Goal: Communication & Community: Ask a question

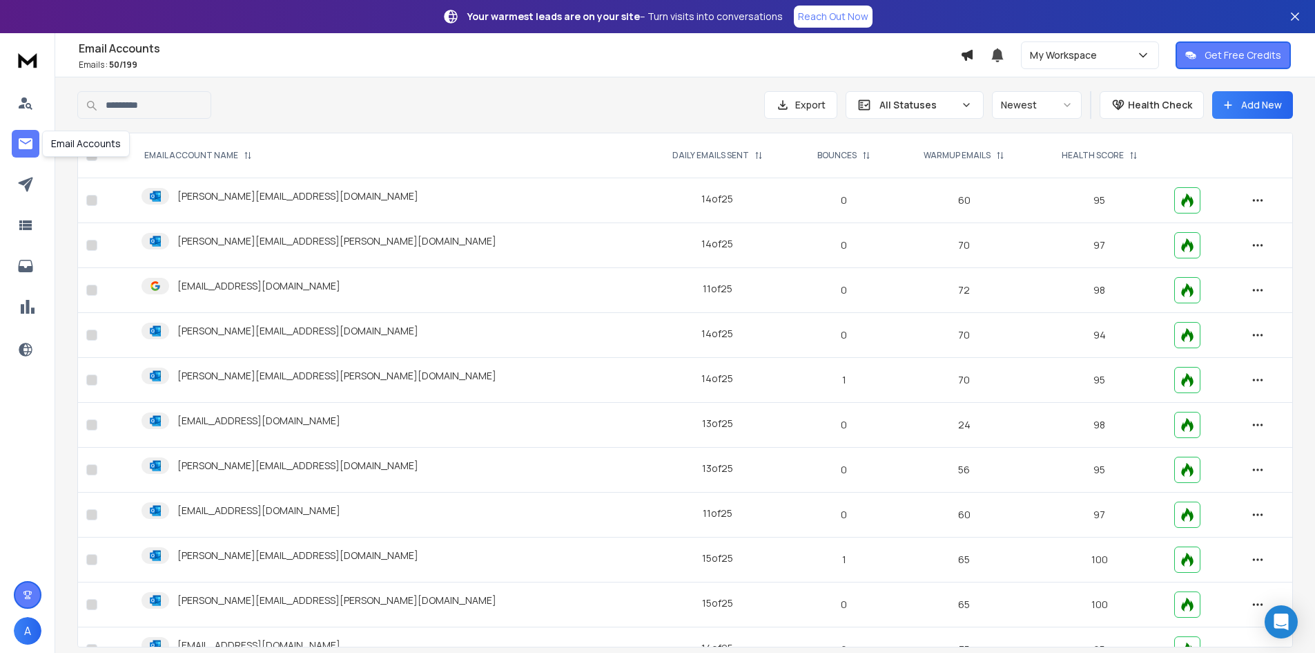
click at [942, 108] on p "All Statuses" at bounding box center [918, 105] width 76 height 14
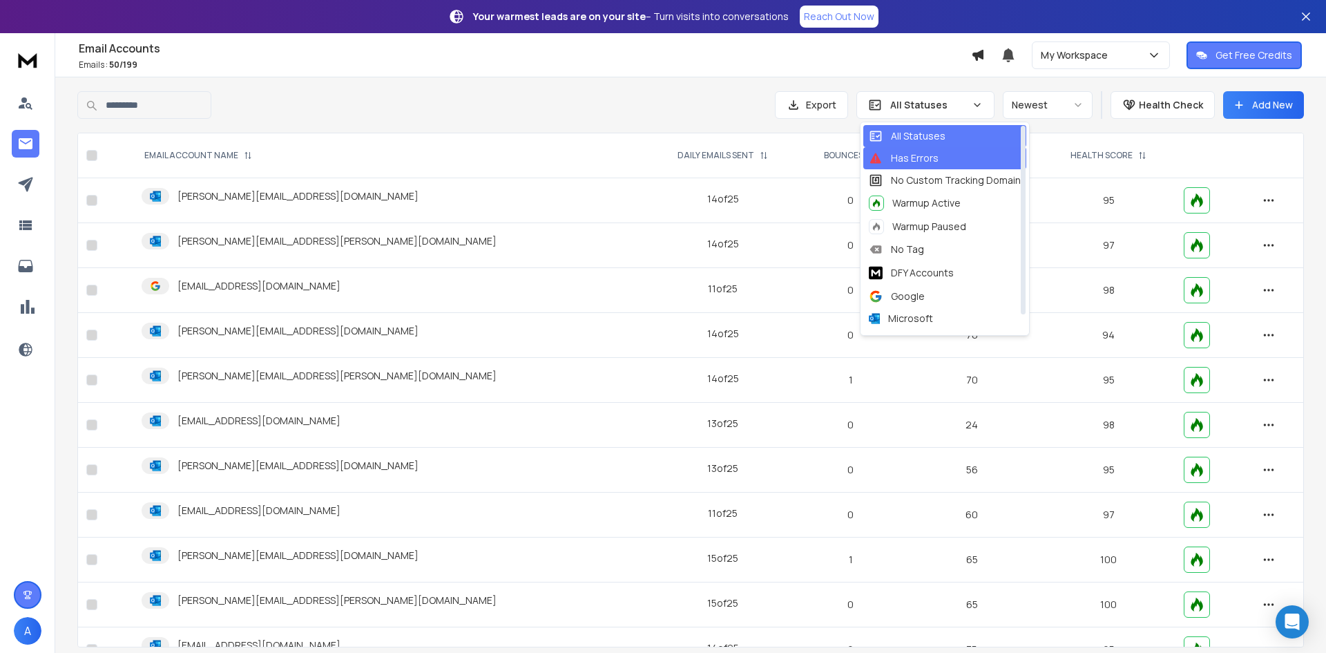
click at [939, 157] on div "Has Errors" at bounding box center [944, 158] width 163 height 22
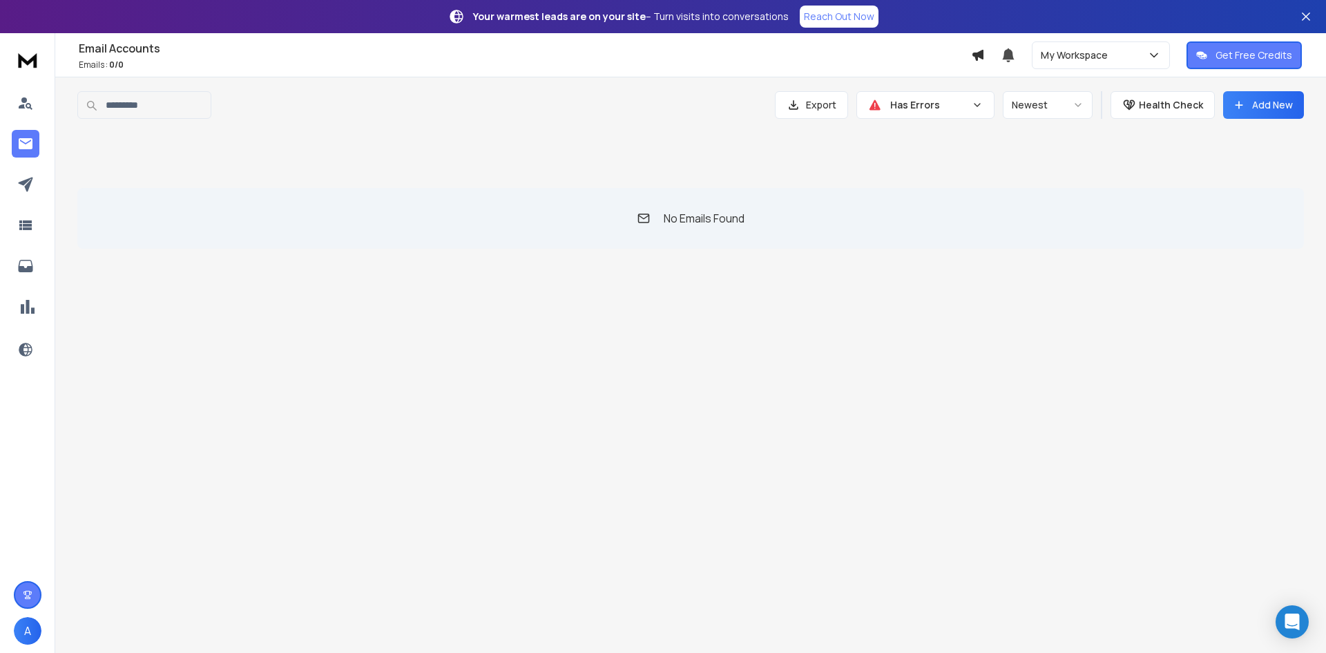
click at [880, 106] on icon at bounding box center [874, 105] width 11 height 10
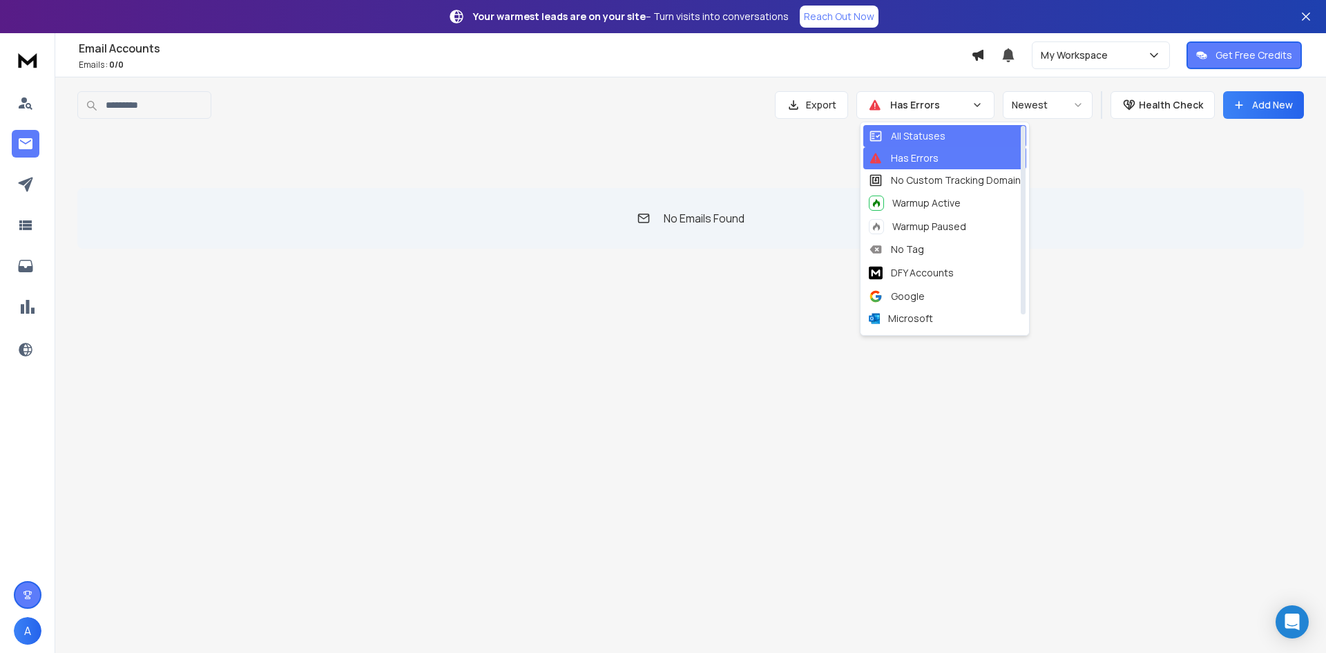
click at [912, 139] on div "All Statuses" at bounding box center [907, 136] width 77 height 14
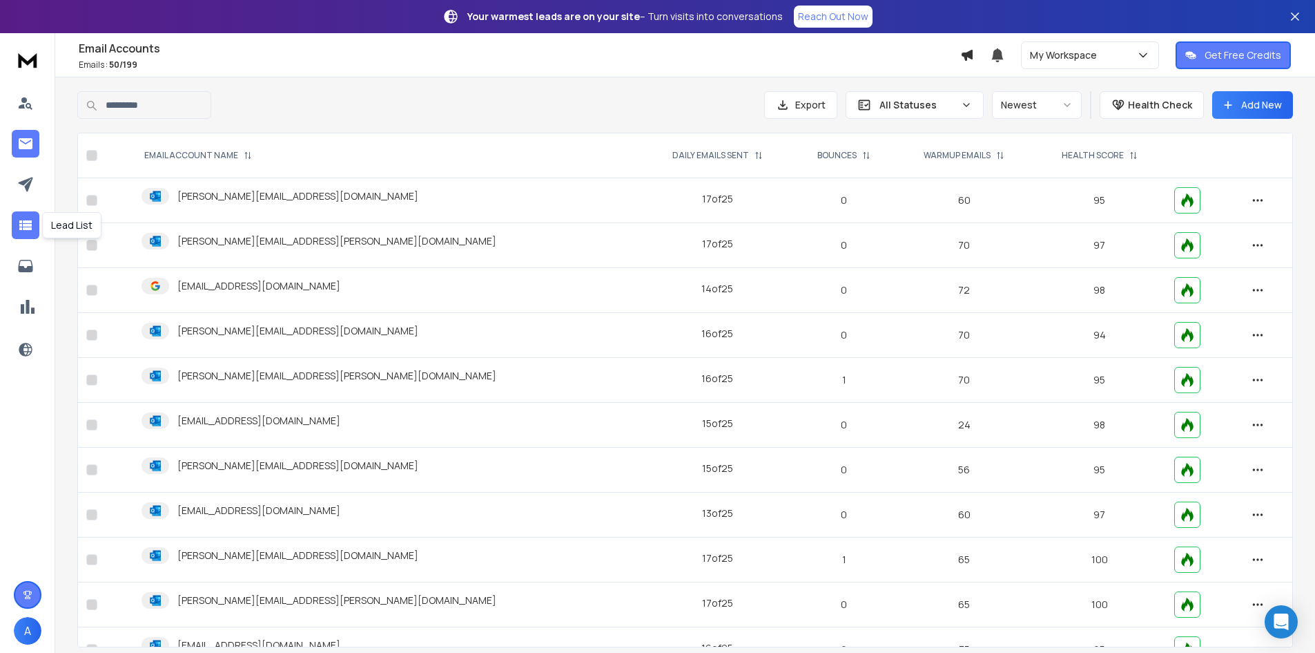
click at [28, 217] on link at bounding box center [26, 225] width 28 height 28
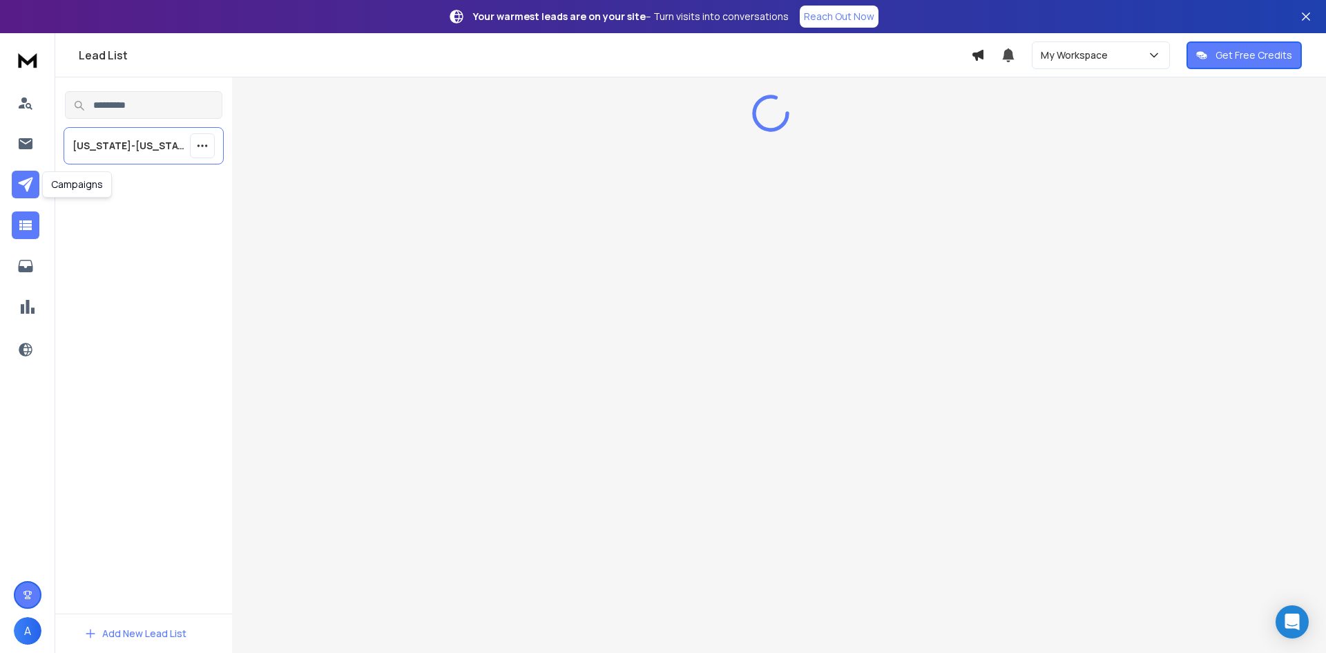
click at [22, 188] on icon at bounding box center [25, 184] width 17 height 17
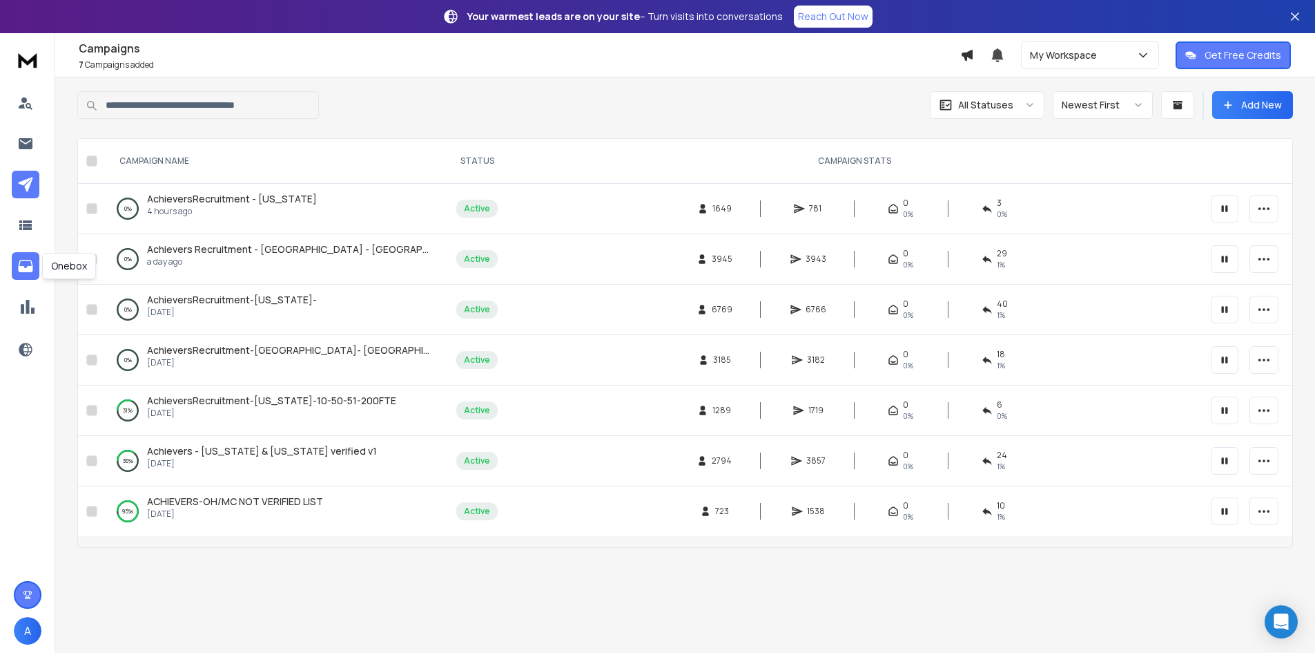
click at [20, 269] on icon at bounding box center [25, 266] width 15 height 12
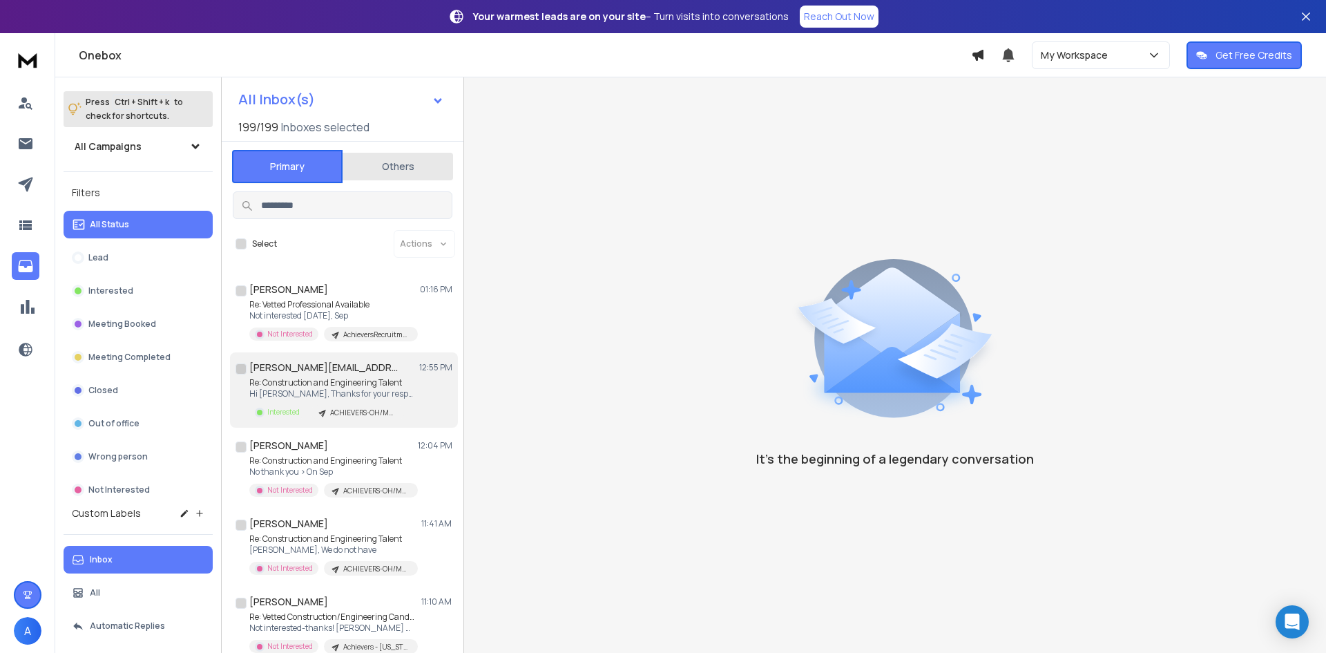
click at [326, 387] on p "Re: Construction and Engineering Talent" at bounding box center [332, 382] width 166 height 11
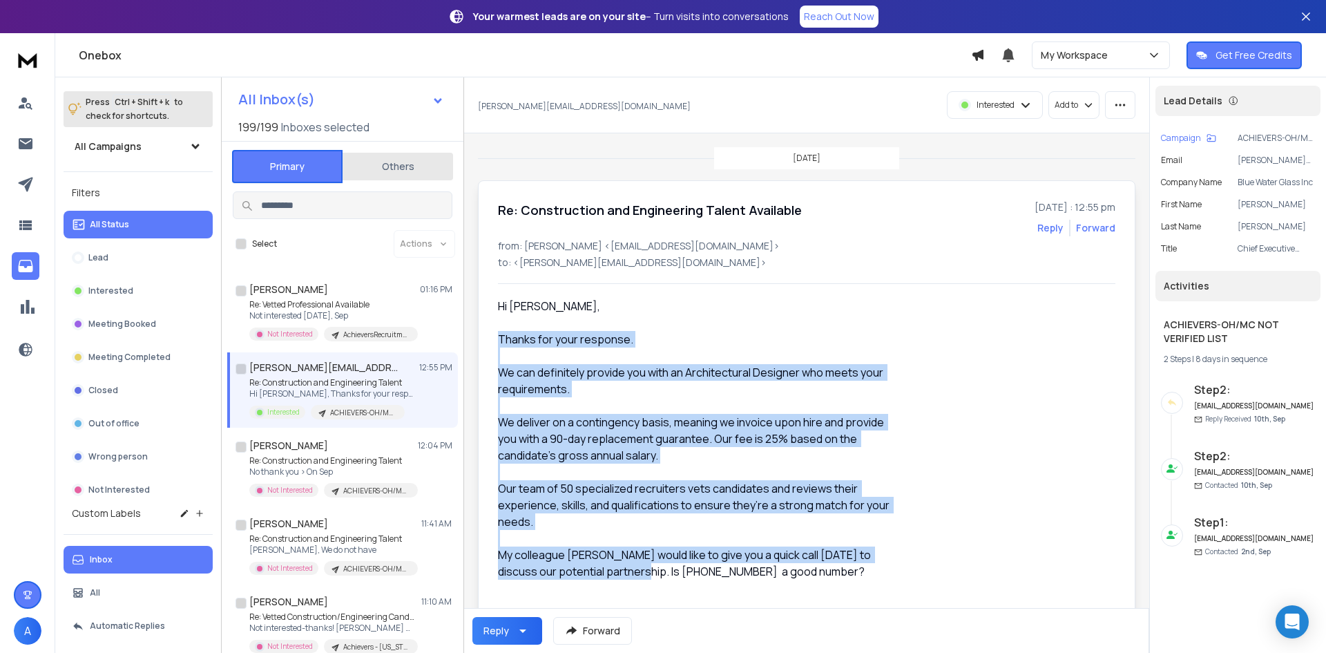
drag, startPoint x: 610, startPoint y: 576, endPoint x: 493, endPoint y: 338, distance: 265.3
drag, startPoint x: 496, startPoint y: 370, endPoint x: 608, endPoint y: 576, distance: 234.2
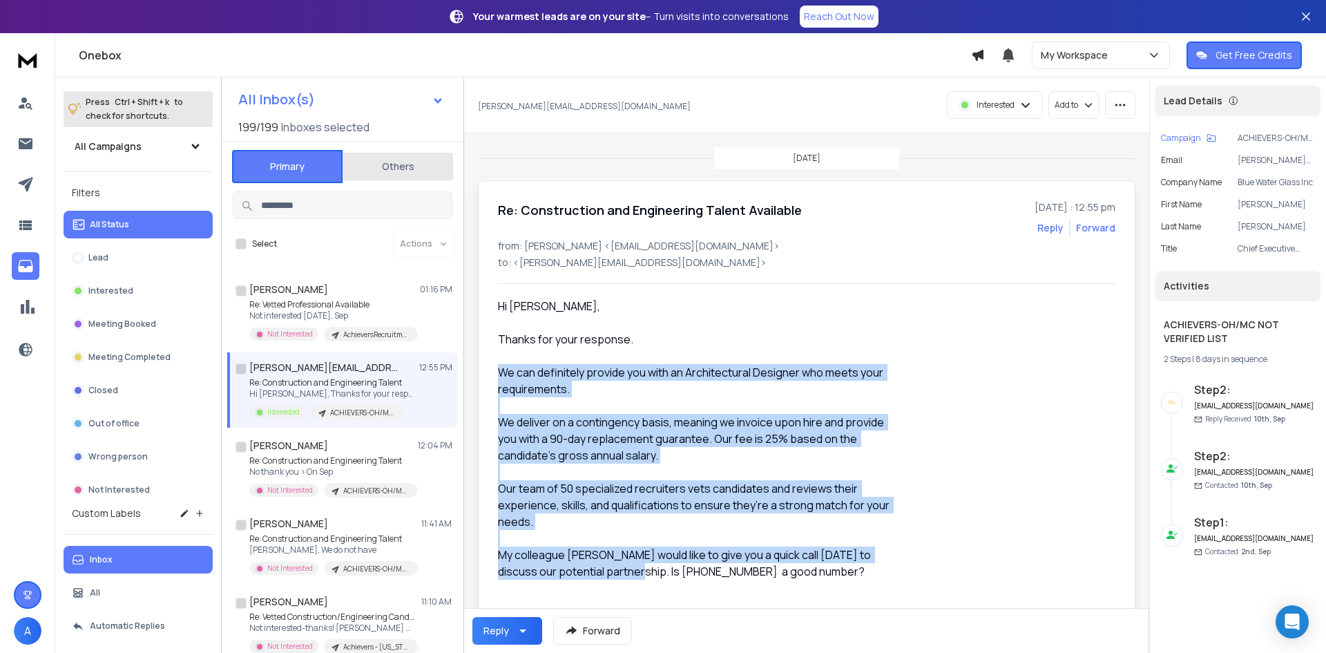
copy div "We can definitely provide you with an Architectural Designer who meets your req…"
click at [743, 429] on div "We deliver on a contingency basis, meaning we invoice upon hire and provide you…" at bounding box center [699, 439] width 403 height 50
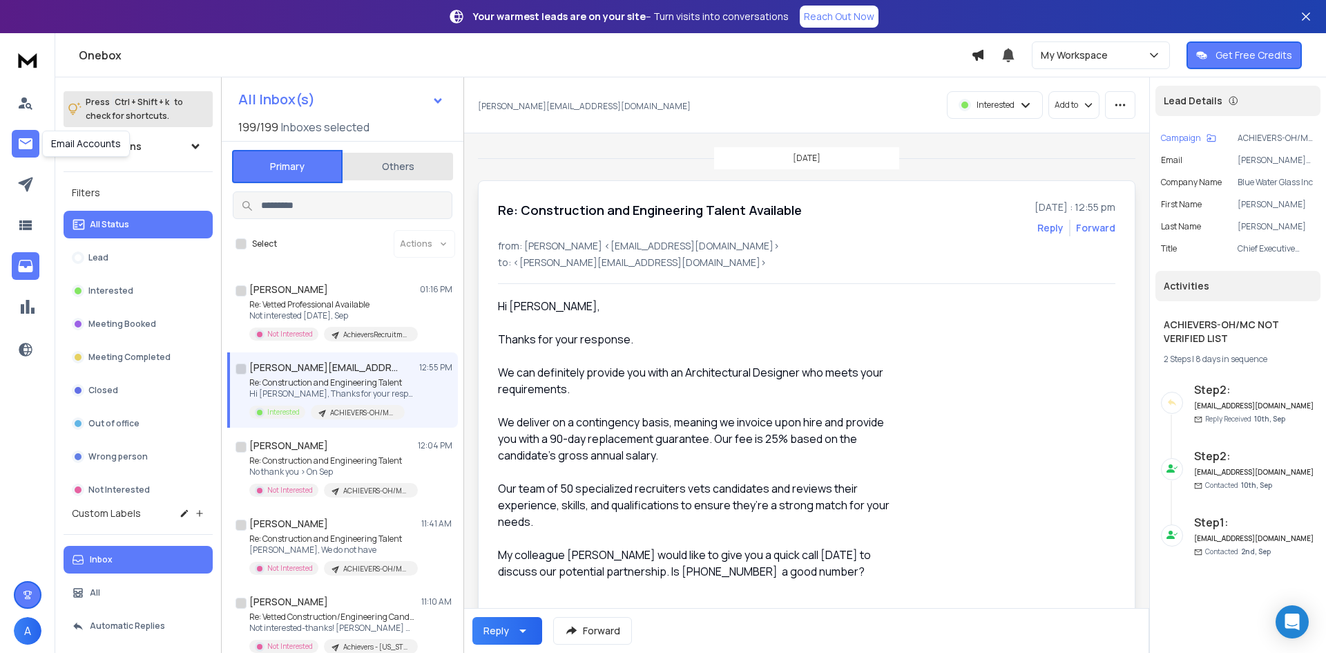
click at [23, 148] on icon at bounding box center [26, 143] width 14 height 11
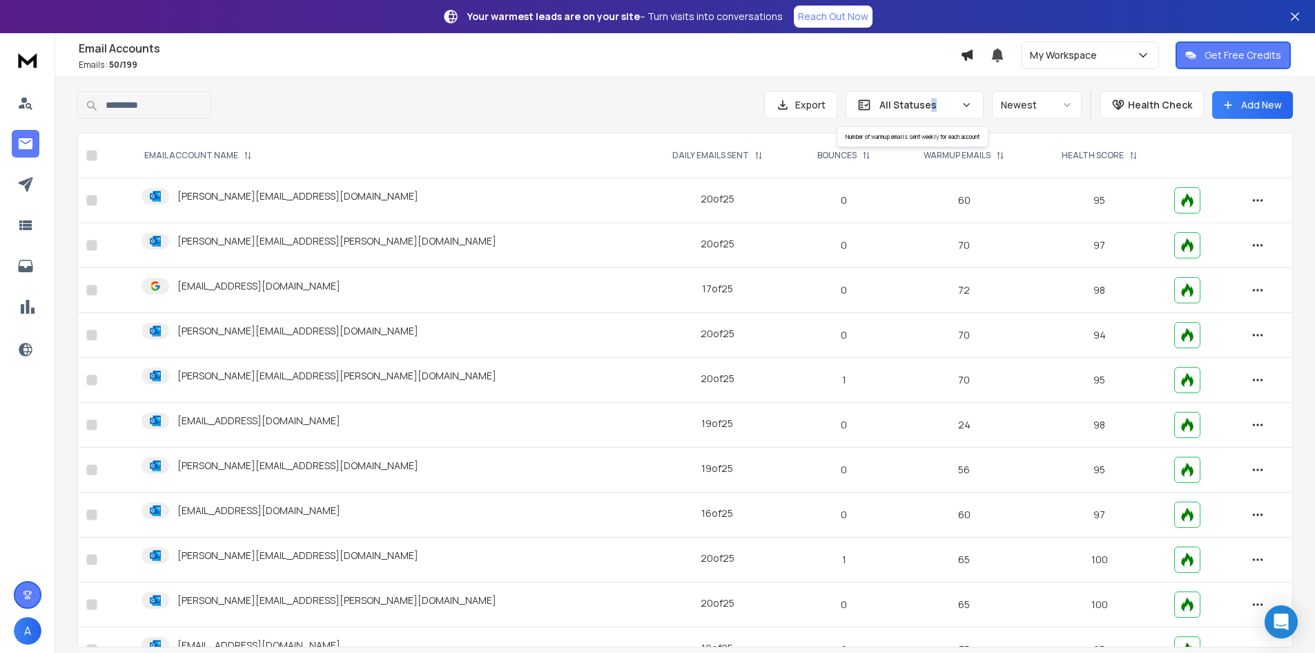
click at [934, 110] on div "All Statuses" at bounding box center [915, 105] width 138 height 28
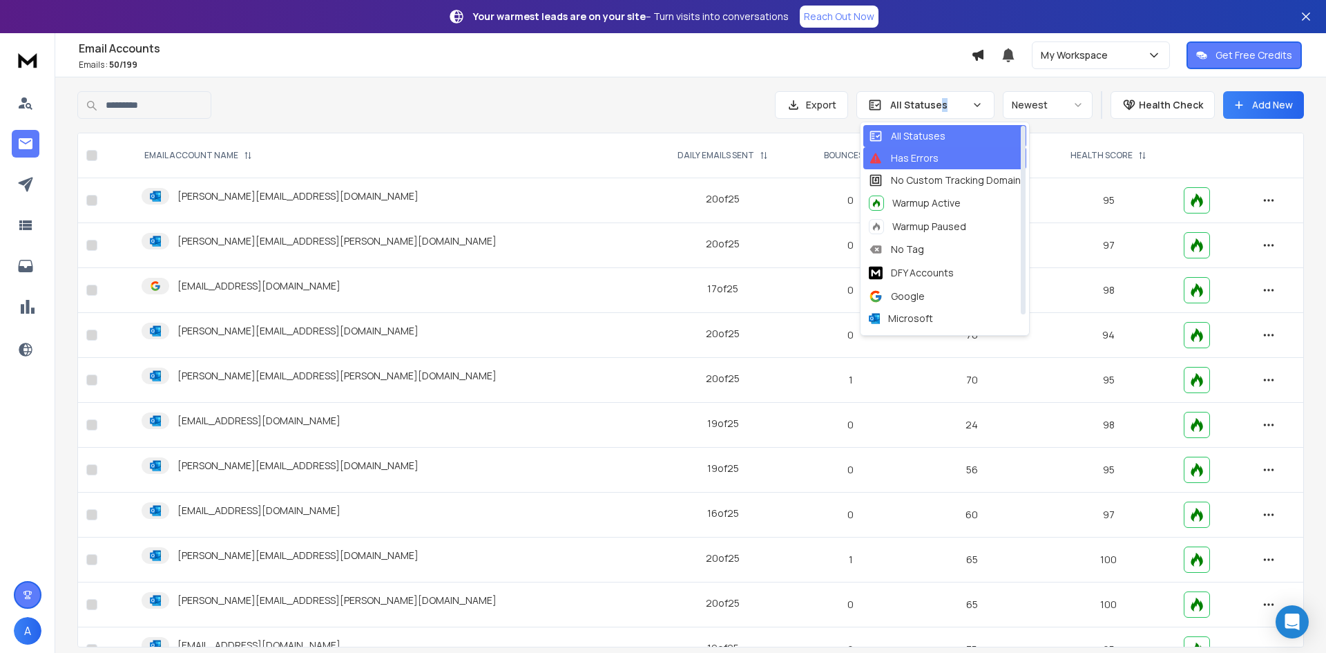
click at [918, 157] on div "Has Errors" at bounding box center [904, 158] width 70 height 14
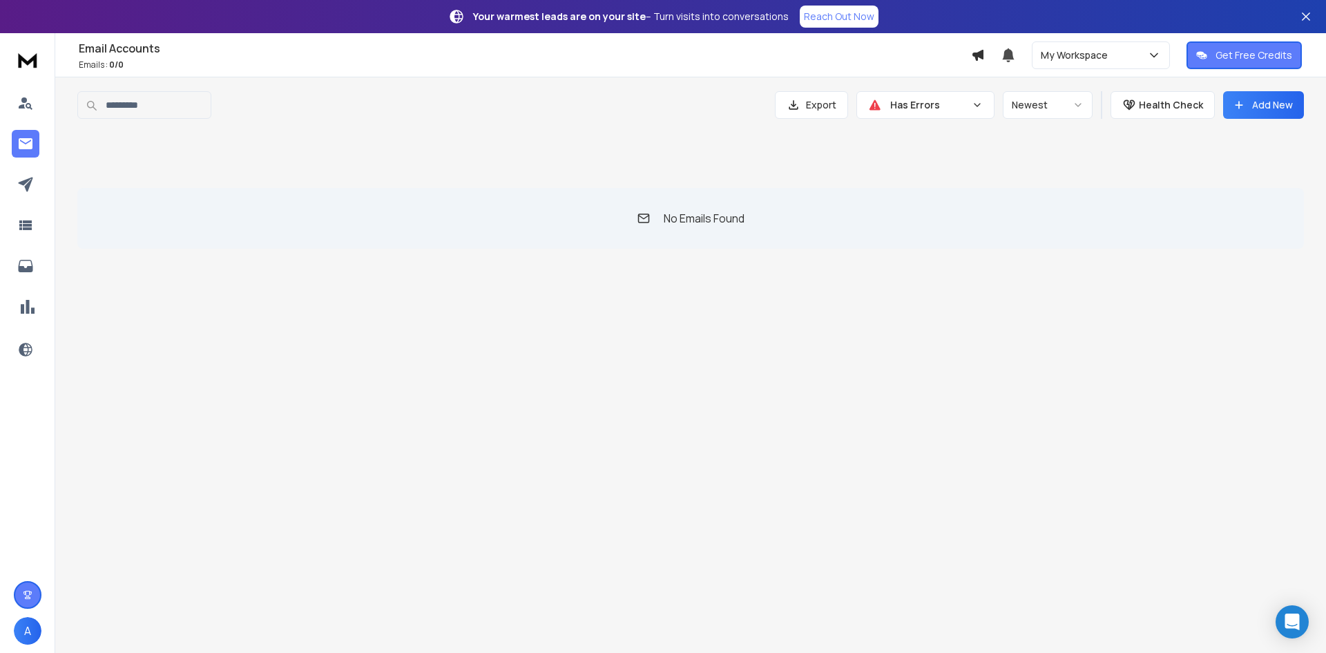
click at [877, 97] on div "Has Errors" at bounding box center [925, 105] width 138 height 28
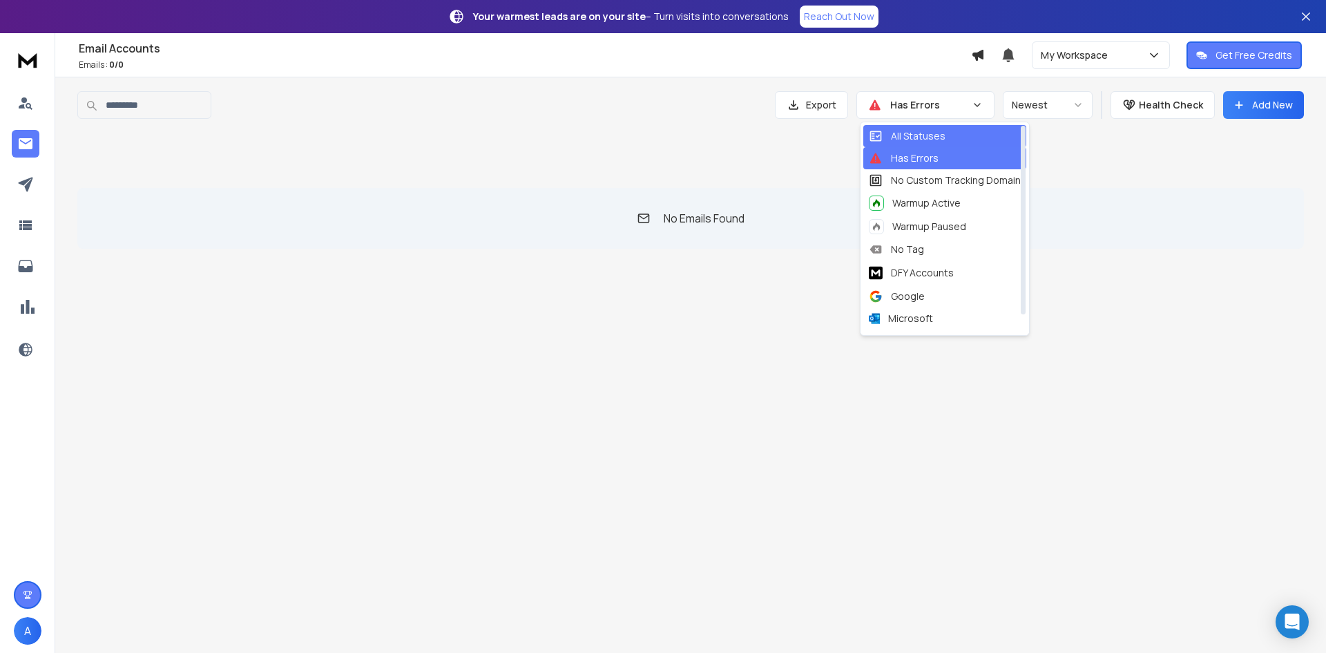
click at [894, 141] on div "All Statuses" at bounding box center [907, 136] width 77 height 14
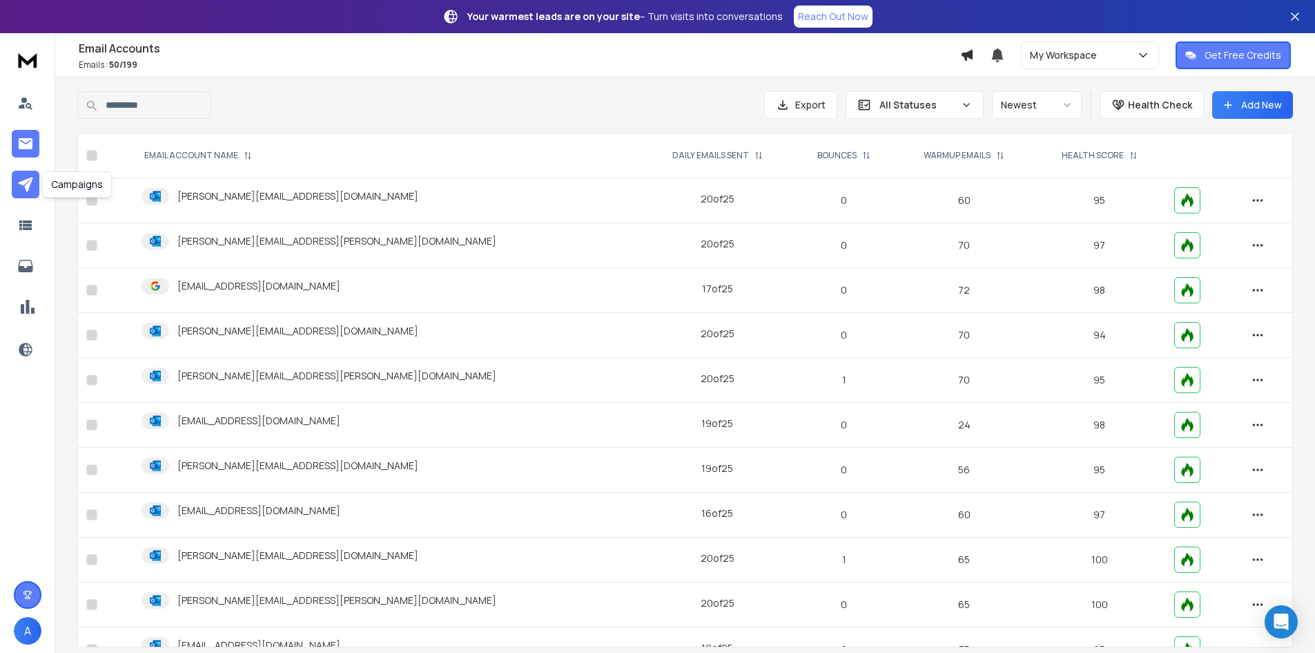
click at [21, 191] on icon at bounding box center [25, 184] width 17 height 17
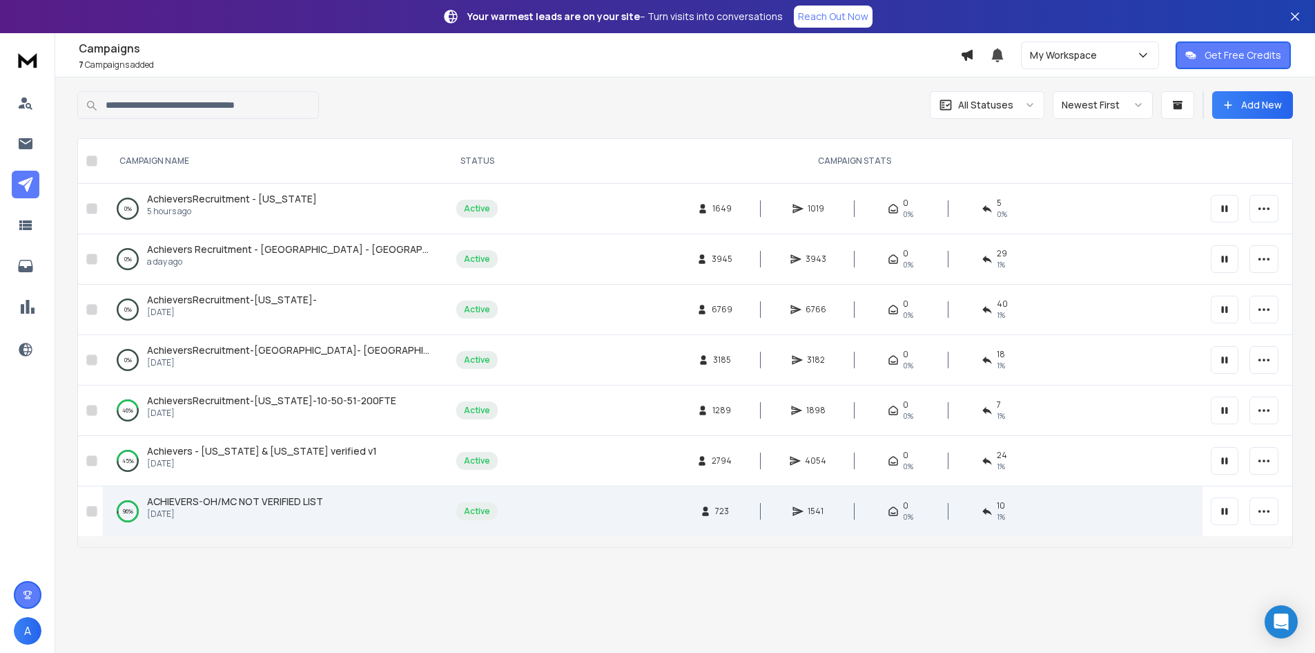
click at [231, 520] on div "ACHIEVERS-OH/MC NOT VERIFIED LIST [DATE]" at bounding box center [235, 510] width 176 height 33
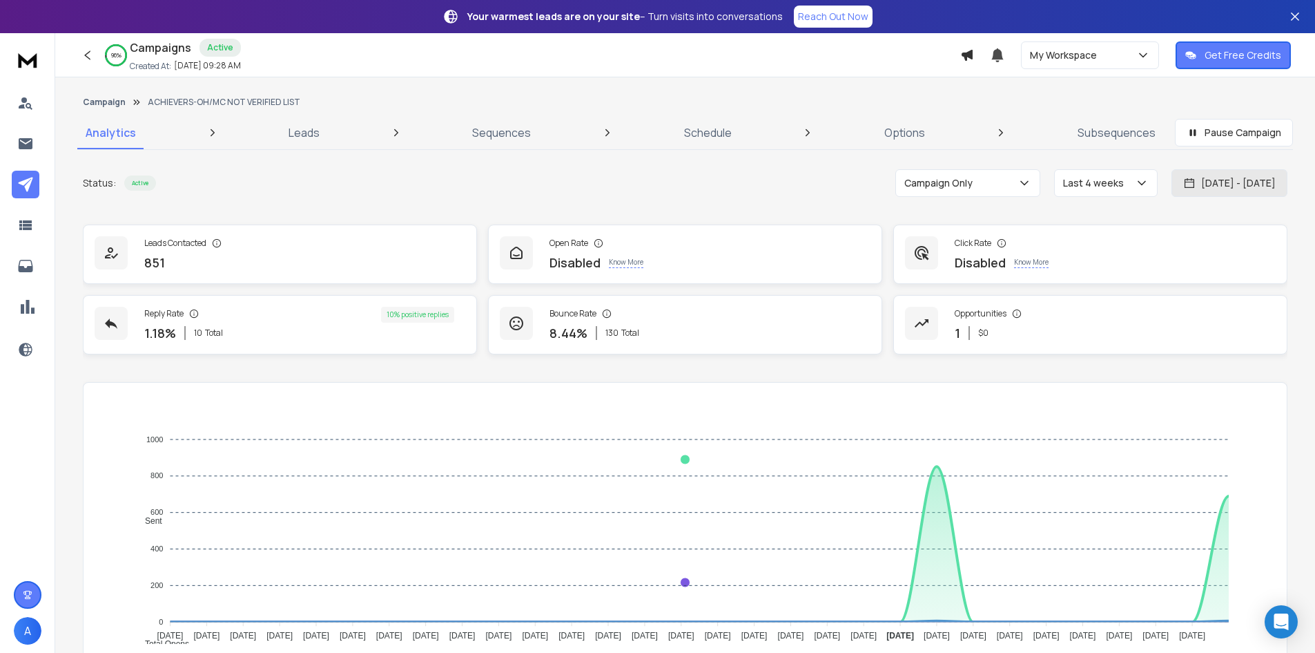
click at [1224, 177] on button "[DATE] - [DATE]" at bounding box center [1230, 183] width 116 height 28
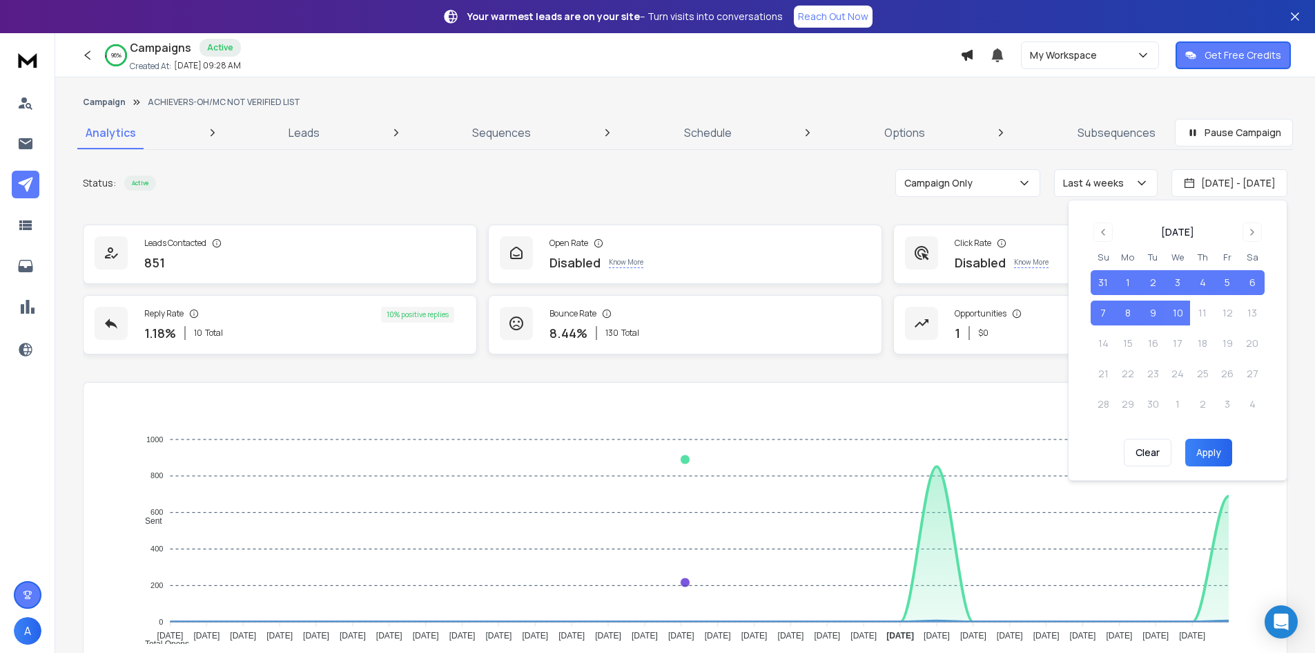
click at [1180, 316] on button "10" at bounding box center [1178, 312] width 25 height 25
click at [1219, 448] on button "Apply" at bounding box center [1209, 452] width 47 height 28
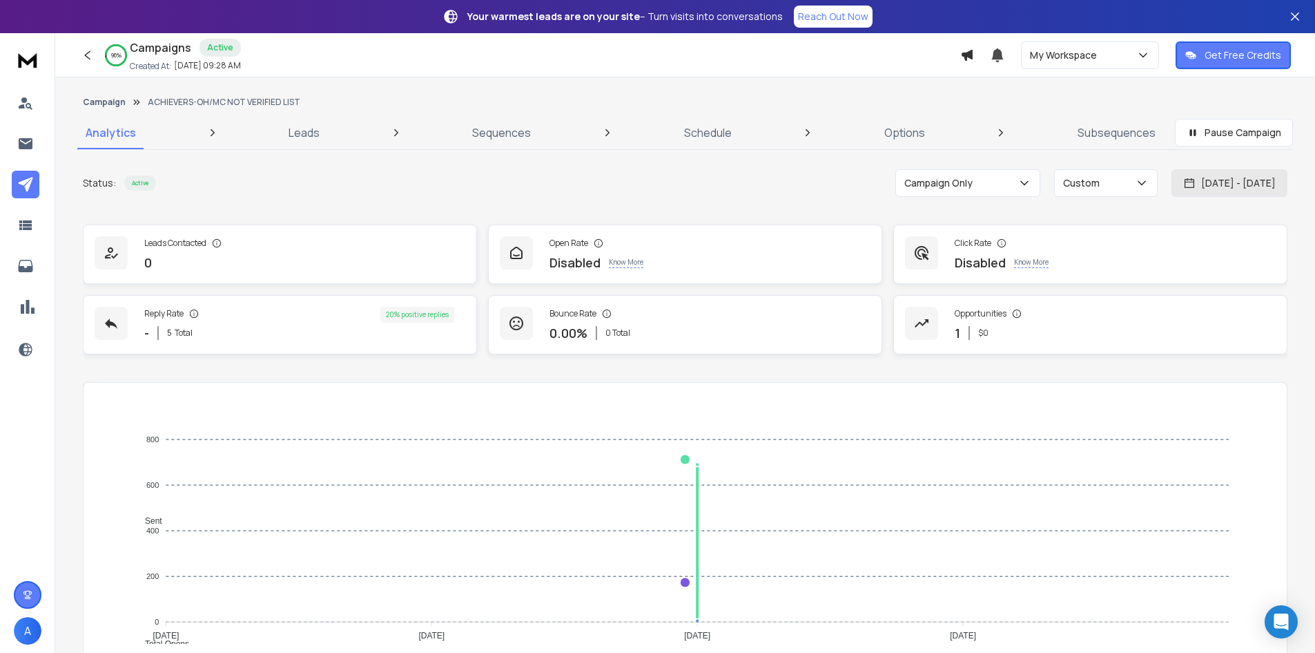
click at [1233, 185] on button "[DATE] - [DATE]" at bounding box center [1230, 183] width 116 height 28
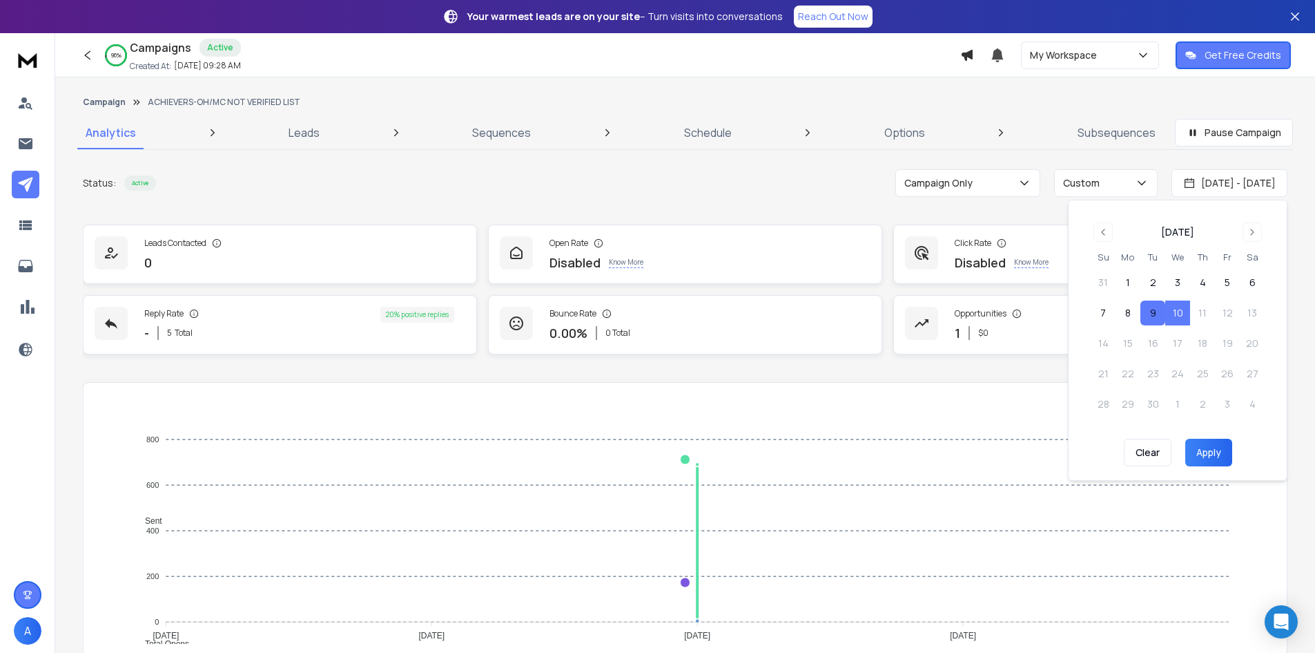
click at [1155, 312] on button "9" at bounding box center [1153, 312] width 25 height 25
drag, startPoint x: 1219, startPoint y: 461, endPoint x: 1222, endPoint y: 447, distance: 14.6
click at [1220, 460] on button "Apply" at bounding box center [1209, 452] width 47 height 28
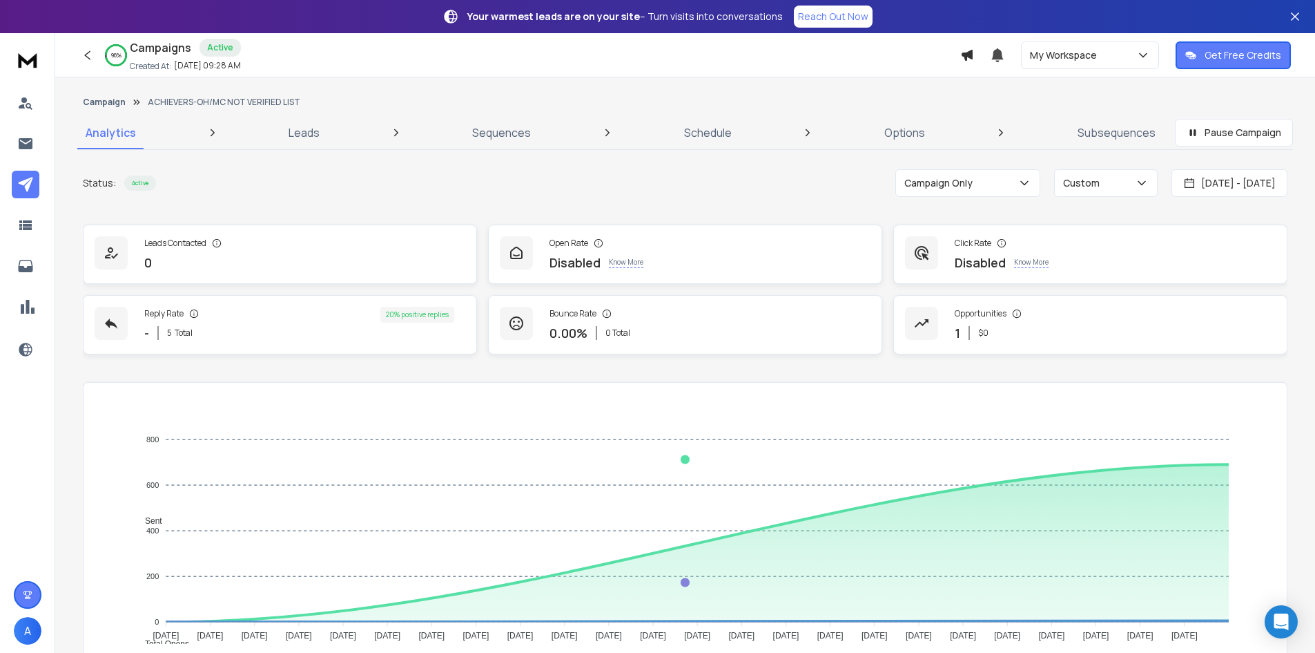
click at [97, 110] on div "Campaign ACHIEVERS-OH/MC NOT VERIFIED LIST" at bounding box center [685, 102] width 1216 height 22
click at [99, 102] on button "Campaign" at bounding box center [104, 102] width 43 height 11
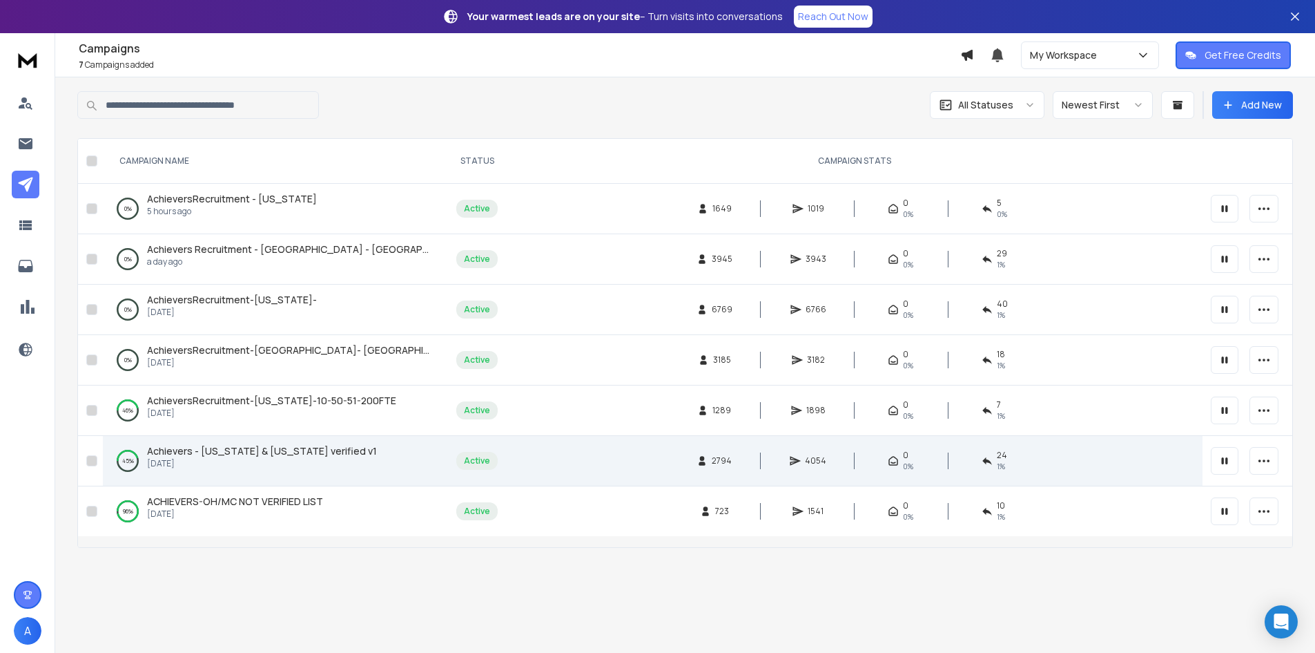
click at [246, 450] on span "Achievers - [US_STATE] & [US_STATE] verified v1" at bounding box center [262, 450] width 230 height 13
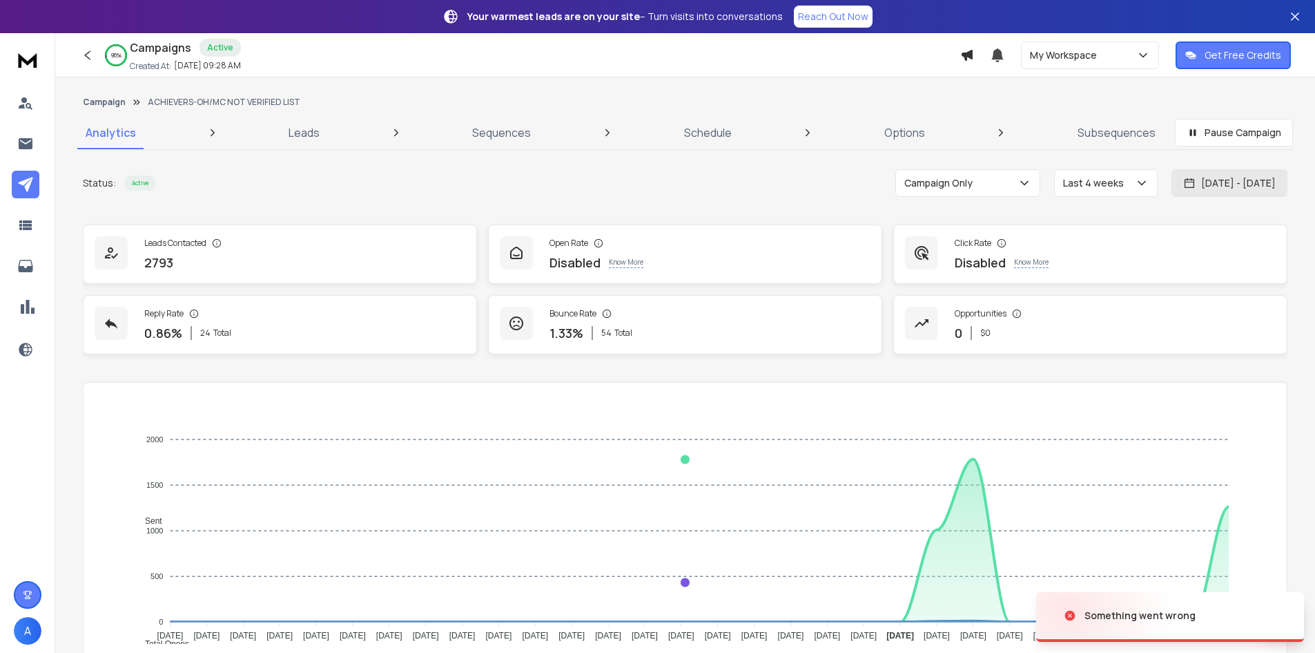
click at [1190, 185] on button "[DATE] - [DATE]" at bounding box center [1230, 183] width 116 height 28
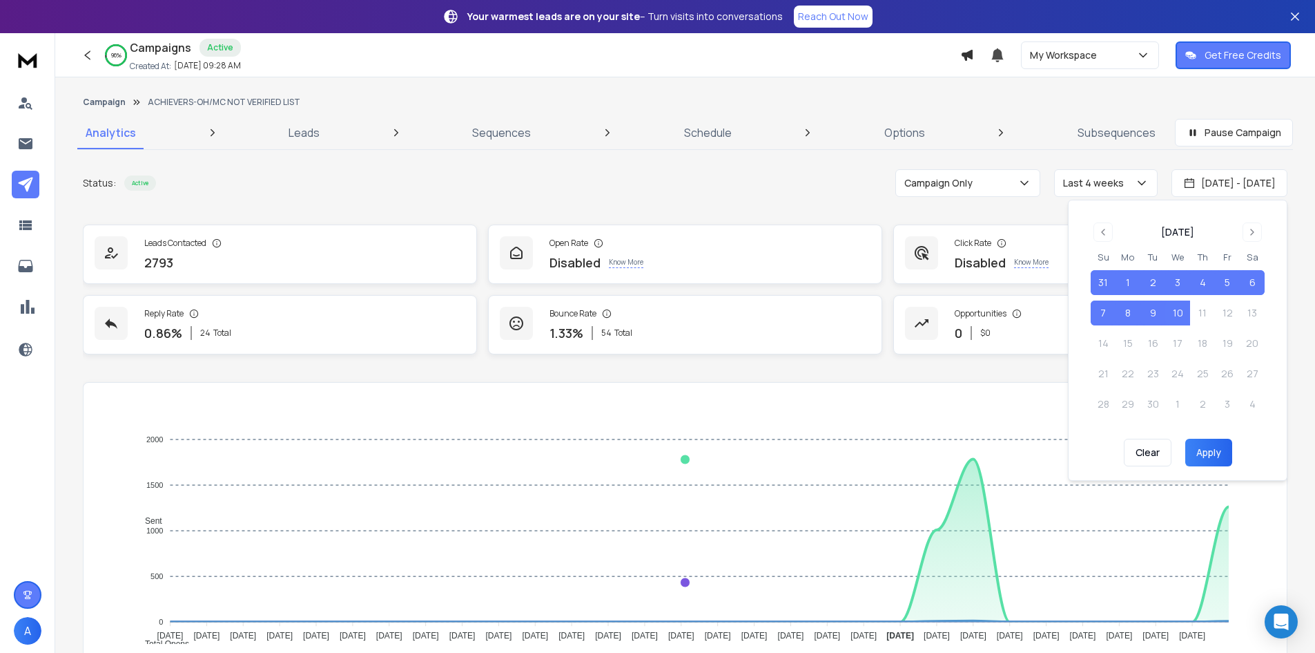
click at [1186, 311] on button "10" at bounding box center [1178, 312] width 25 height 25
click at [1214, 456] on button "Apply" at bounding box center [1209, 452] width 47 height 28
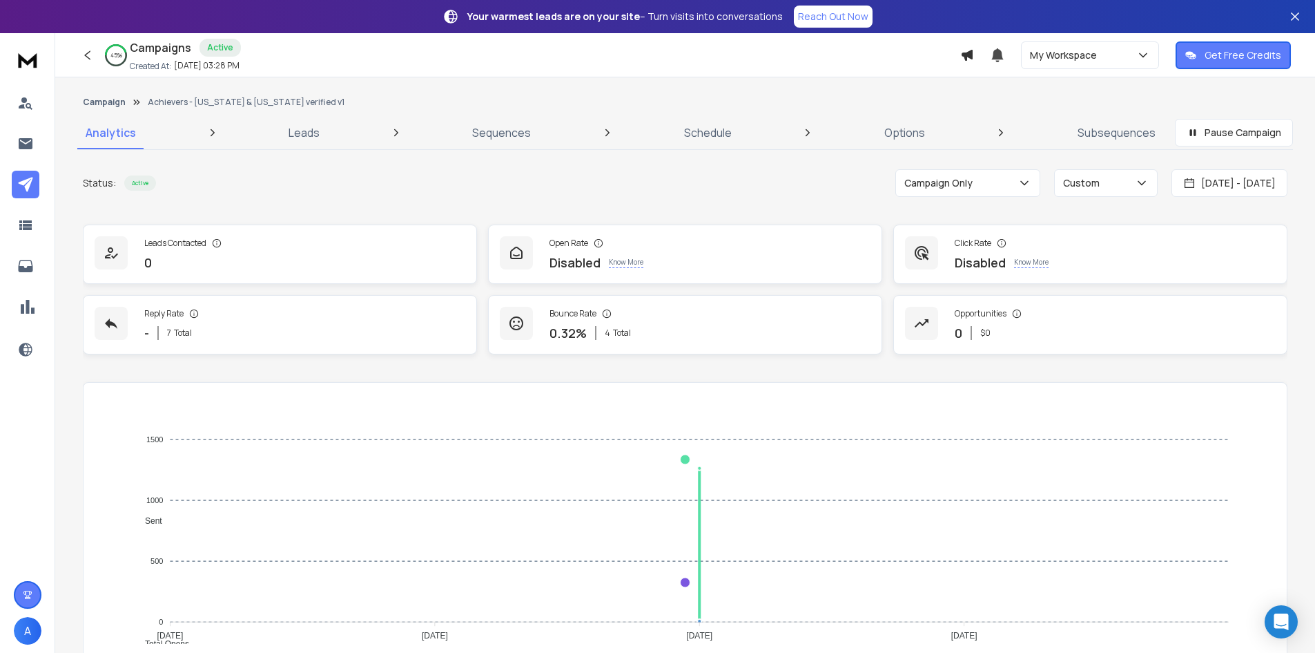
click at [106, 93] on div "Campaign Achievers - [US_STATE] & [US_STATE] verified v1" at bounding box center [685, 102] width 1216 height 22
click at [113, 106] on button "Campaign" at bounding box center [104, 102] width 43 height 11
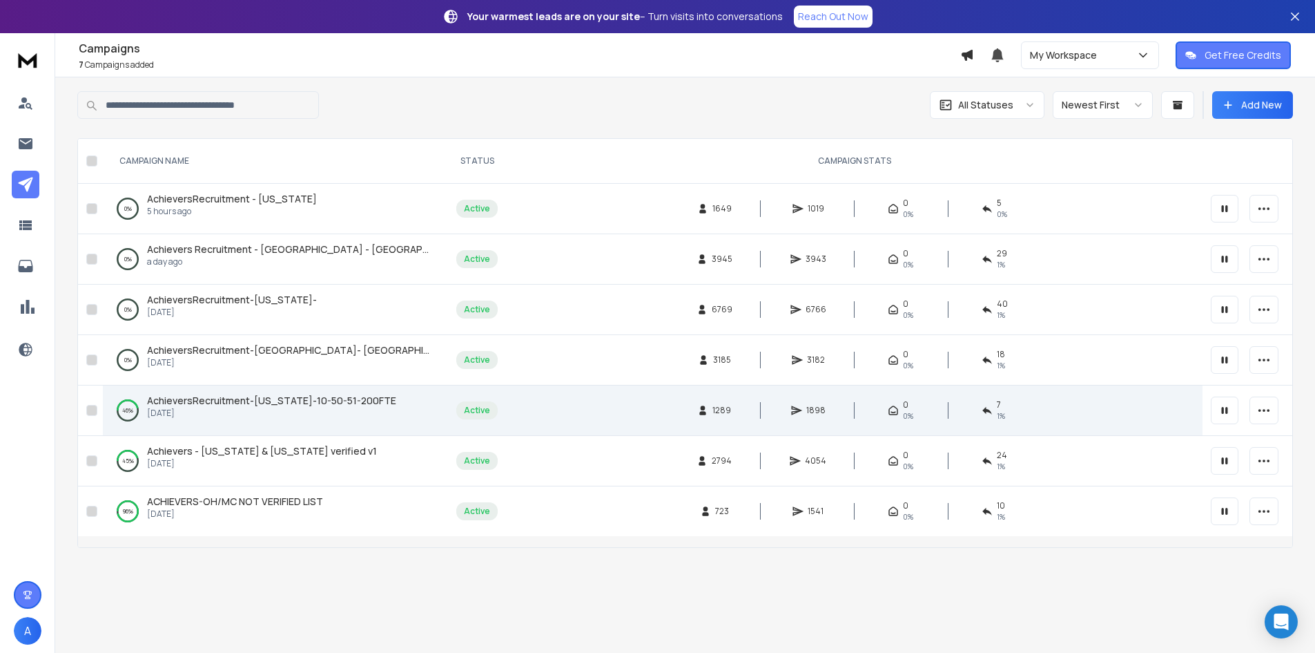
click at [249, 398] on span "AchieversRecruitment-[US_STATE]-10-50-51-200FTE" at bounding box center [271, 400] width 249 height 13
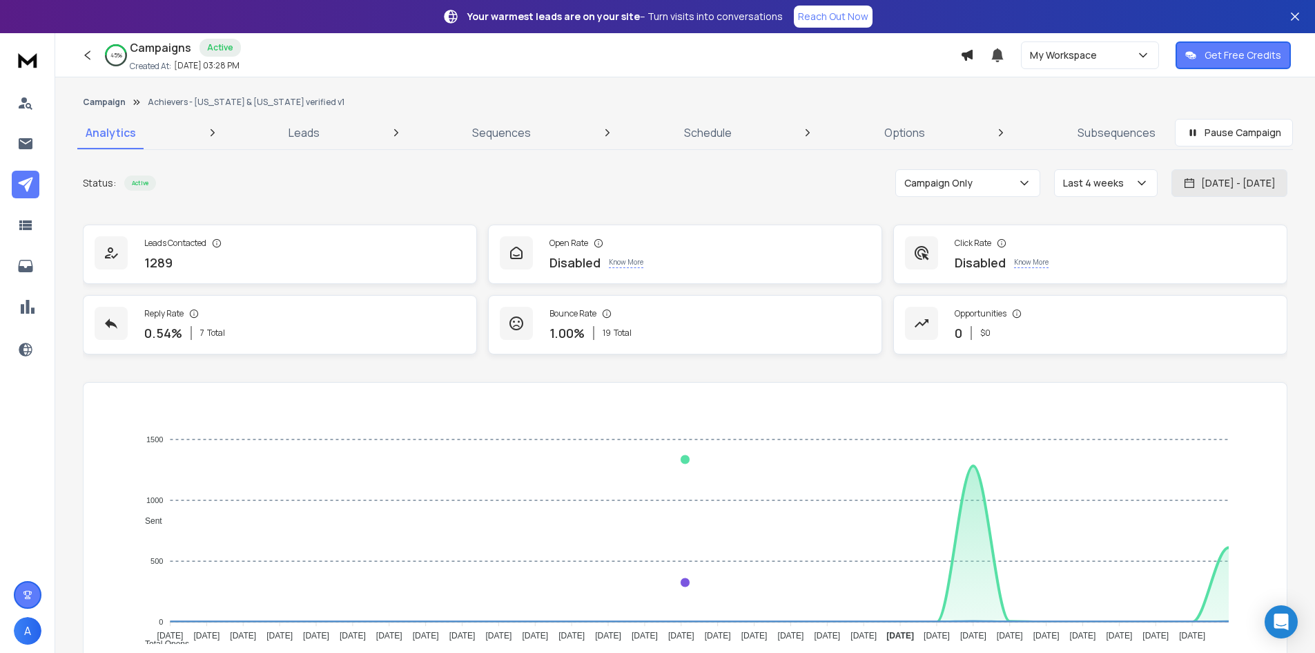
click at [1172, 186] on button "[DATE] - [DATE]" at bounding box center [1230, 183] width 116 height 28
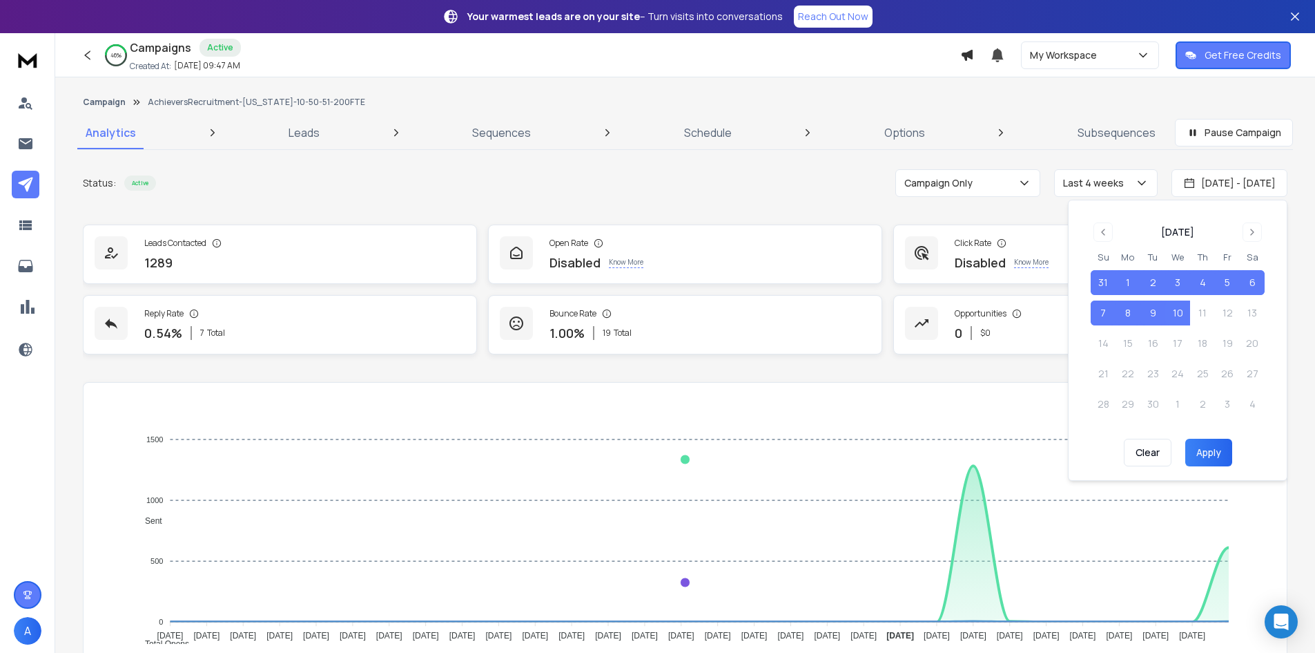
click at [1175, 311] on button "10" at bounding box center [1178, 312] width 25 height 25
click at [1214, 454] on button "Apply" at bounding box center [1209, 452] width 47 height 28
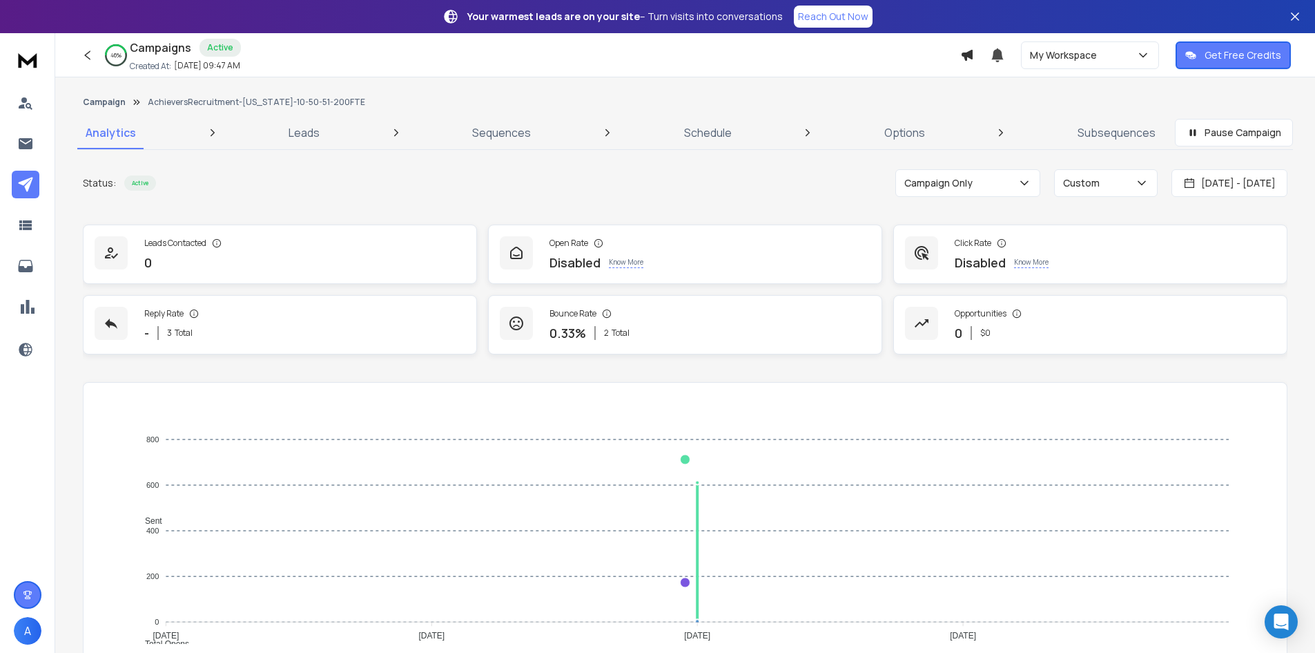
click at [84, 100] on button "Campaign" at bounding box center [104, 102] width 43 height 11
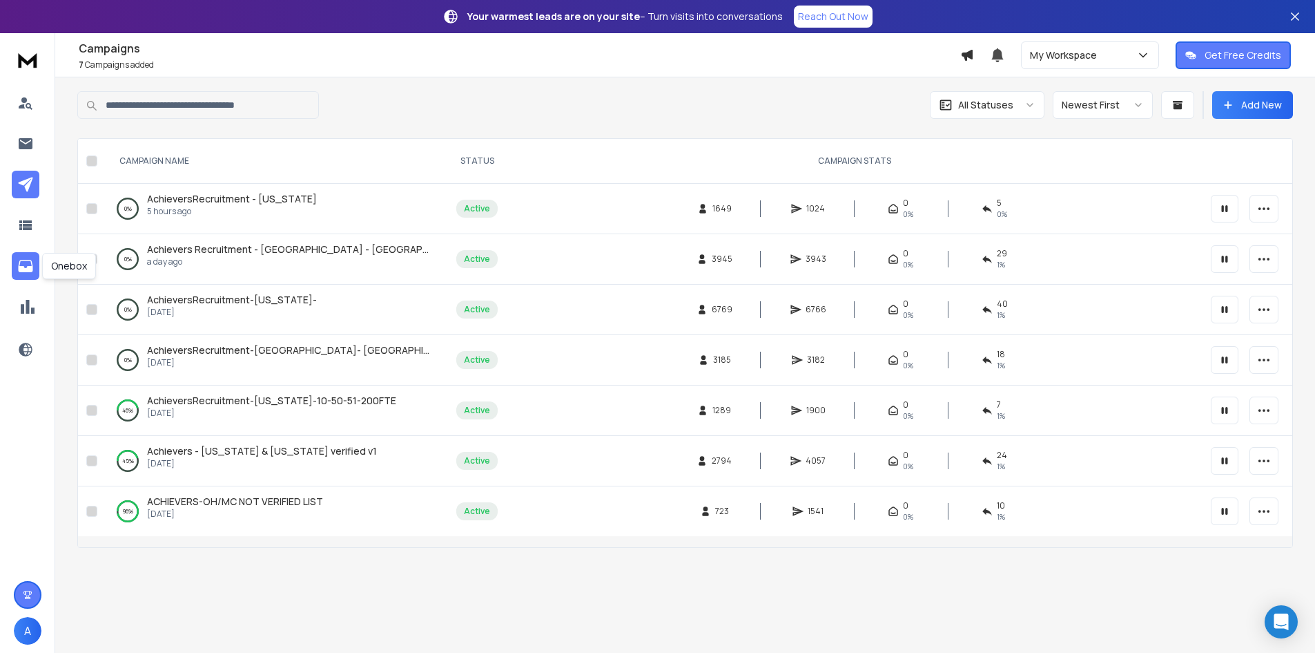
click at [26, 258] on icon at bounding box center [25, 266] width 17 height 17
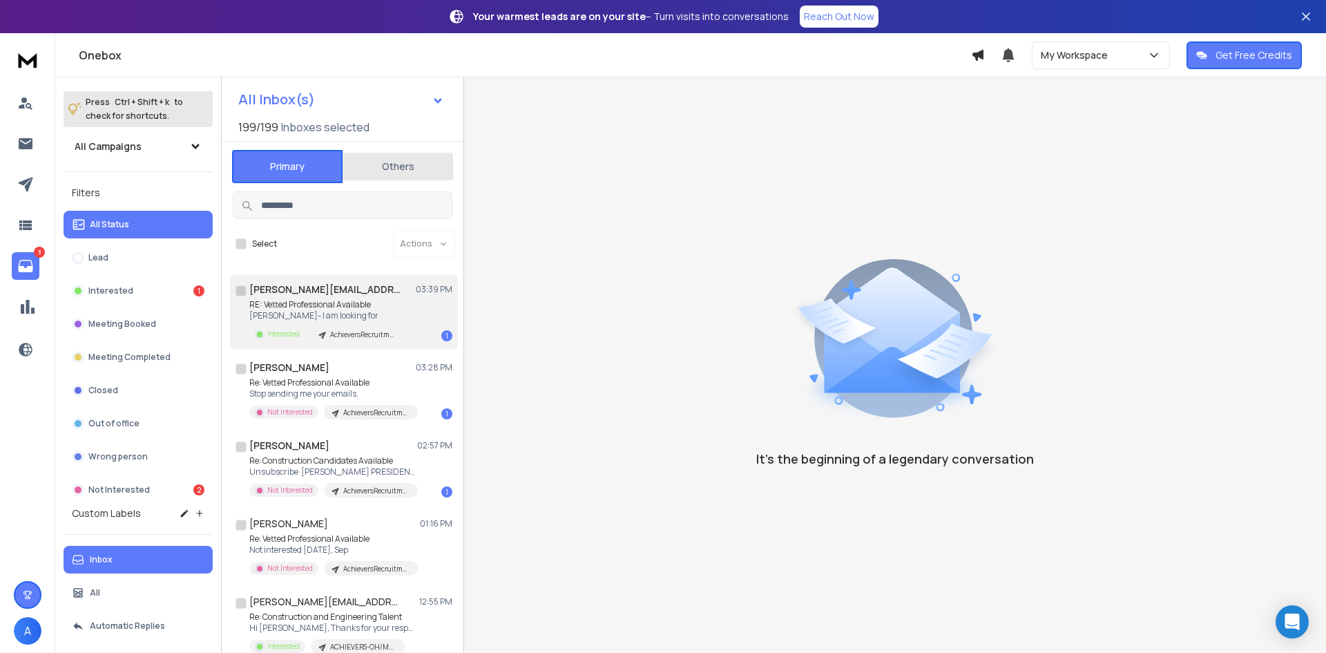
click at [354, 300] on p "RE: Vetted Professional Available" at bounding box center [326, 304] width 155 height 11
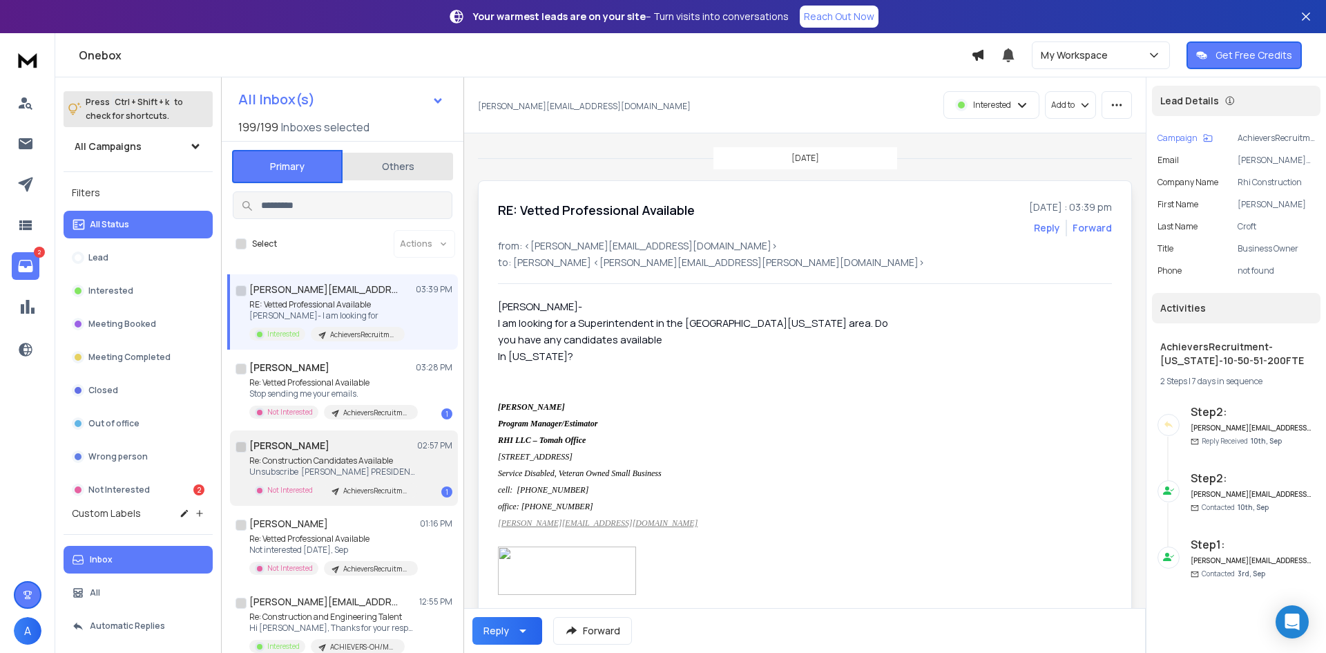
drag, startPoint x: 401, startPoint y: 449, endPoint x: 408, endPoint y: 441, distance: 11.2
click at [404, 445] on div "[PERSON_NAME] 02:57 PM" at bounding box center [350, 445] width 203 height 14
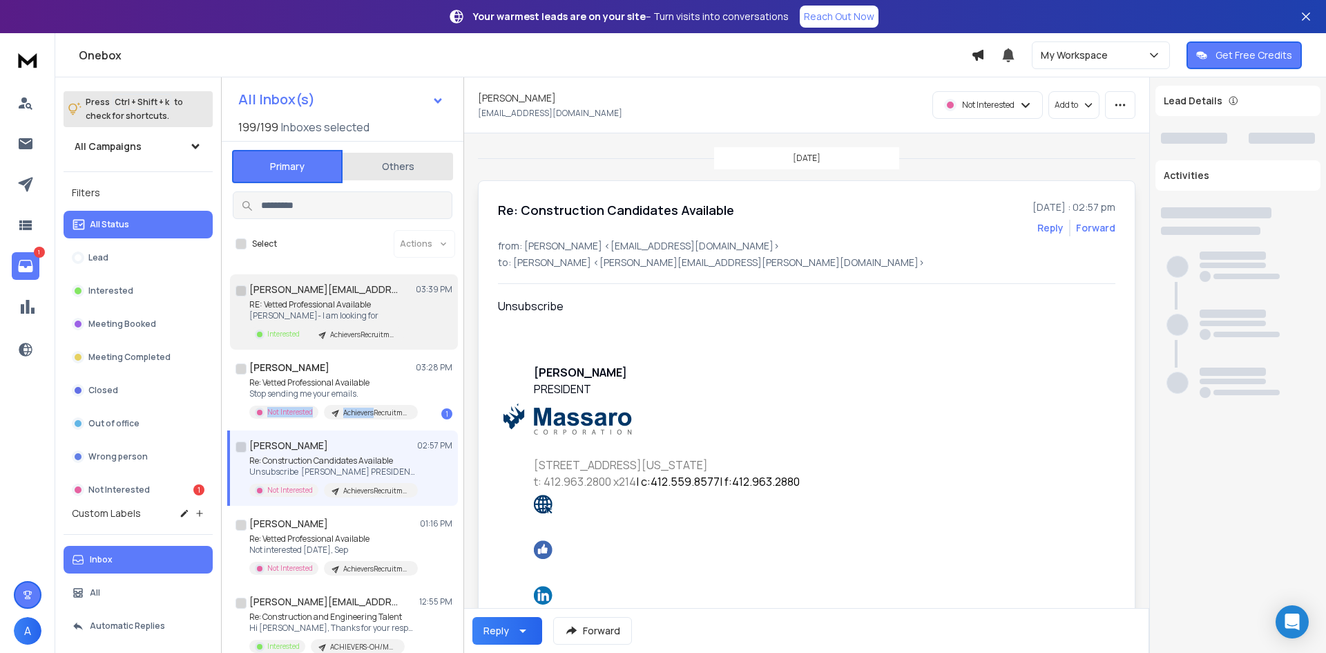
drag, startPoint x: 397, startPoint y: 419, endPoint x: 242, endPoint y: 331, distance: 178.4
click at [337, 411] on div "Re: Vetted Professional Available Stop sending me your emails. Not Interested A…" at bounding box center [333, 398] width 168 height 42
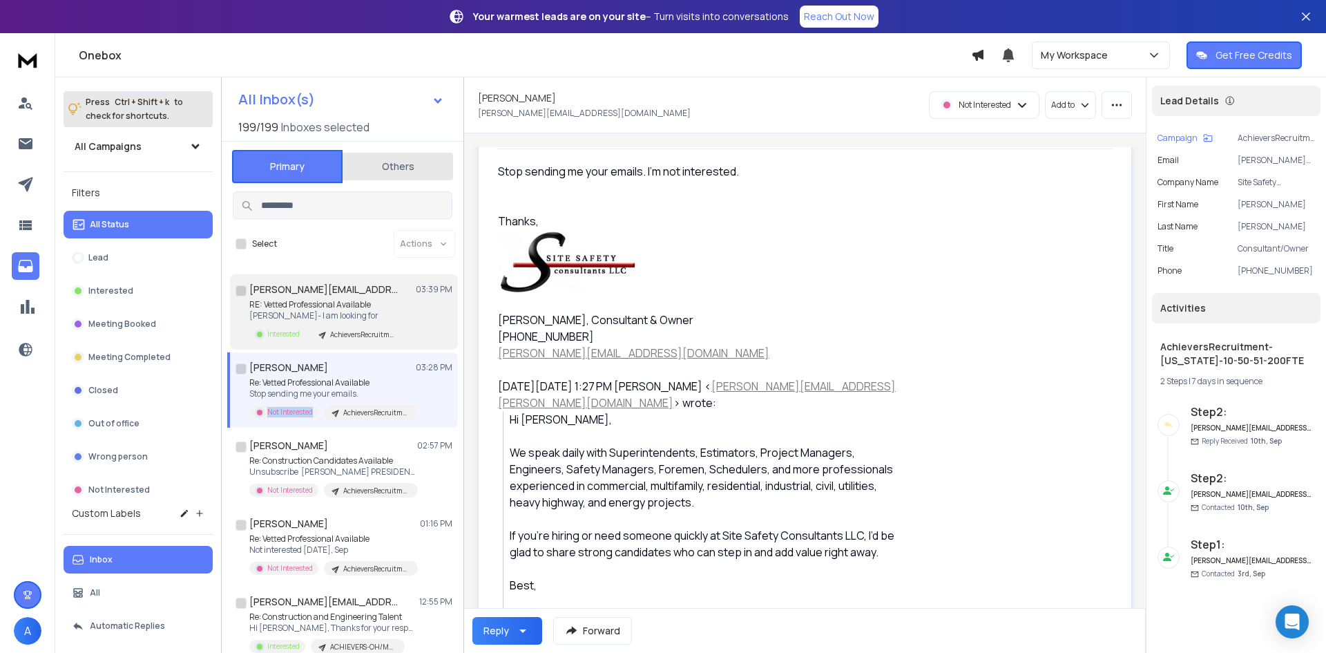
scroll to position [138, 0]
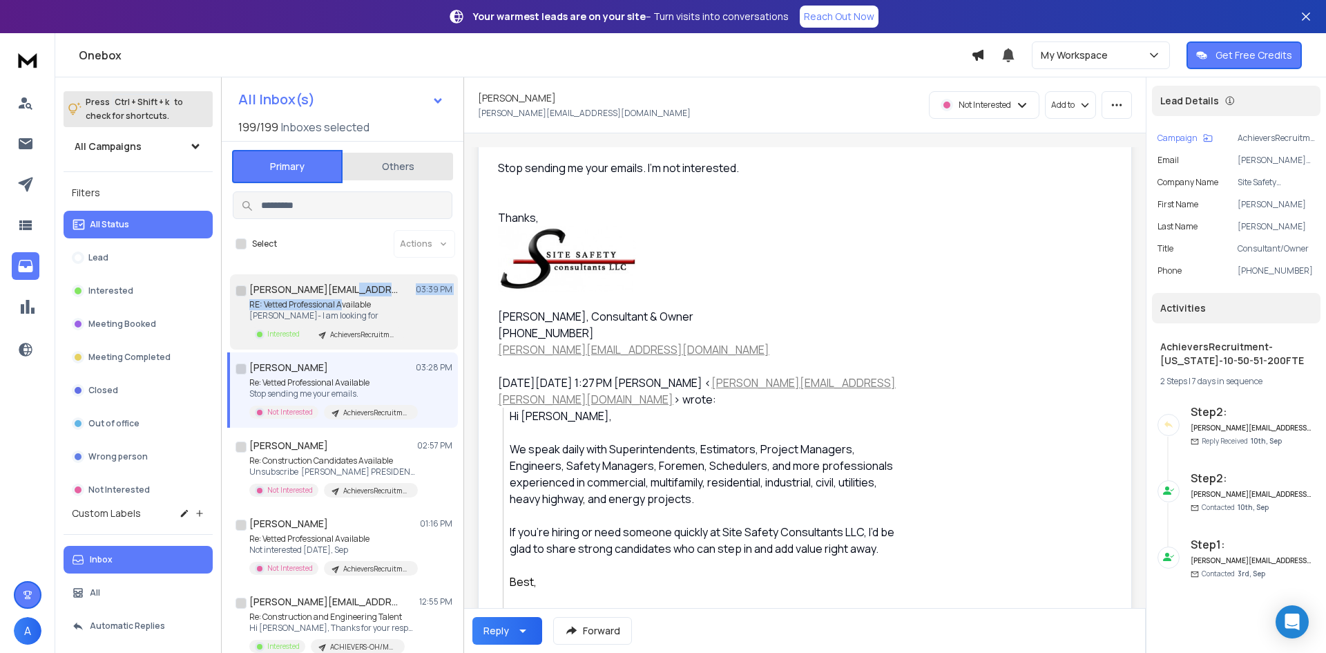
click at [345, 296] on div "[PERSON_NAME][EMAIL_ADDRESS][DOMAIN_NAME] 03:39 PM RE: Vetted Professional Avai…" at bounding box center [350, 311] width 203 height 59
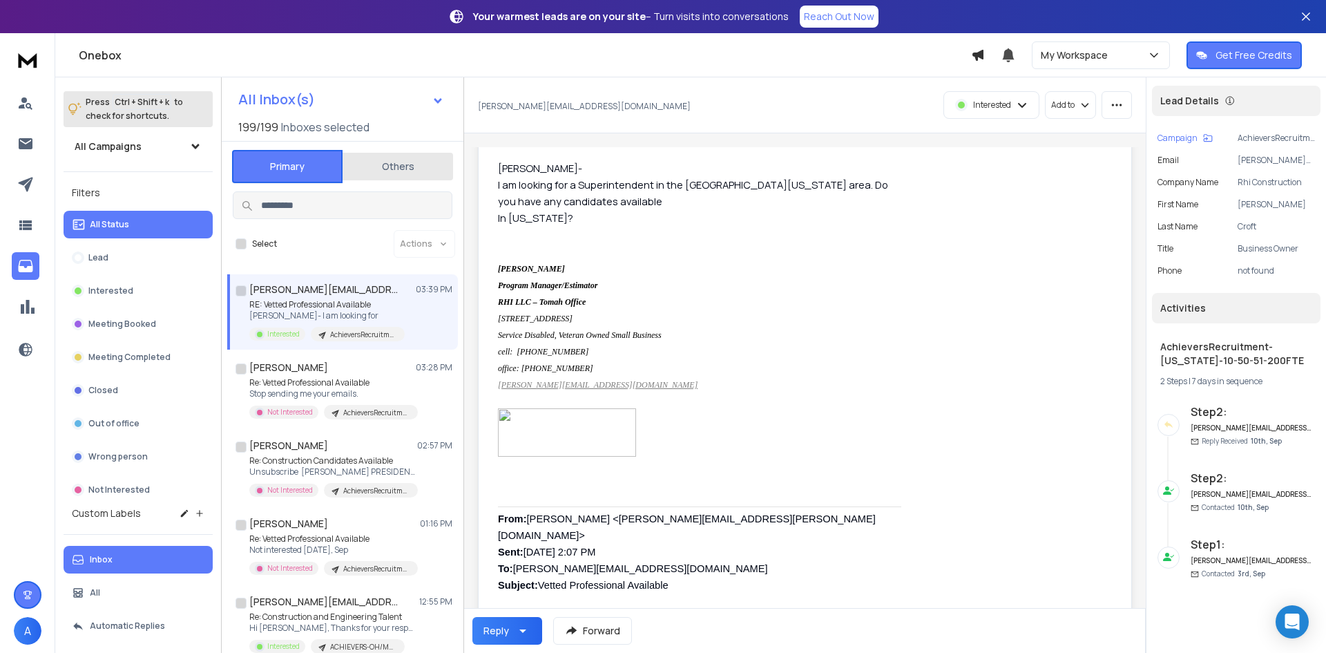
click at [760, 244] on p at bounding box center [699, 250] width 403 height 17
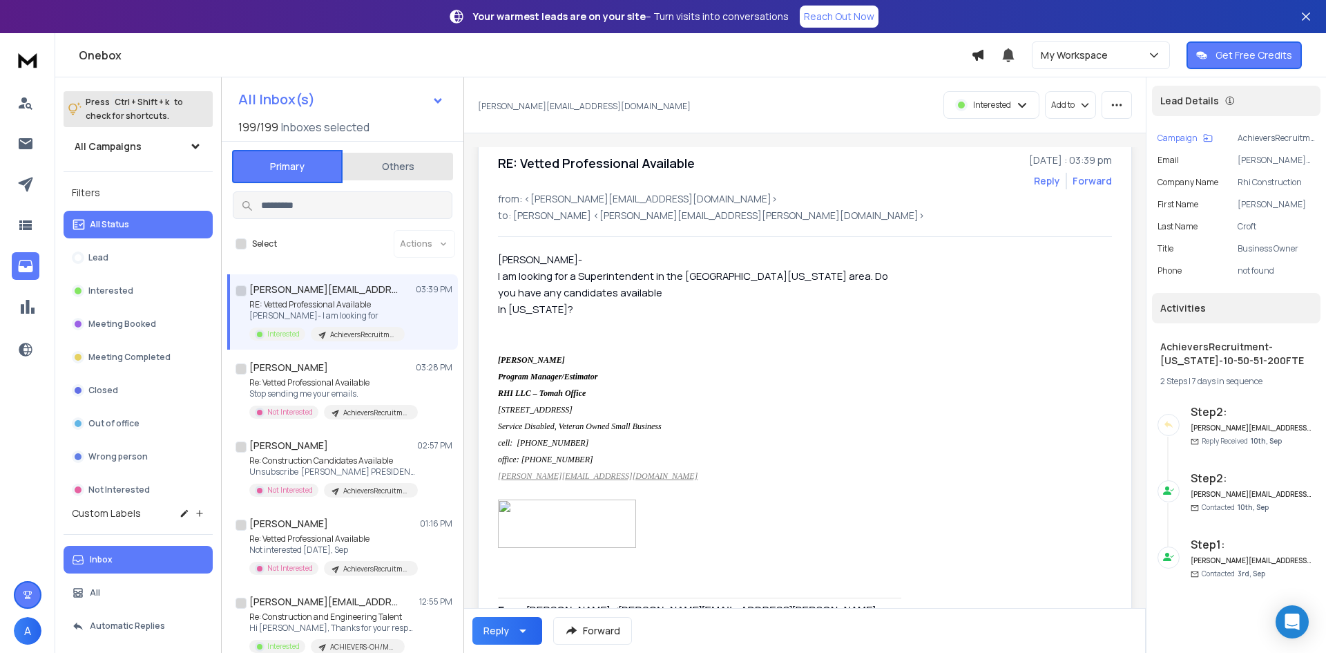
scroll to position [0, 0]
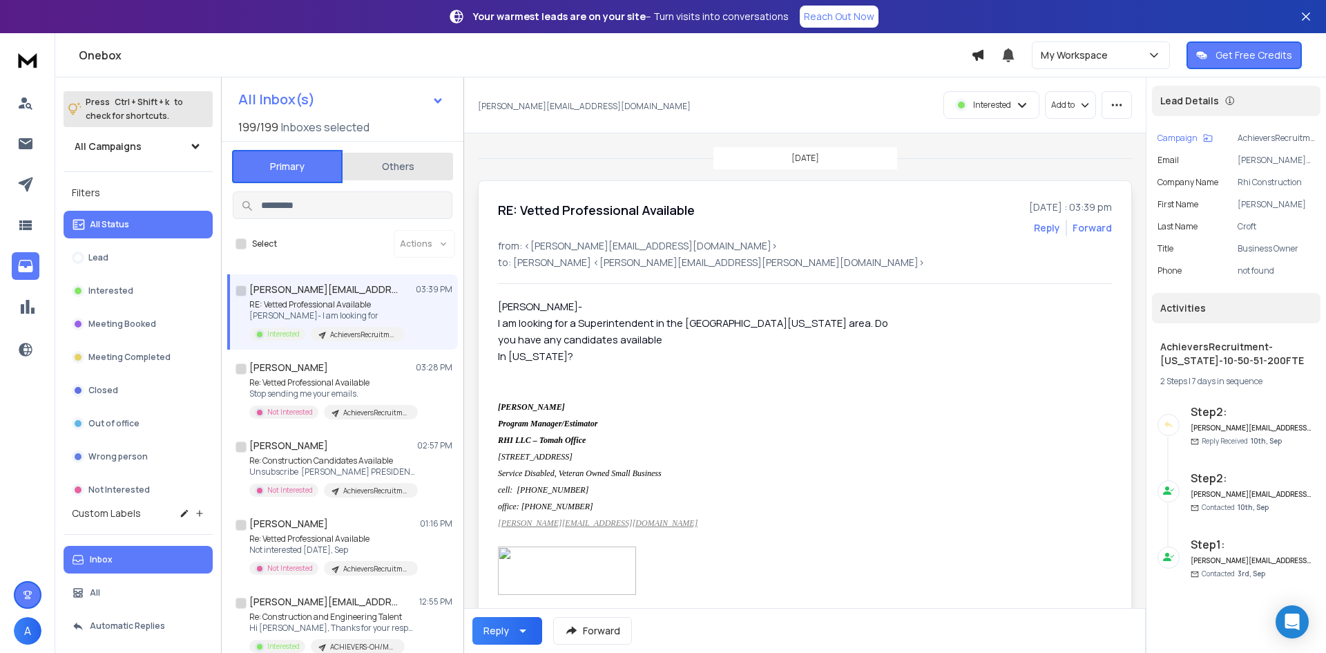
click at [613, 364] on p at bounding box center [699, 372] width 403 height 17
click at [499, 635] on div "Reply" at bounding box center [496, 631] width 26 height 14
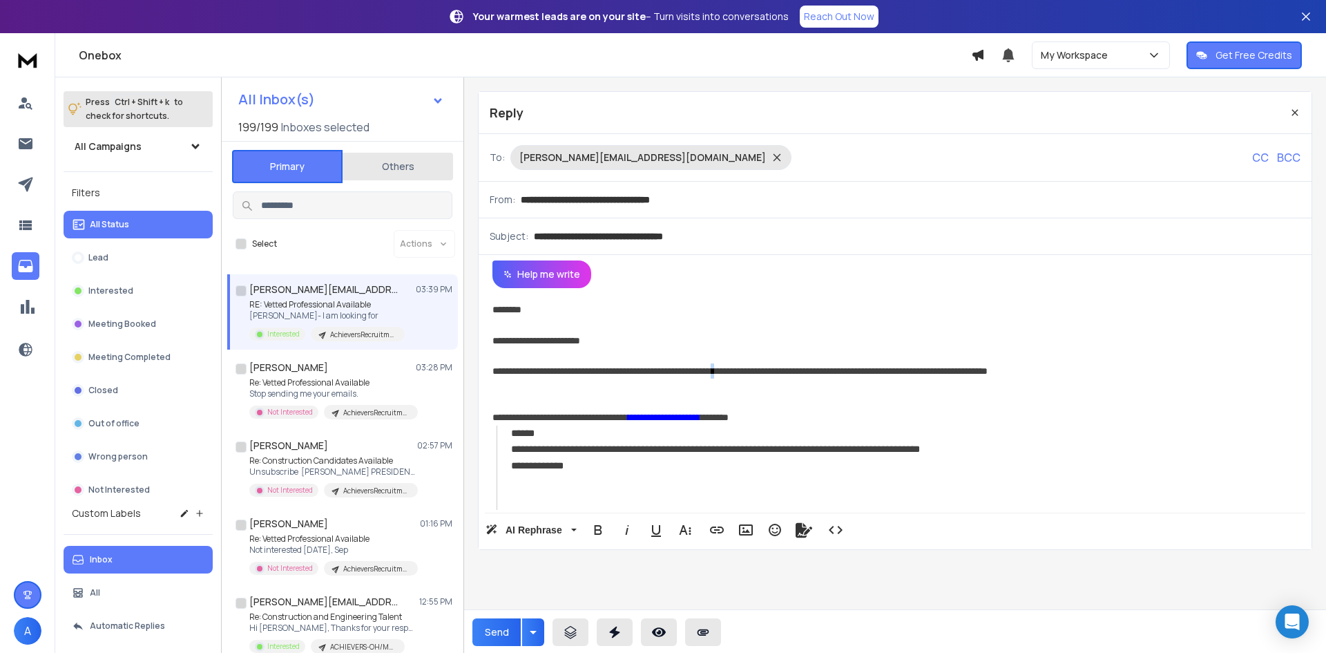
click at [764, 372] on div "**********" at bounding box center [887, 370] width 791 height 15
click at [771, 373] on div "**********" at bounding box center [887, 370] width 791 height 15
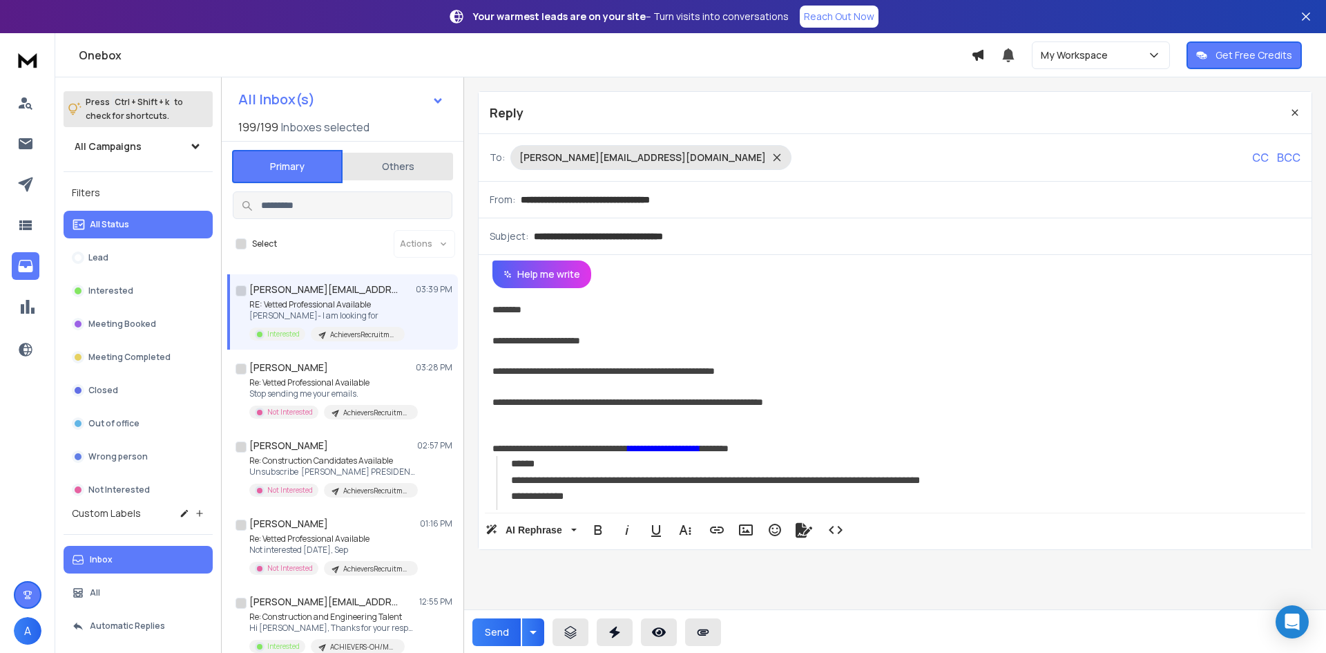
drag, startPoint x: 846, startPoint y: 403, endPoint x: 853, endPoint y: 406, distance: 7.4
click at [853, 406] on div "**********" at bounding box center [887, 401] width 791 height 15
click at [668, 404] on div "**********" at bounding box center [887, 401] width 791 height 15
click at [679, 405] on div "**********" at bounding box center [887, 401] width 791 height 15
click at [899, 407] on div "**********" at bounding box center [887, 401] width 791 height 15
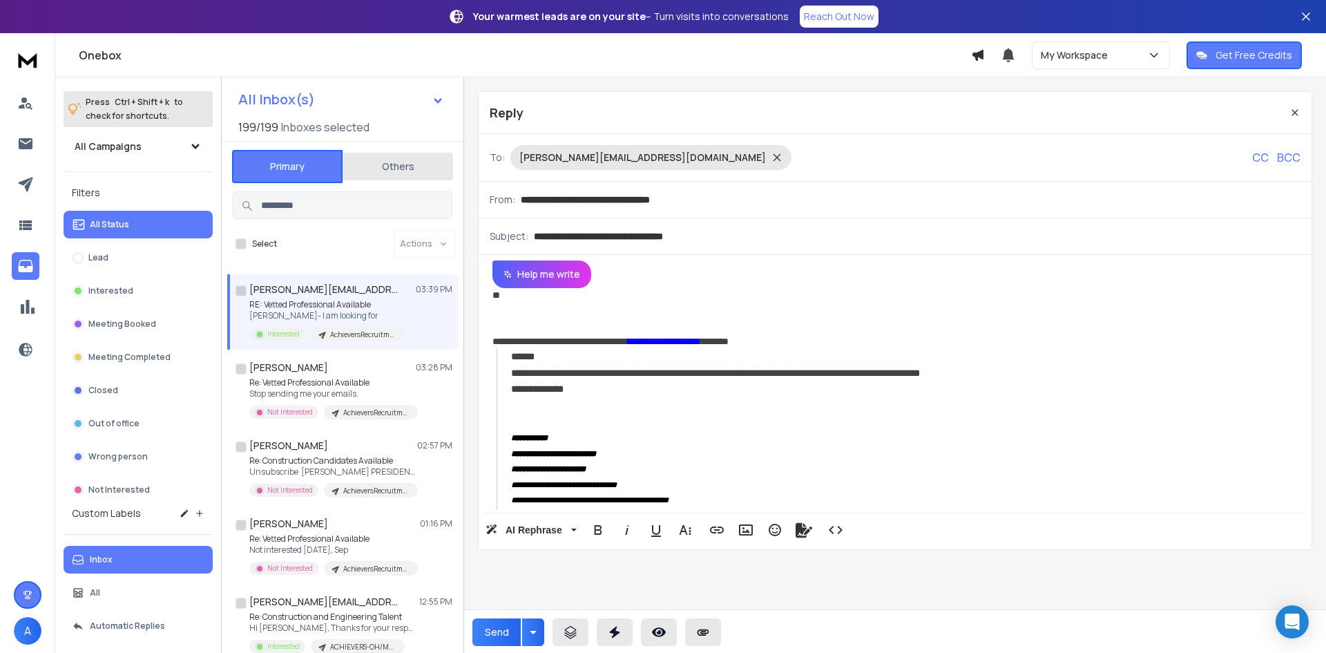
scroll to position [207, 0]
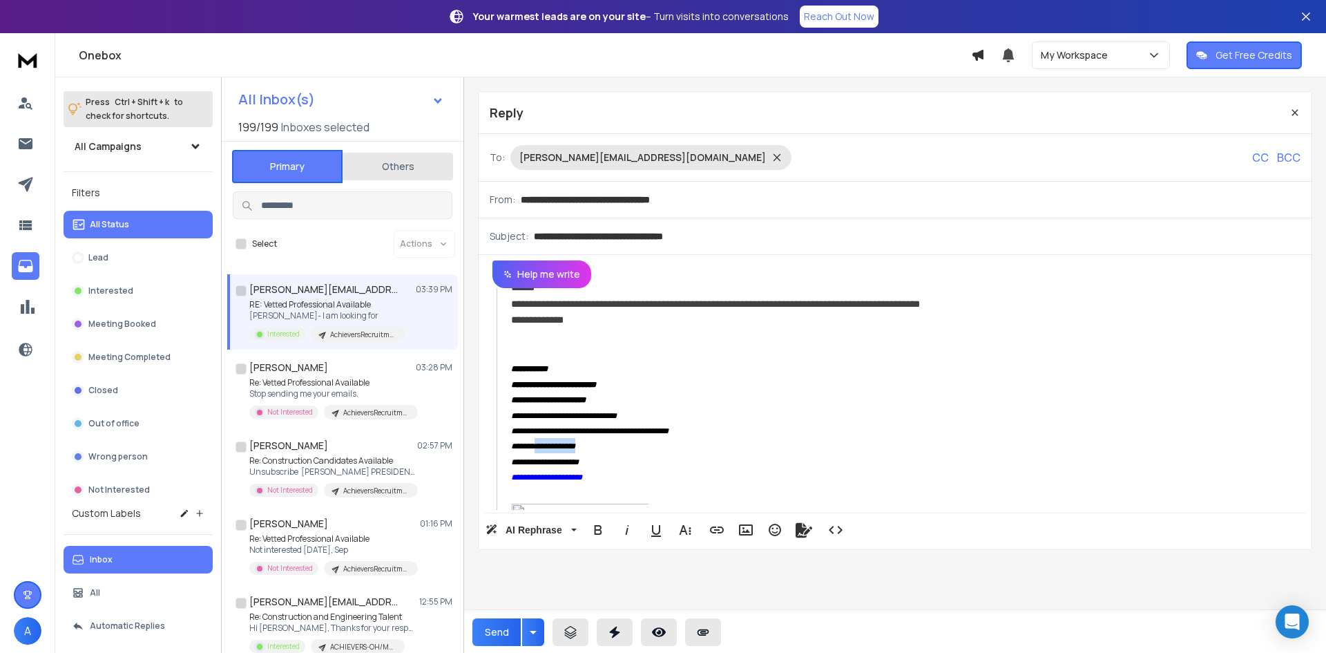
drag, startPoint x: 532, startPoint y: 448, endPoint x: 594, endPoint y: 444, distance: 62.3
click at [594, 444] on p "**********" at bounding box center [902, 445] width 782 height 15
copy span "**********"
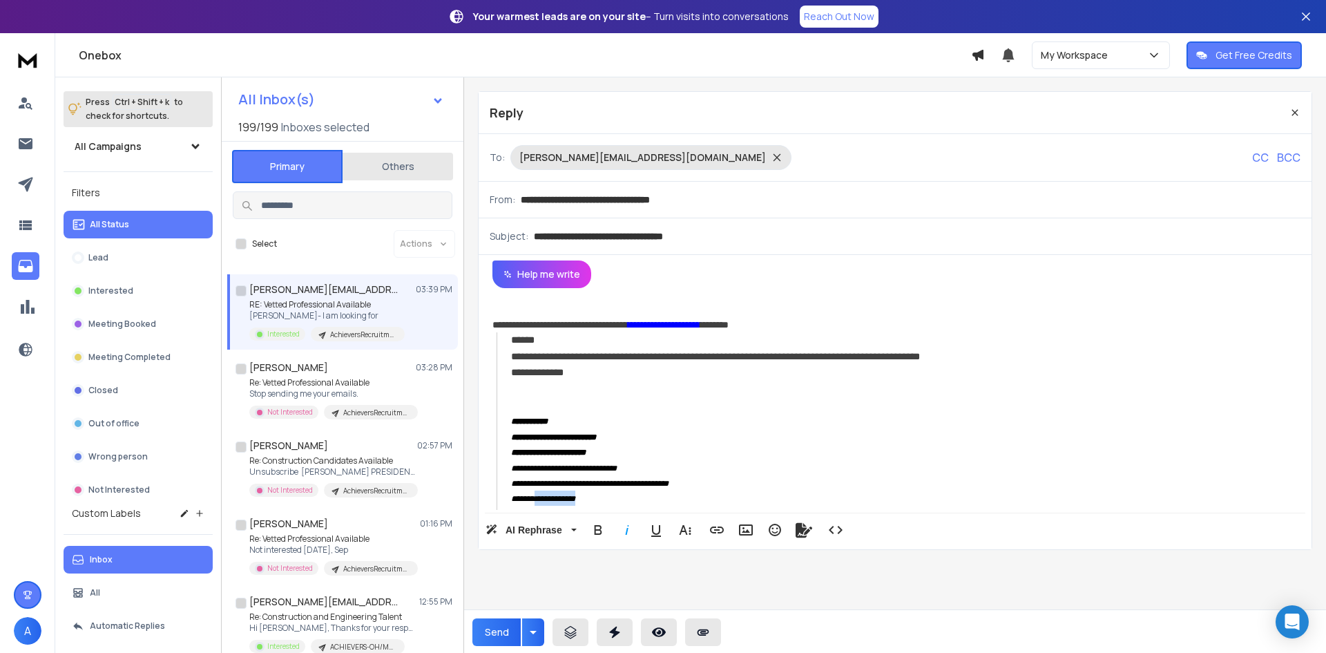
scroll to position [69, 0]
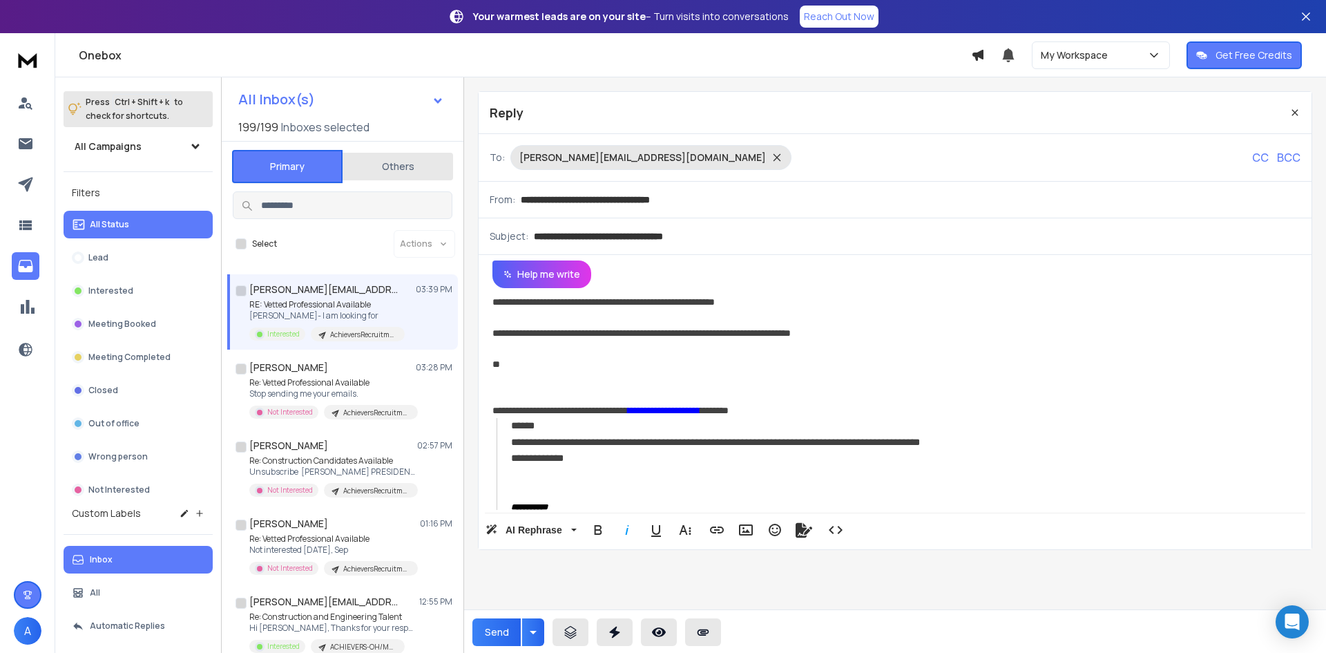
click at [548, 368] on div "**" at bounding box center [887, 363] width 791 height 15
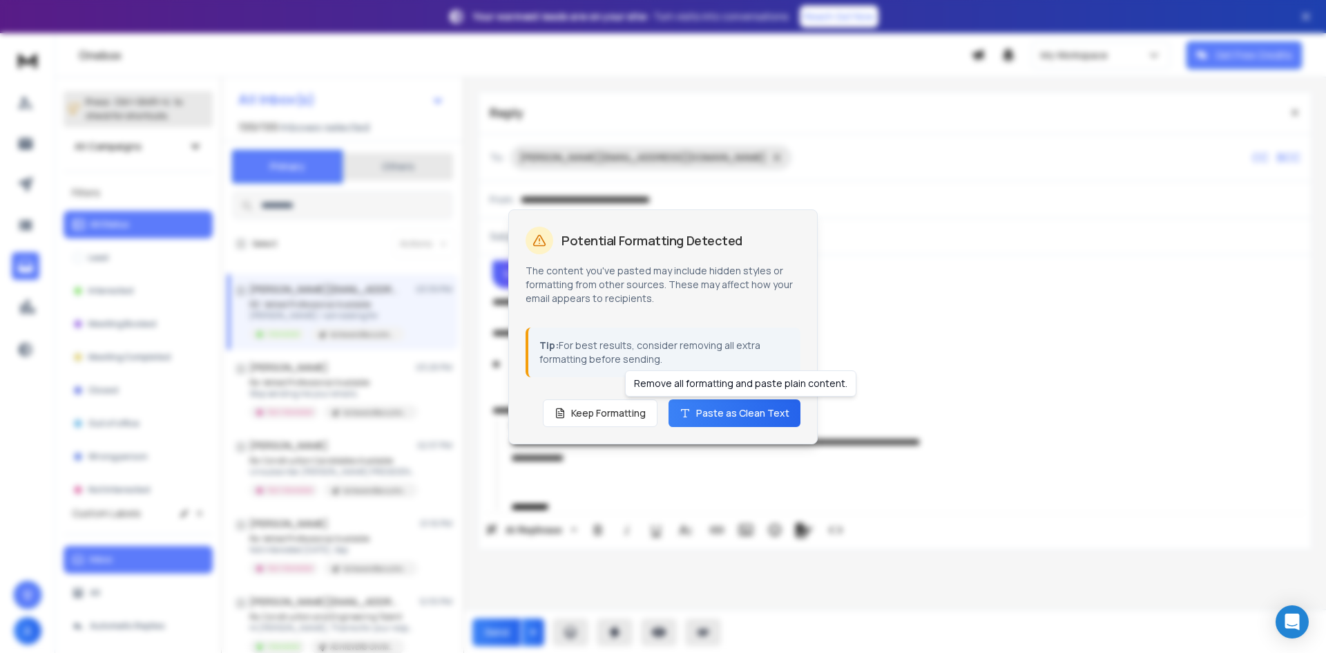
click at [751, 414] on button "Paste as Clean Text" at bounding box center [734, 413] width 132 height 28
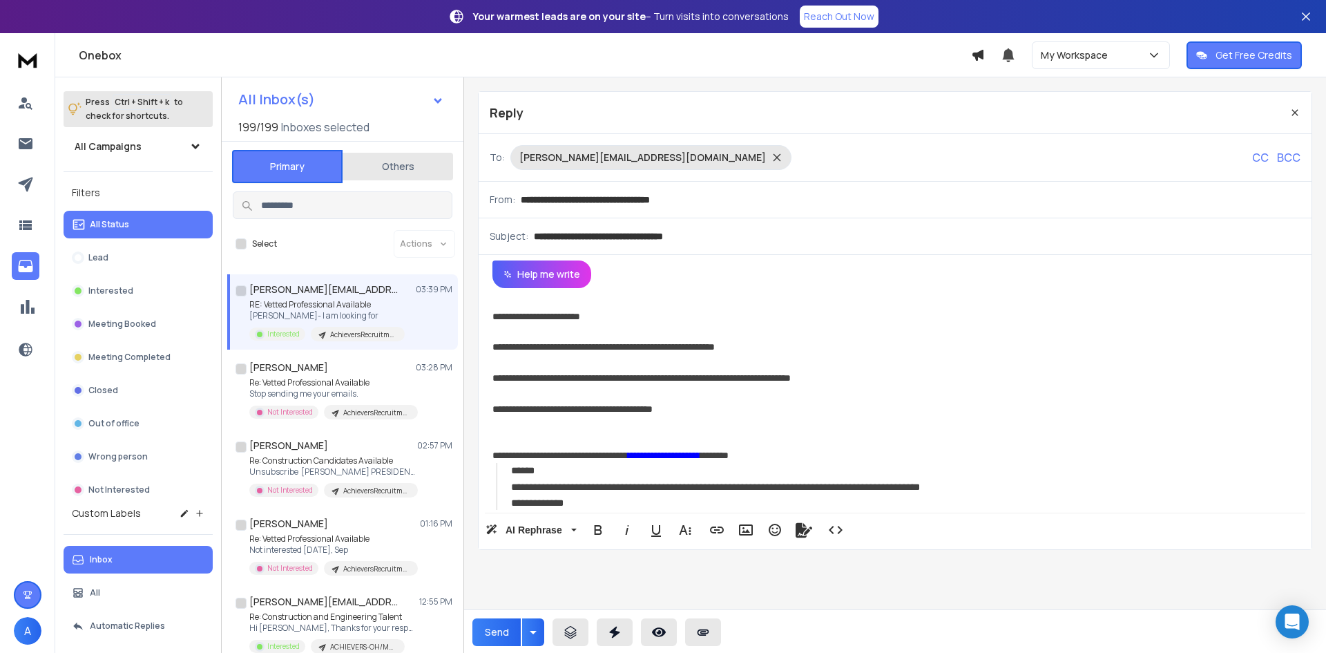
scroll to position [0, 0]
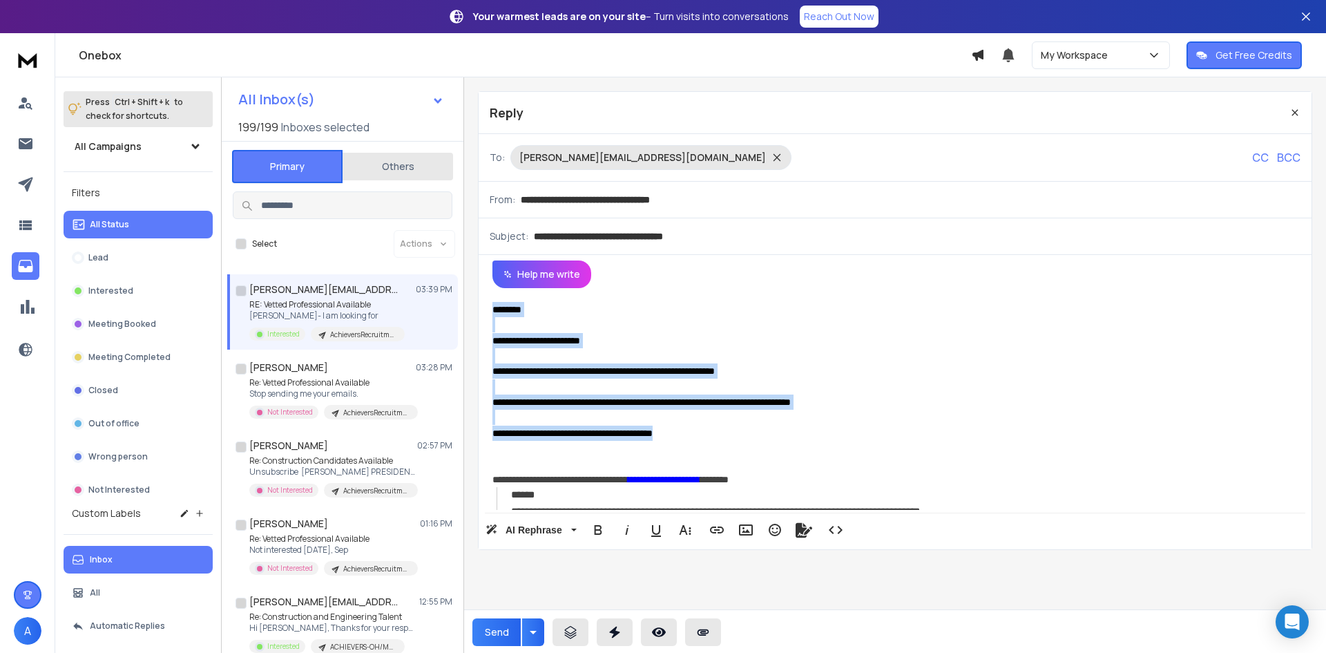
drag, startPoint x: 731, startPoint y: 437, endPoint x: 489, endPoint y: 302, distance: 276.7
click at [489, 302] on div "**********" at bounding box center [893, 399] width 829 height 222
copy div "**********"
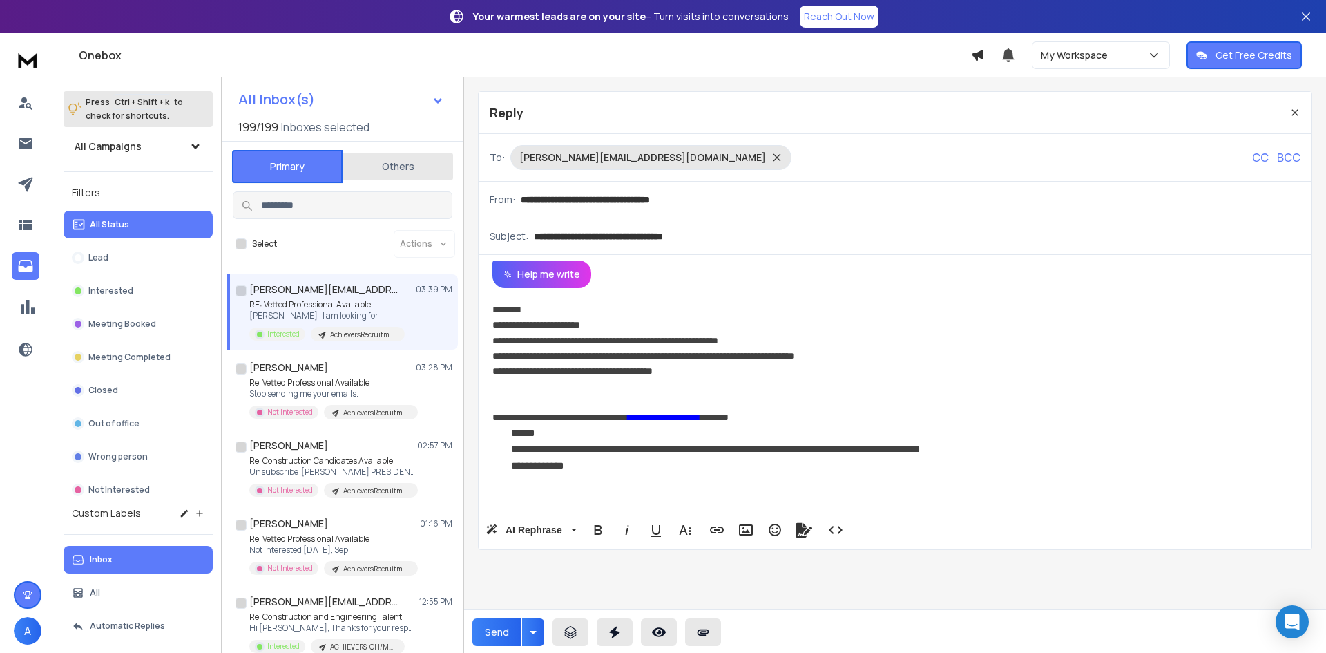
click at [521, 385] on div at bounding box center [892, 385] width 801 height 15
click at [564, 303] on p "********" at bounding box center [887, 309] width 791 height 15
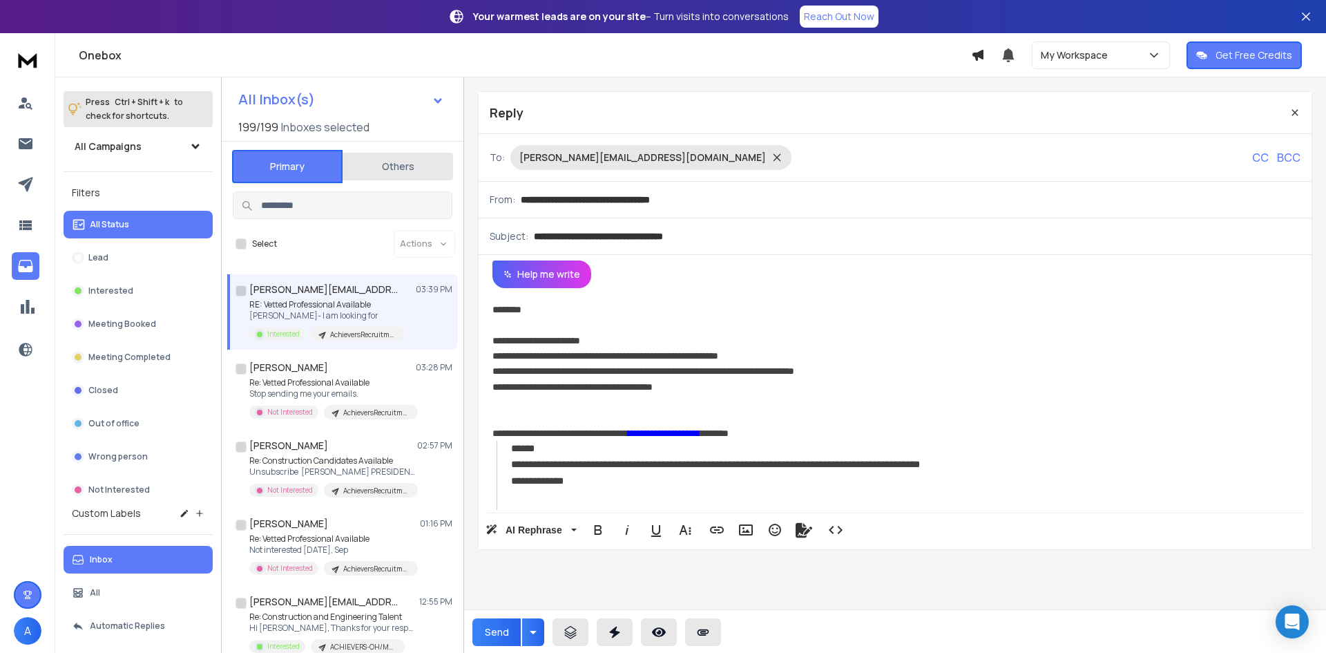
click at [623, 334] on p "**********" at bounding box center [887, 340] width 791 height 15
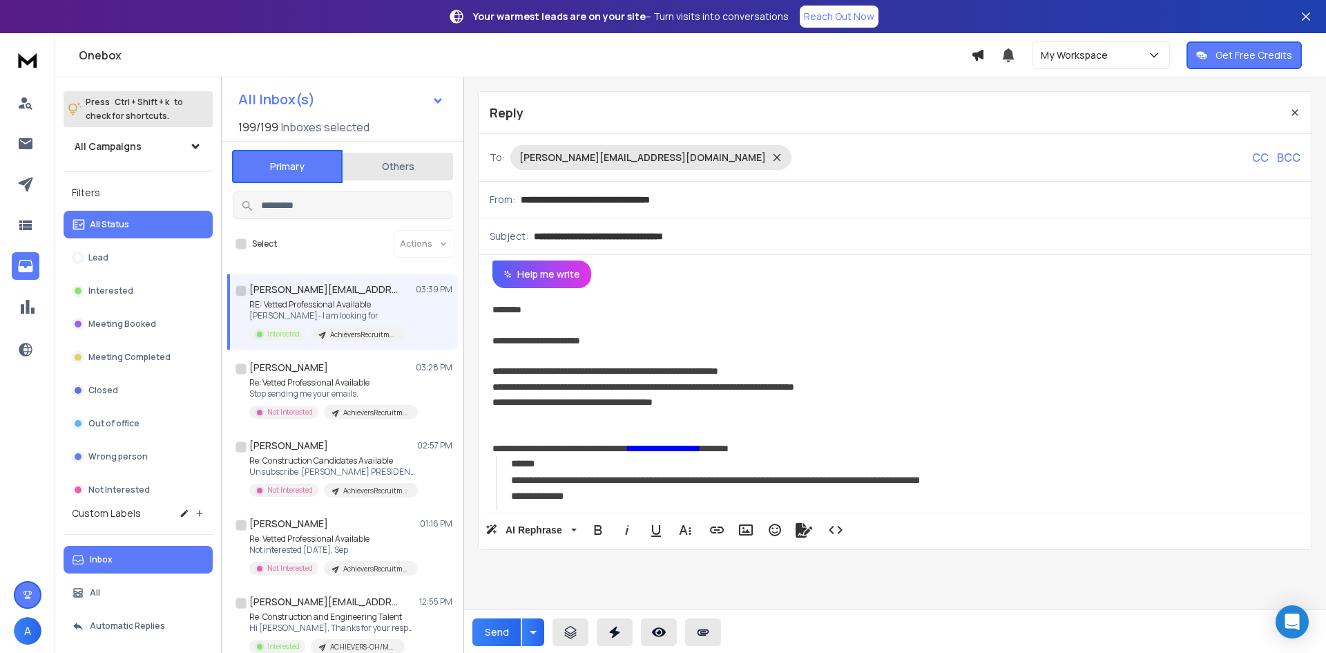
click at [565, 370] on p "**********" at bounding box center [887, 370] width 791 height 15
click at [566, 370] on p "**********" at bounding box center [887, 370] width 791 height 15
click at [791, 373] on p "**********" at bounding box center [887, 370] width 791 height 15
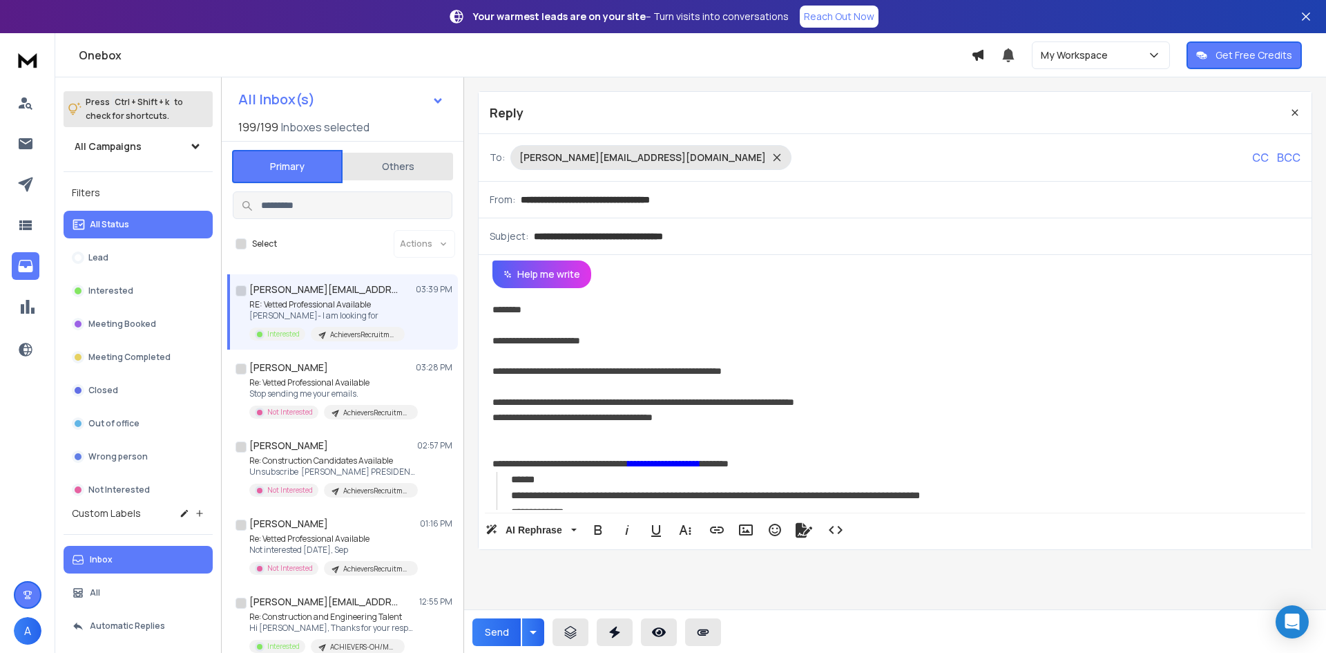
click at [903, 409] on p "**********" at bounding box center [887, 416] width 791 height 15
click at [877, 407] on p "**********" at bounding box center [887, 401] width 791 height 15
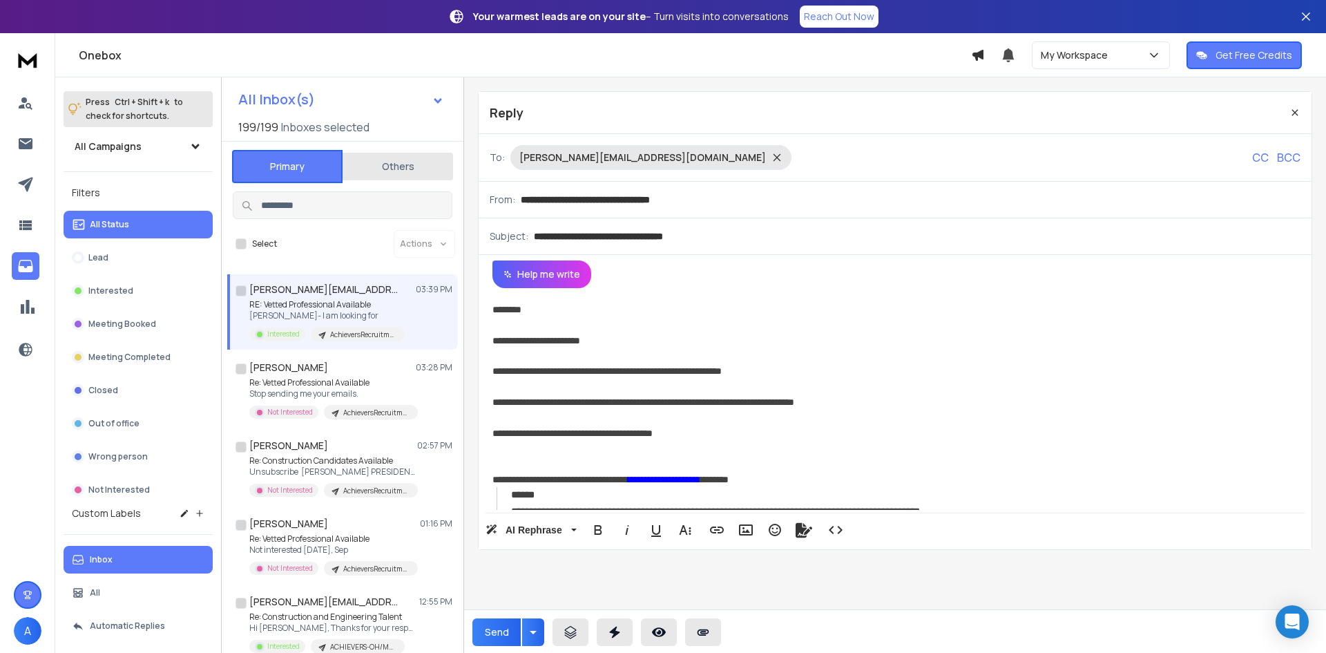
click at [563, 363] on p "**********" at bounding box center [887, 370] width 791 height 15
click at [575, 369] on p "**********" at bounding box center [887, 370] width 791 height 15
click at [718, 452] on div at bounding box center [892, 448] width 801 height 15
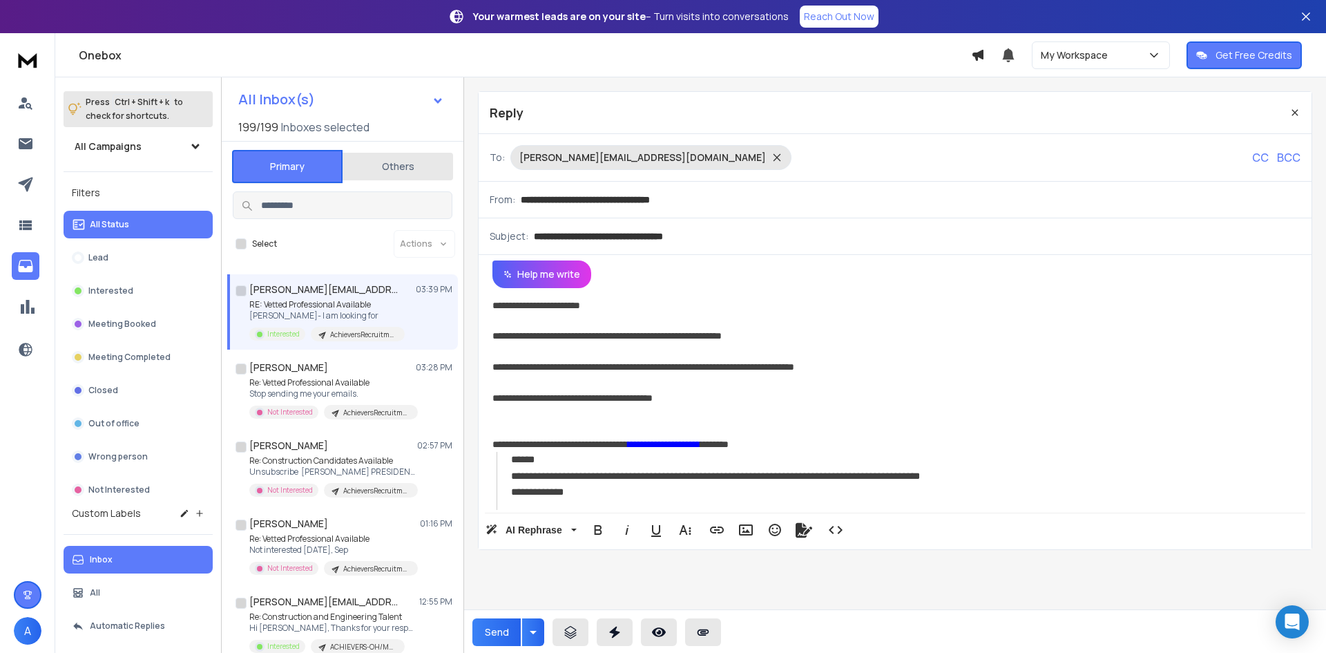
scroll to position [69, 0]
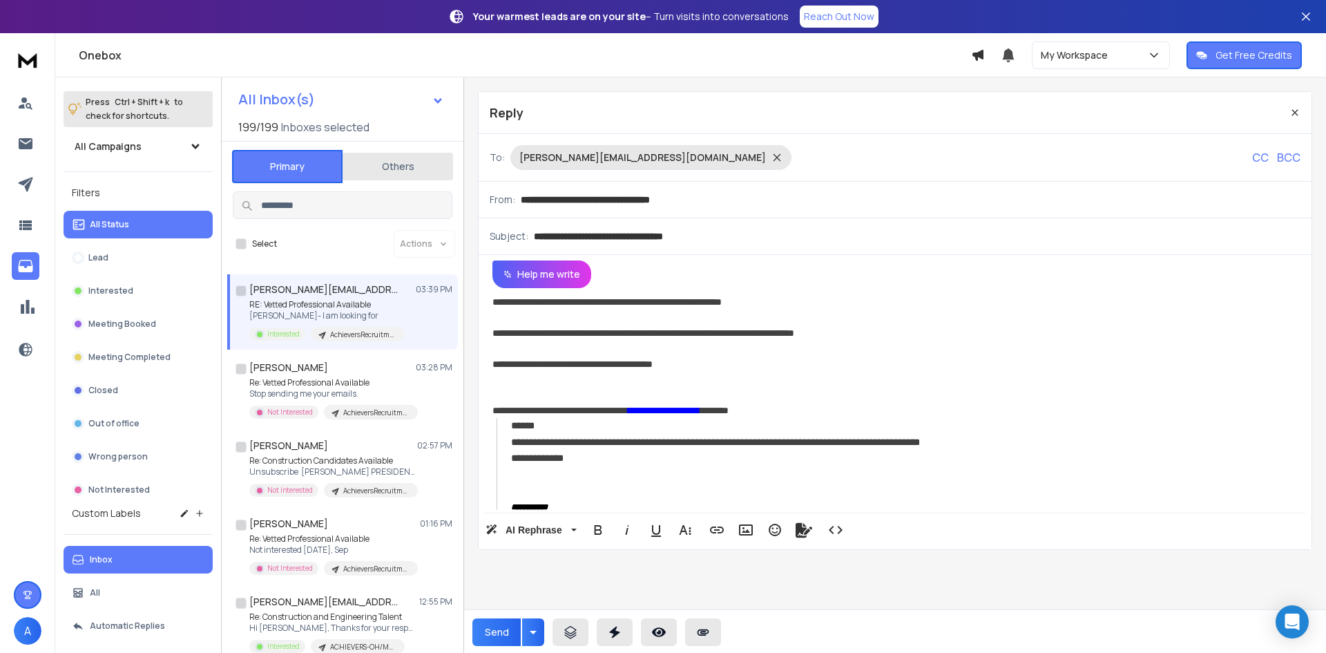
click at [724, 374] on div at bounding box center [892, 379] width 801 height 15
click at [721, 363] on p "**********" at bounding box center [887, 363] width 791 height 15
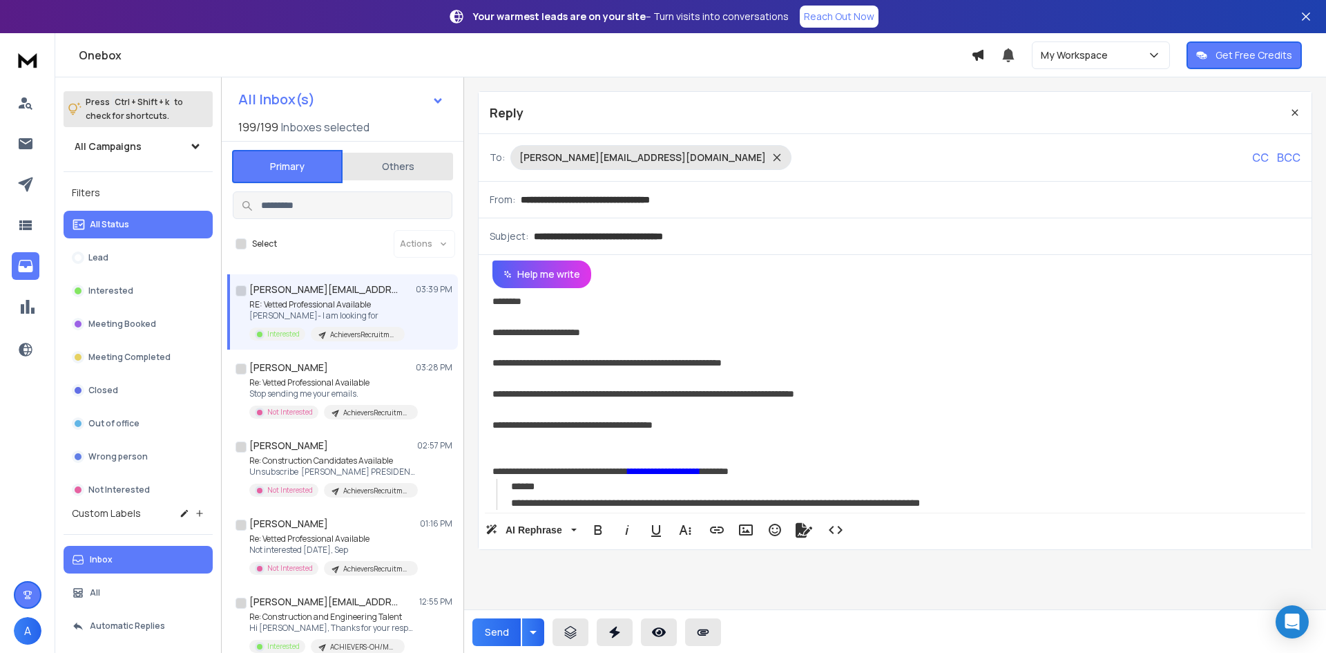
scroll to position [0, 0]
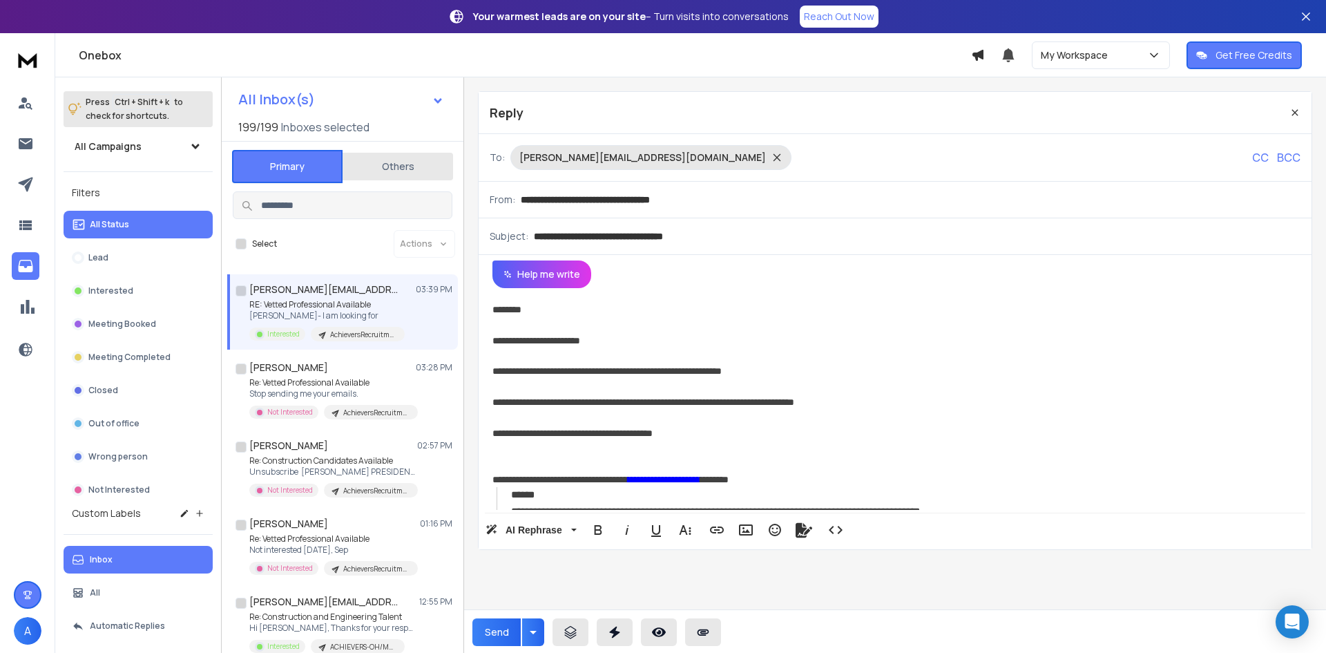
click at [502, 633] on button "Send" at bounding box center [496, 632] width 48 height 28
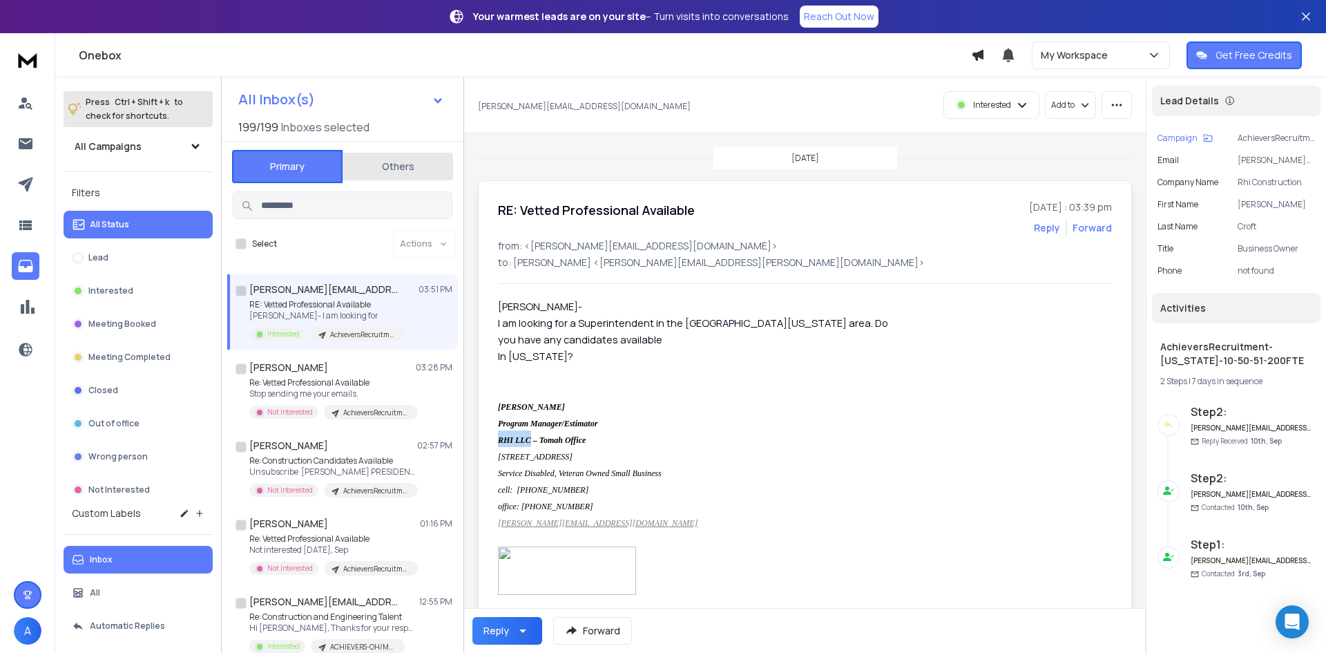
drag, startPoint x: 497, startPoint y: 441, endPoint x: 531, endPoint y: 438, distance: 33.9
copy span "RHI LLC"
click at [17, 177] on icon at bounding box center [25, 184] width 17 height 17
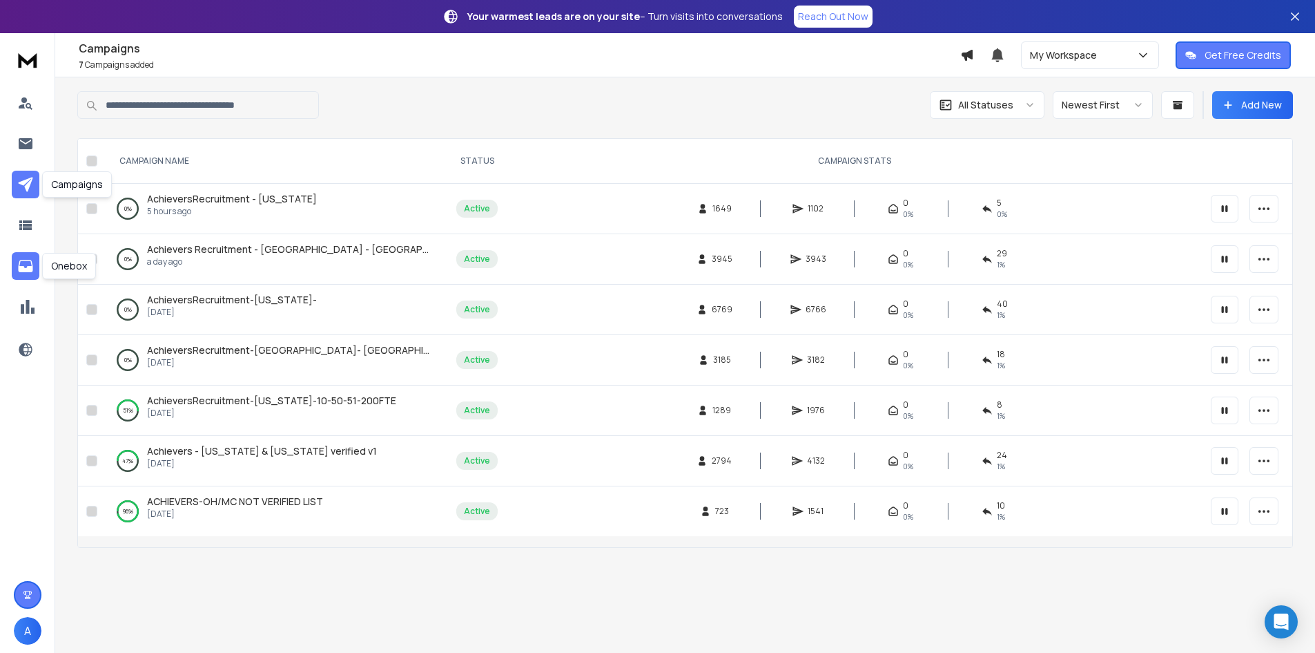
click at [20, 275] on link at bounding box center [26, 266] width 28 height 28
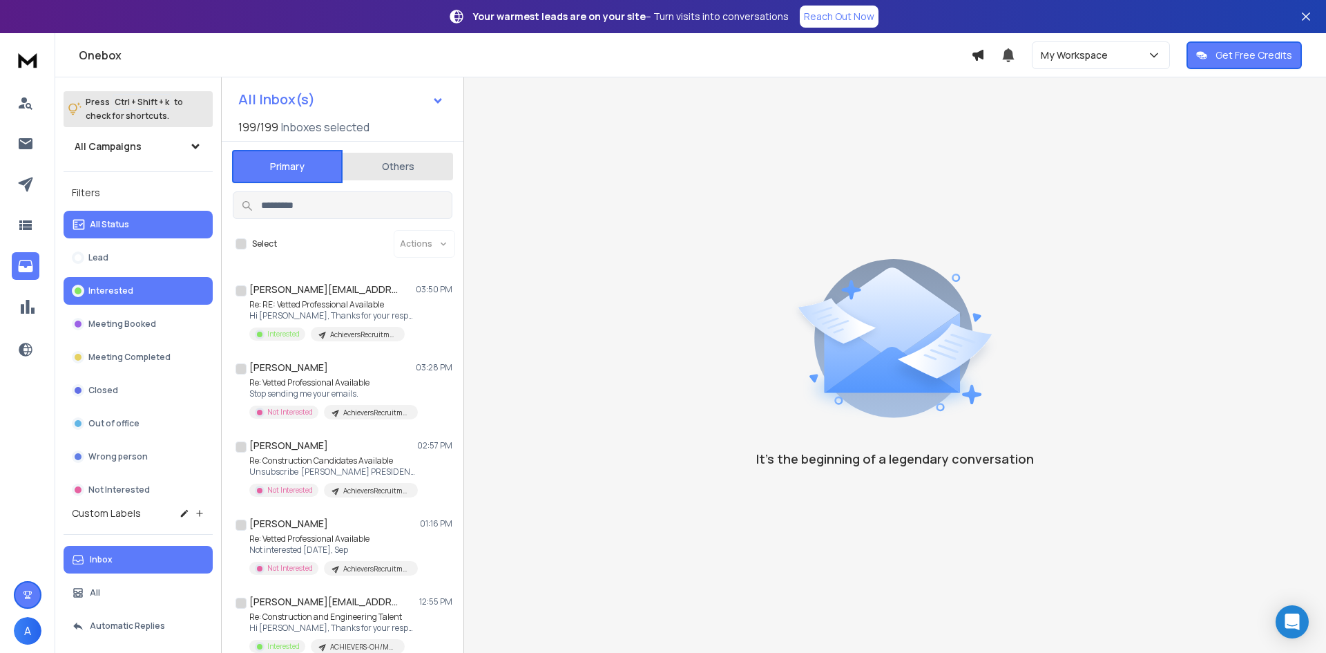
click at [175, 299] on button "Interested" at bounding box center [138, 291] width 149 height 28
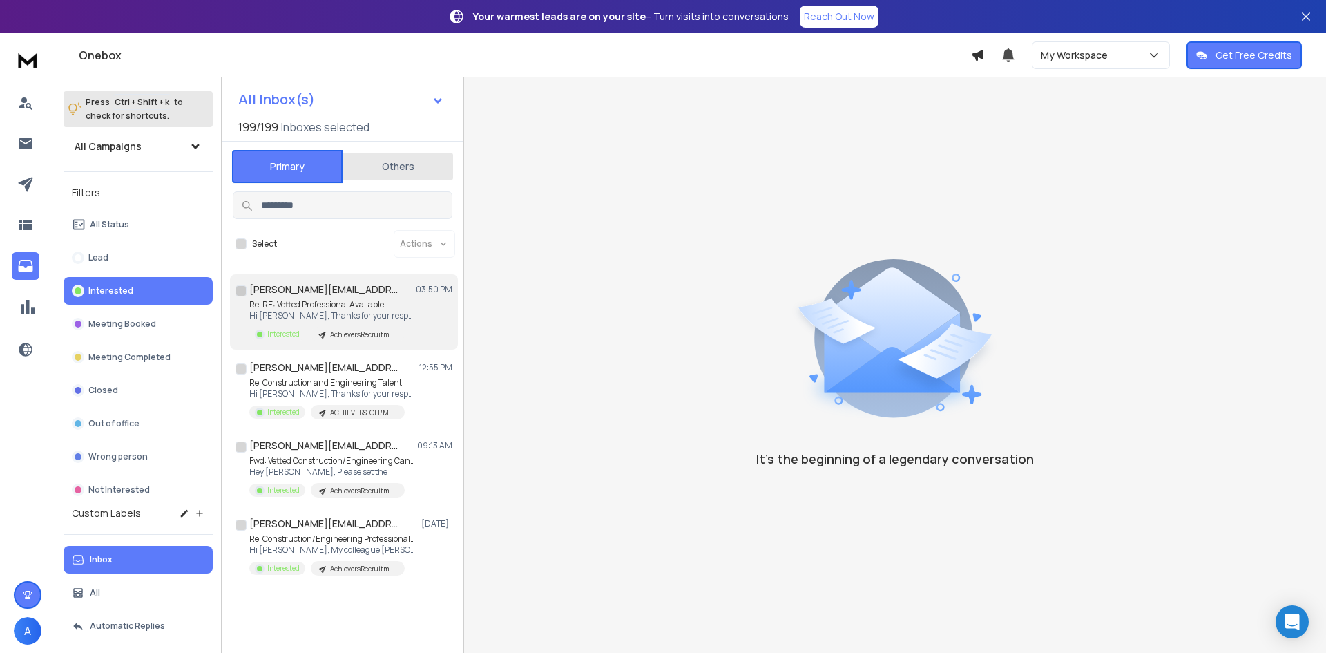
click at [378, 307] on p "Re: RE: Vetted Professional Available" at bounding box center [332, 304] width 166 height 11
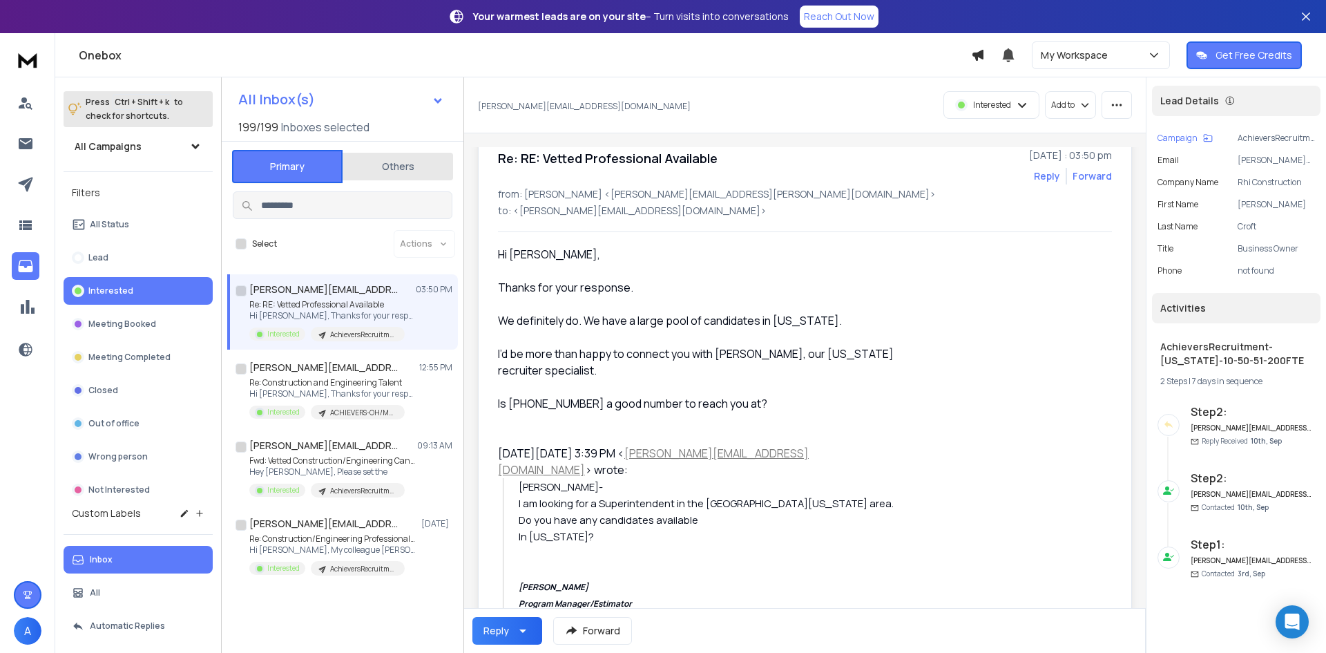
scroll to position [414, 0]
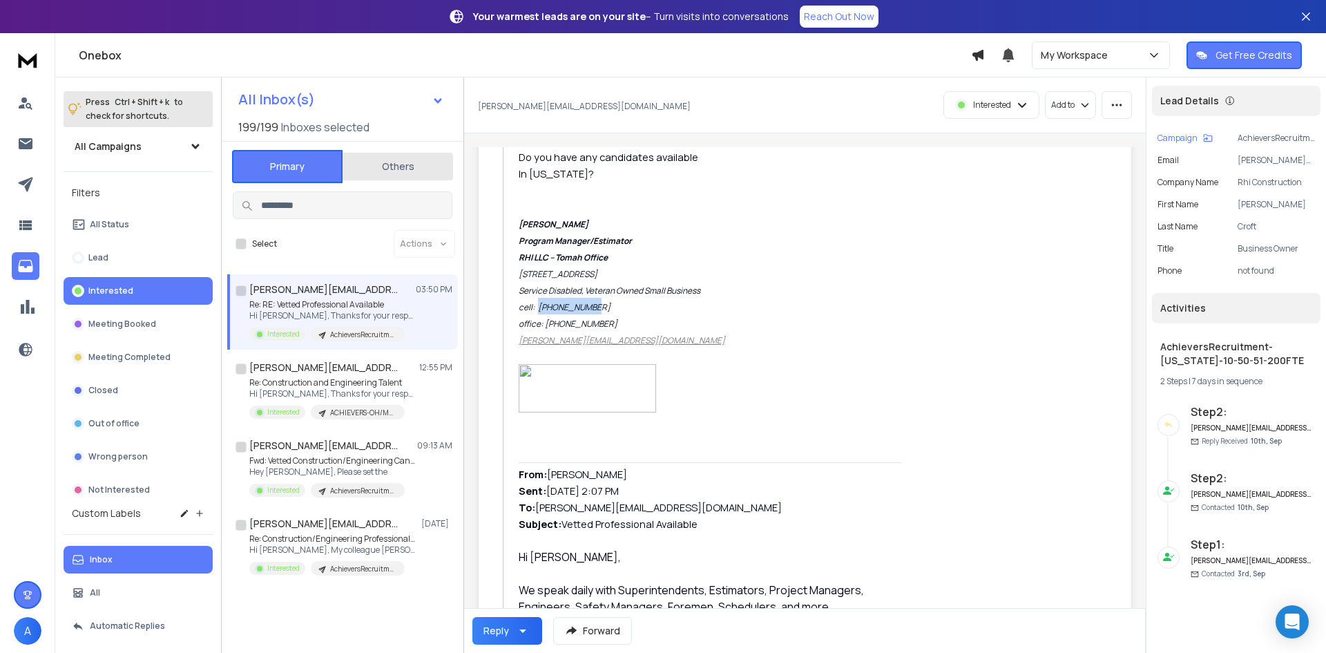
drag, startPoint x: 537, startPoint y: 292, endPoint x: 591, endPoint y: 289, distance: 54.0
click at [591, 298] on div "cell: [PHONE_NUMBER]" at bounding box center [710, 306] width 383 height 17
click at [593, 298] on div "cell: [PHONE_NUMBER]" at bounding box center [710, 306] width 383 height 17
drag, startPoint x: 595, startPoint y: 292, endPoint x: 538, endPoint y: 292, distance: 57.3
click at [538, 298] on div "cell: [PHONE_NUMBER]" at bounding box center [710, 306] width 383 height 17
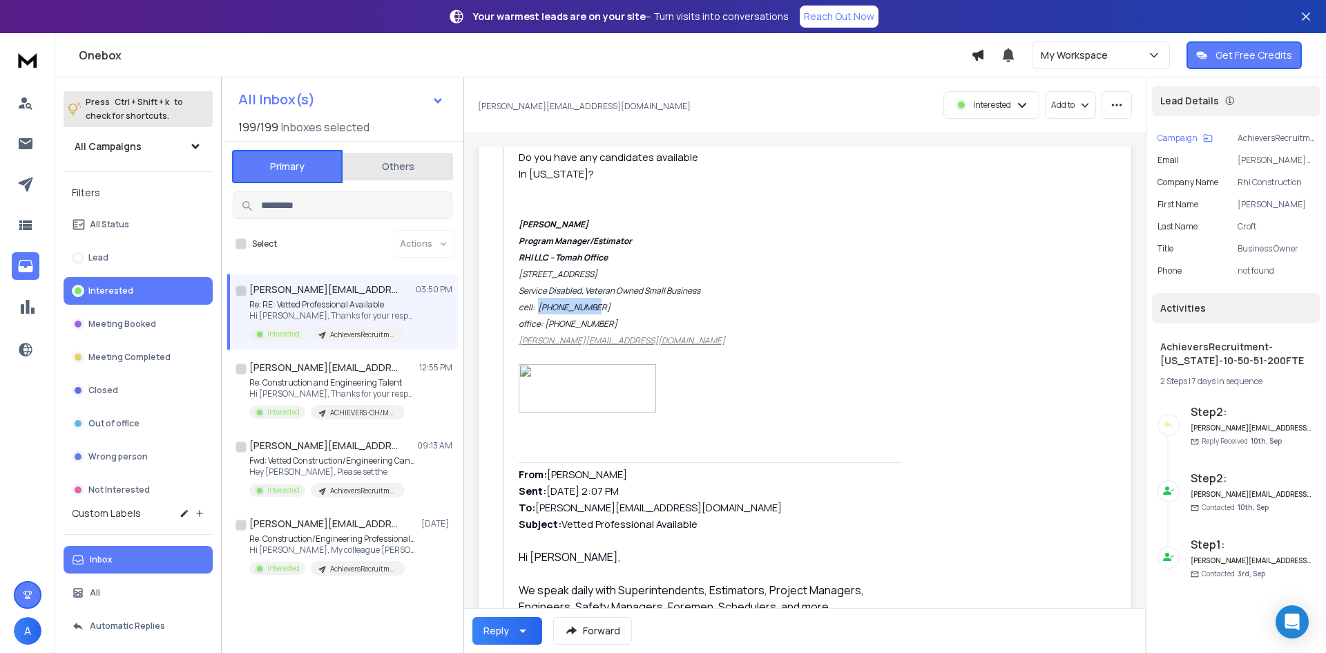
copy span "[PHONE_NUMBER]"
click at [753, 264] on div "[STREET_ADDRESS]" at bounding box center [710, 272] width 383 height 17
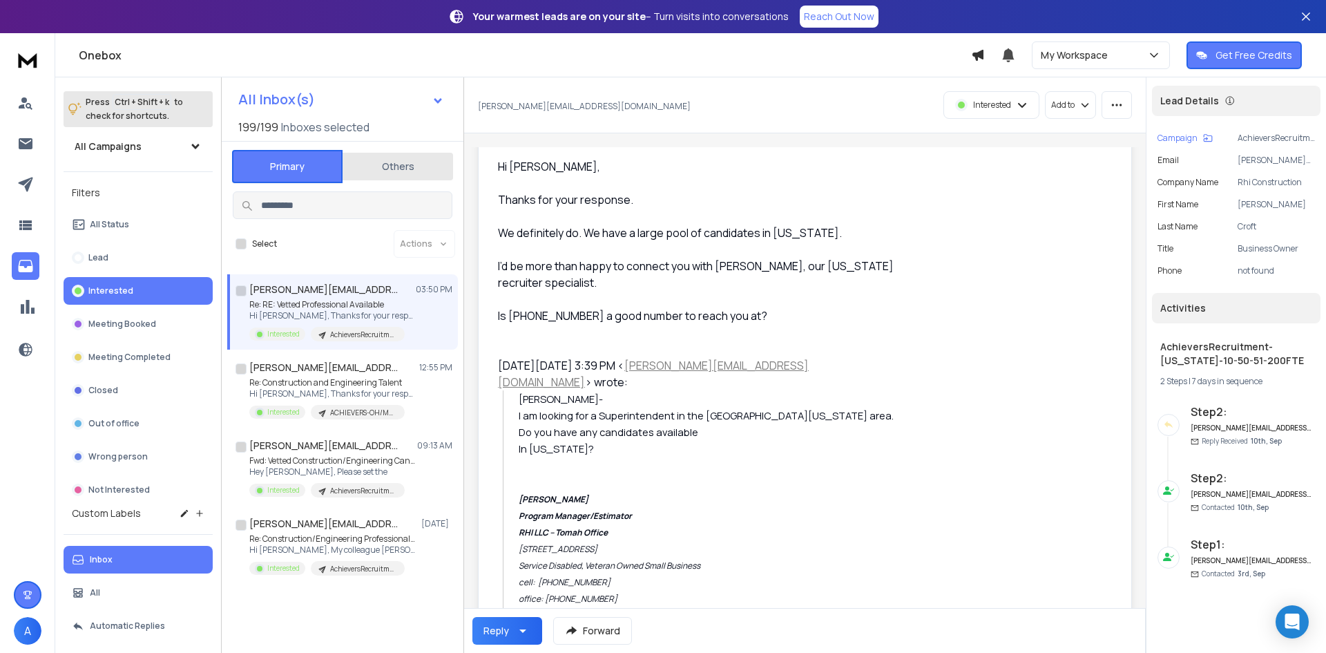
scroll to position [138, 0]
click at [30, 268] on icon at bounding box center [25, 266] width 15 height 12
click at [18, 200] on div at bounding box center [28, 187] width 32 height 32
click at [26, 185] on icon at bounding box center [25, 184] width 15 height 15
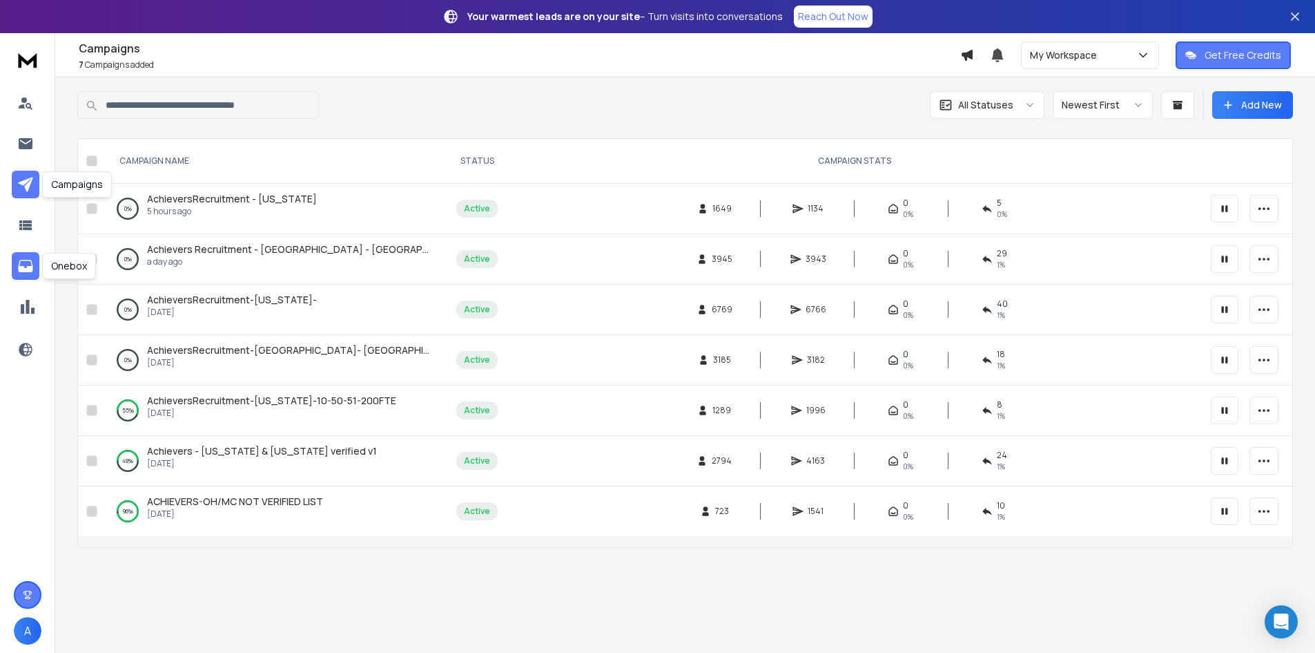
click at [37, 268] on link at bounding box center [26, 266] width 28 height 28
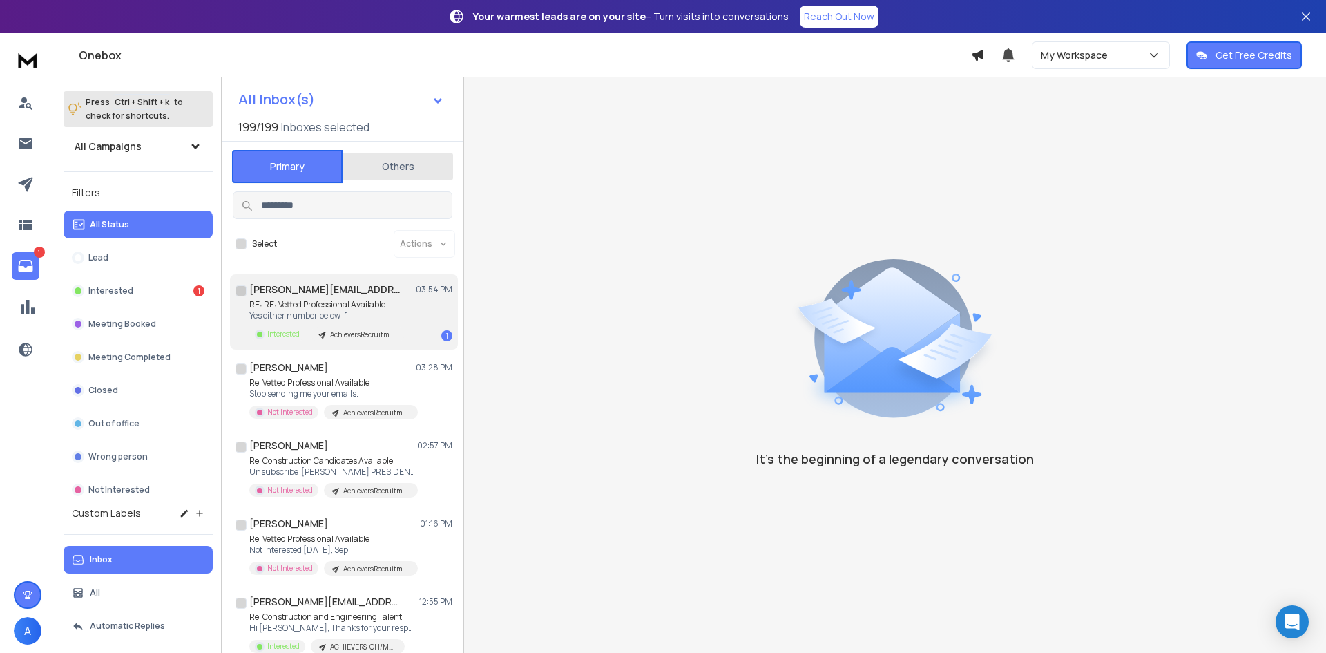
click at [314, 302] on p "RE: RE: Vetted Professional Available" at bounding box center [326, 304] width 155 height 11
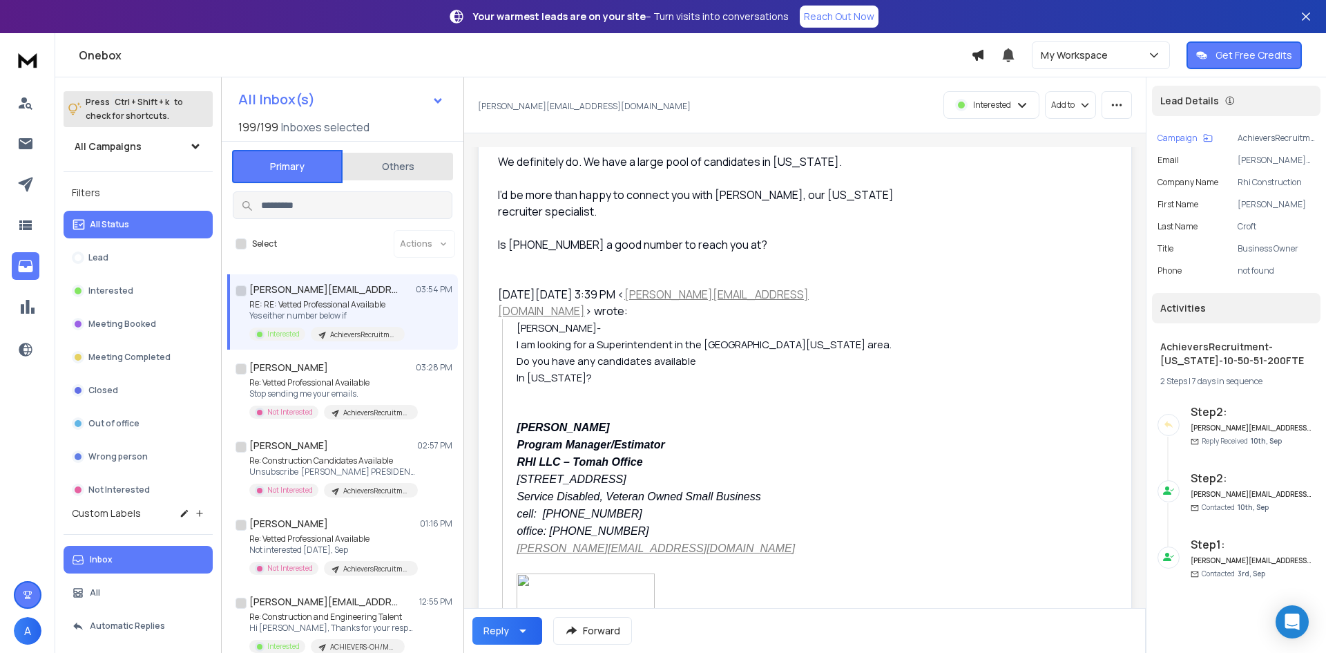
scroll to position [414, 0]
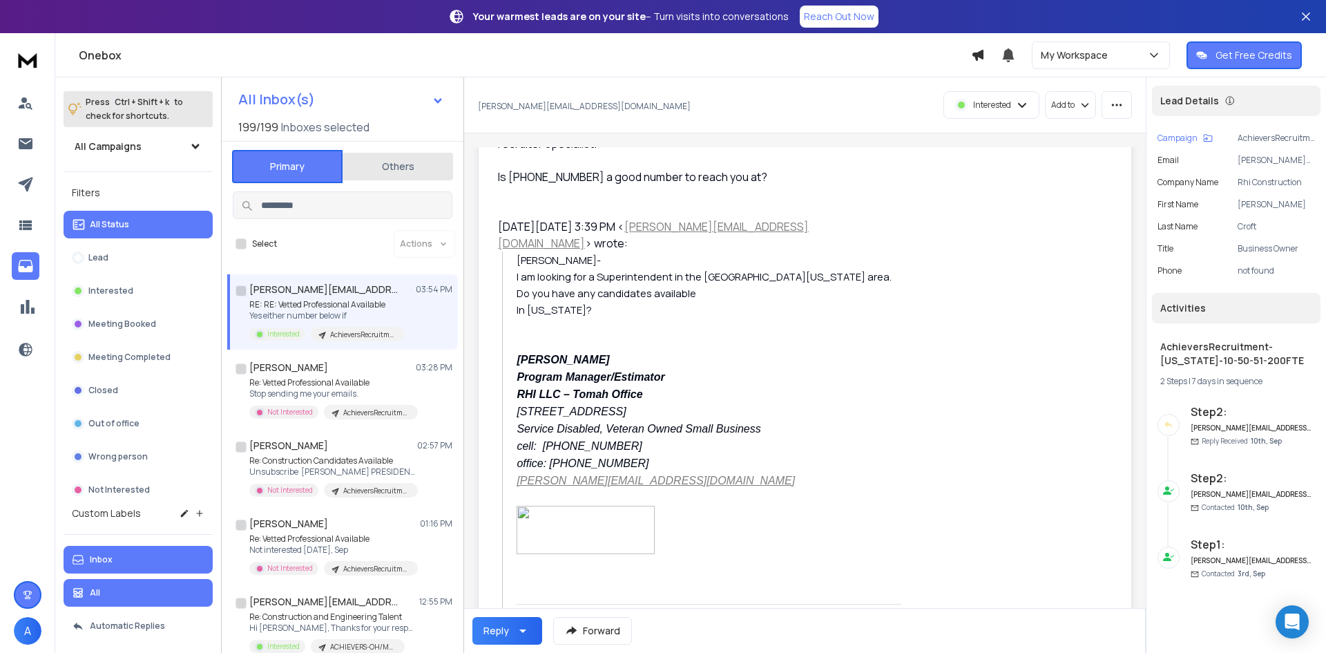
click at [128, 602] on button "All" at bounding box center [138, 593] width 149 height 28
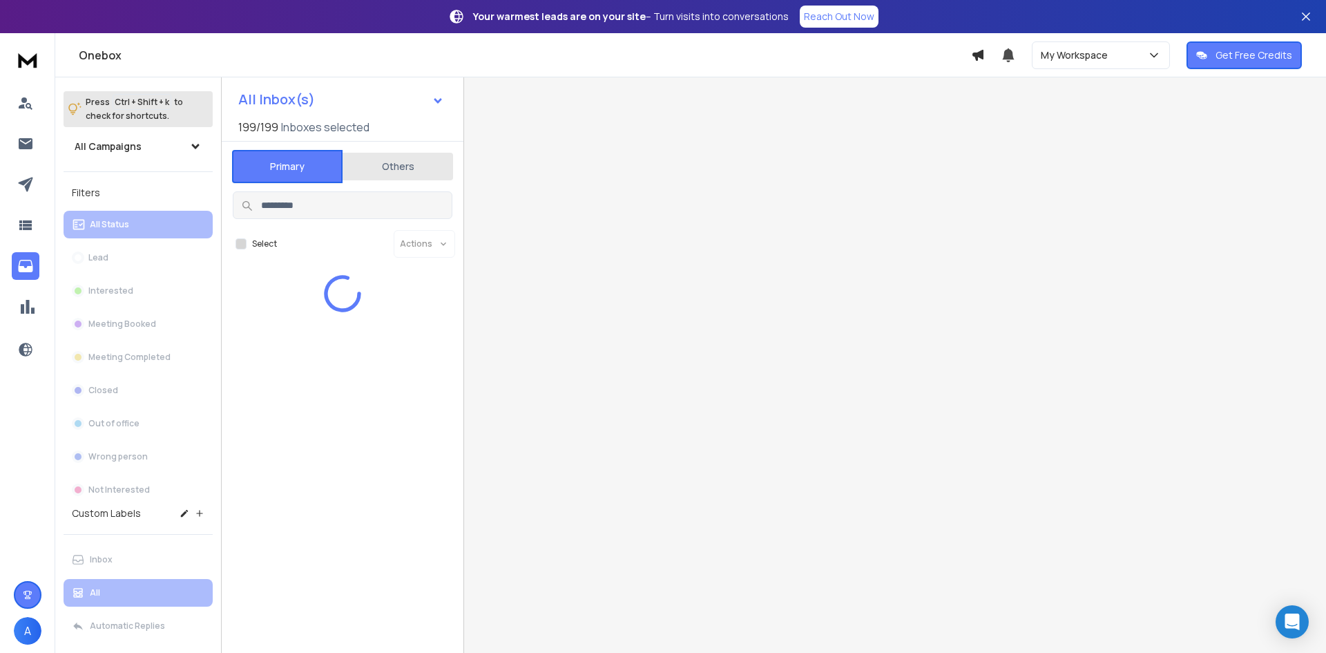
scroll to position [0, 0]
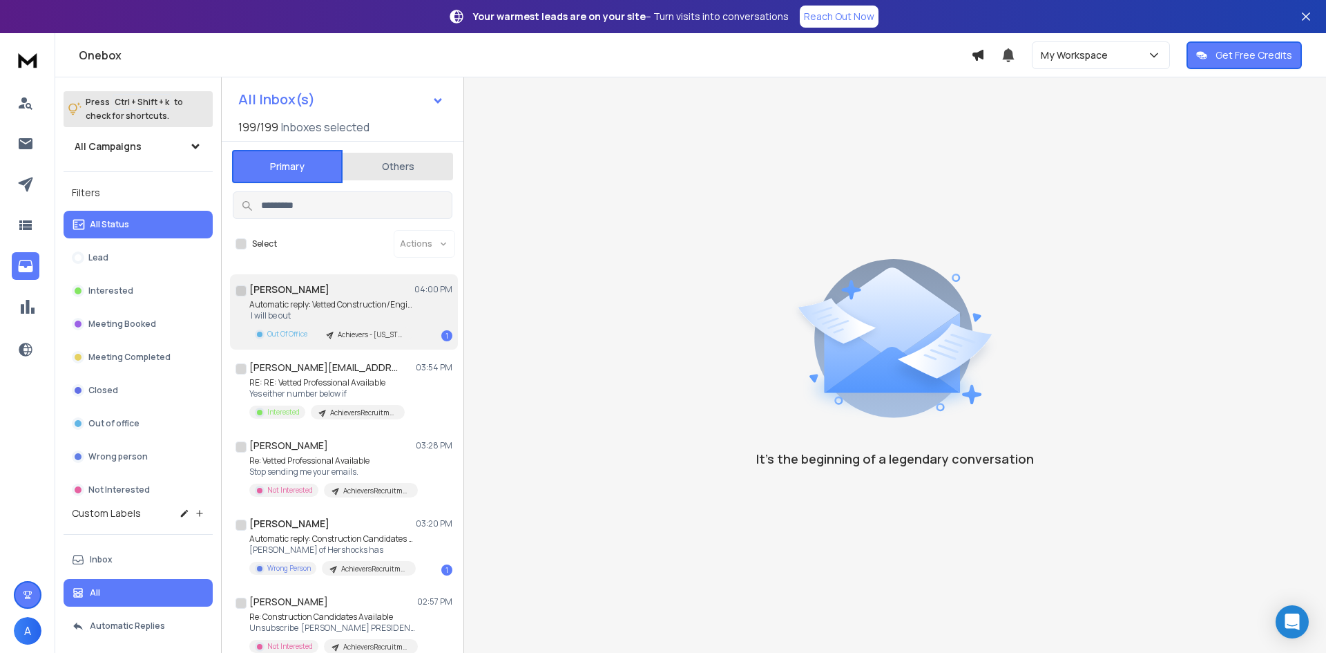
click at [314, 315] on p "﻿ I will be out" at bounding box center [332, 315] width 166 height 11
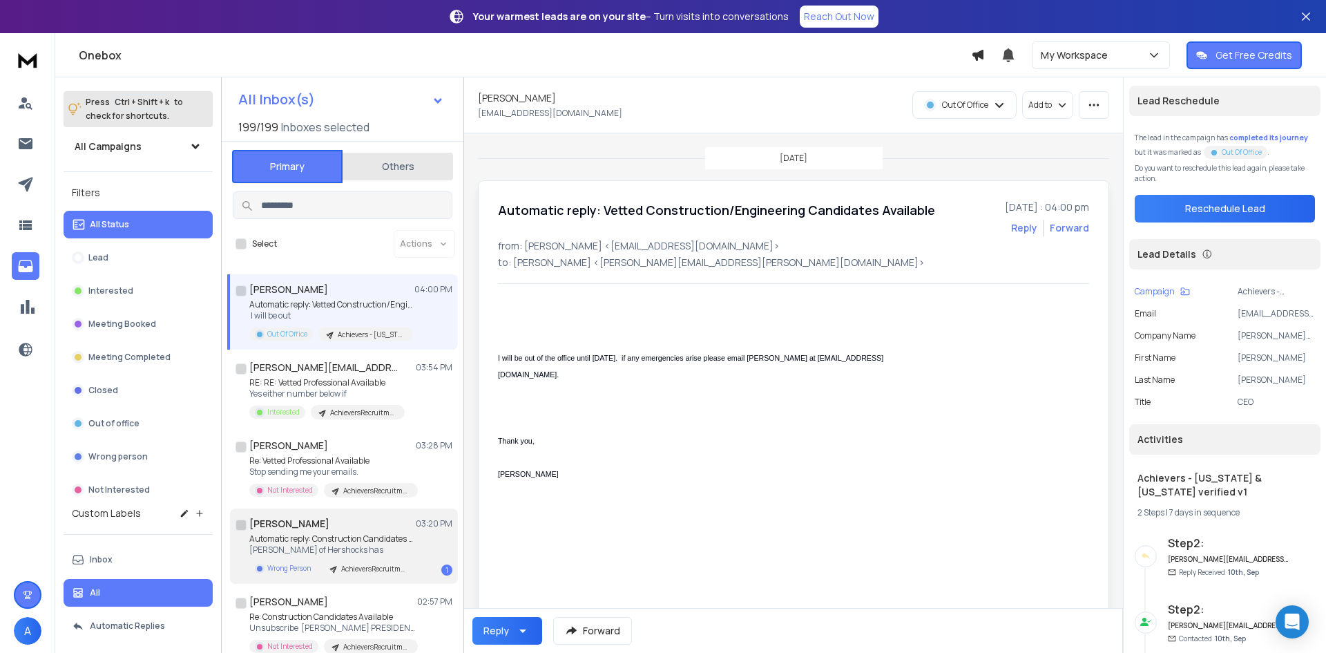
click at [318, 548] on p "[PERSON_NAME] of Hershocks has" at bounding box center [332, 549] width 166 height 11
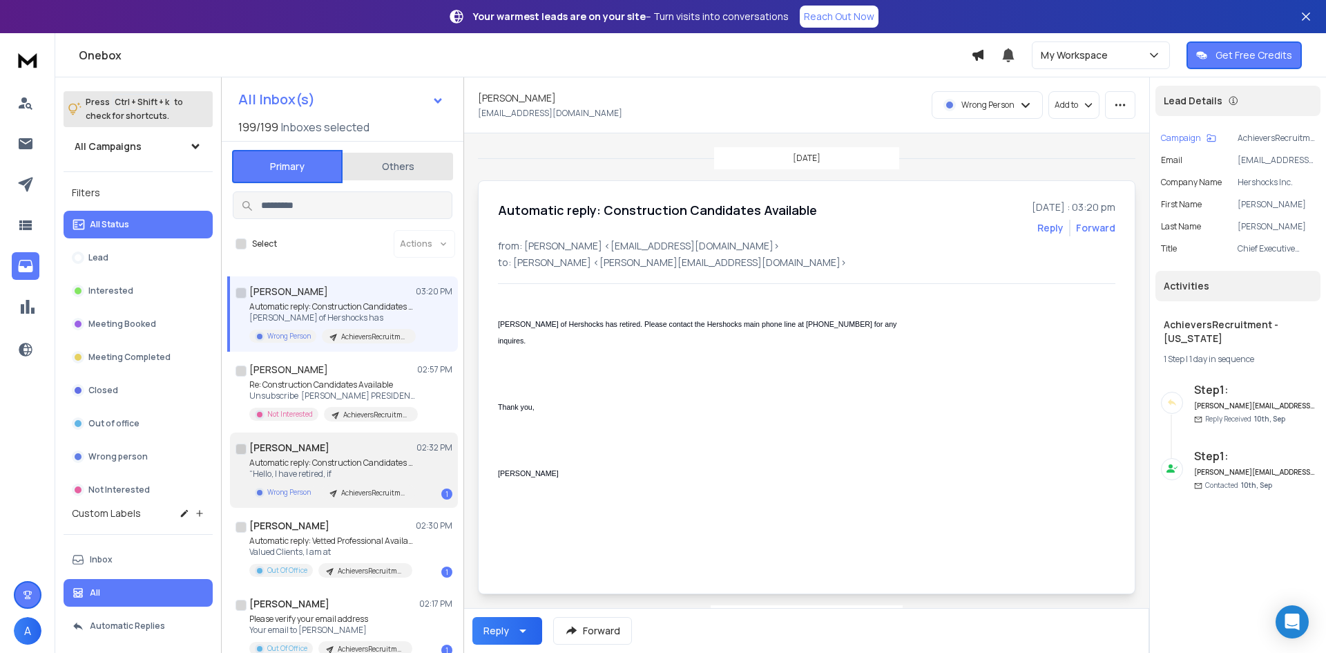
scroll to position [276, 0]
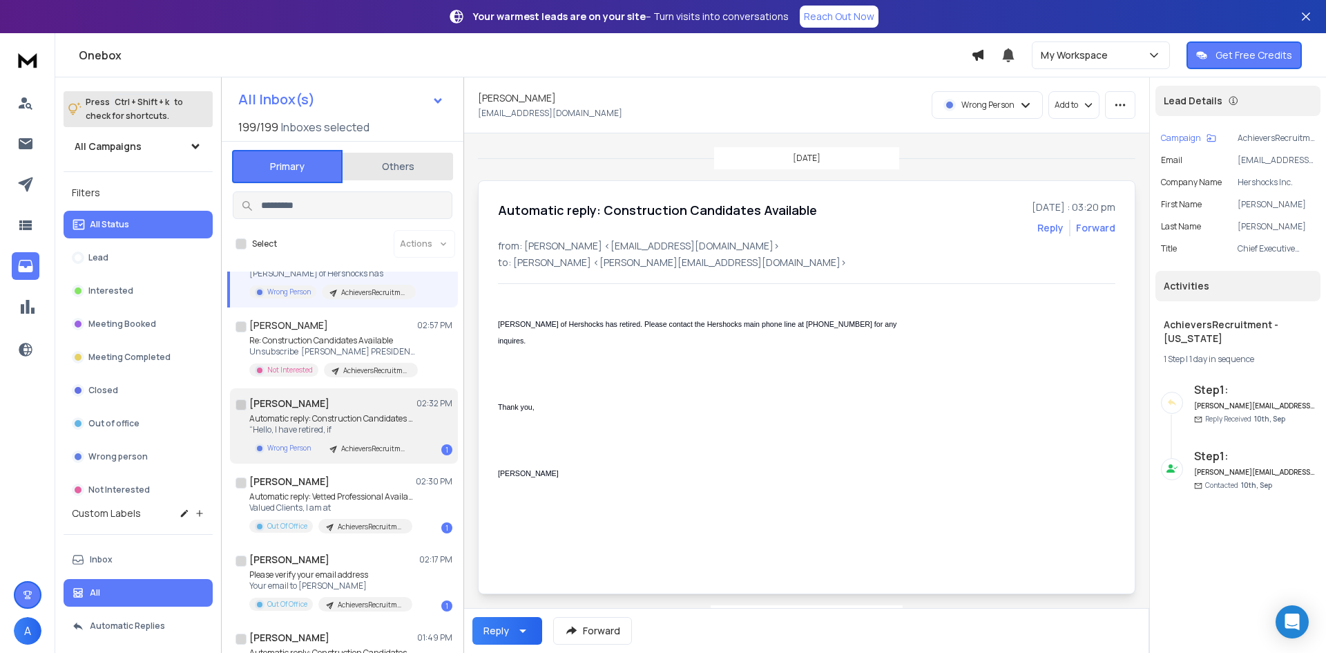
click at [346, 424] on p "“Hello, I have retired, if" at bounding box center [332, 429] width 166 height 11
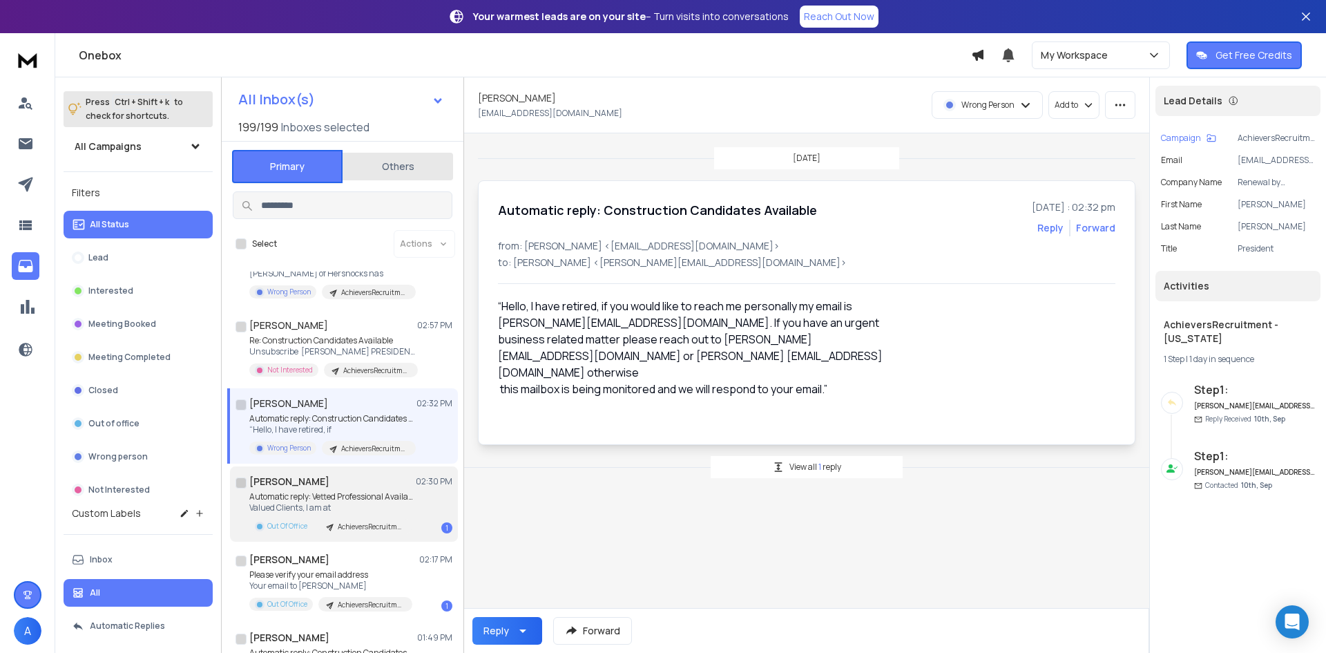
click at [368, 506] on p "Valued Clients, I am at" at bounding box center [332, 507] width 166 height 11
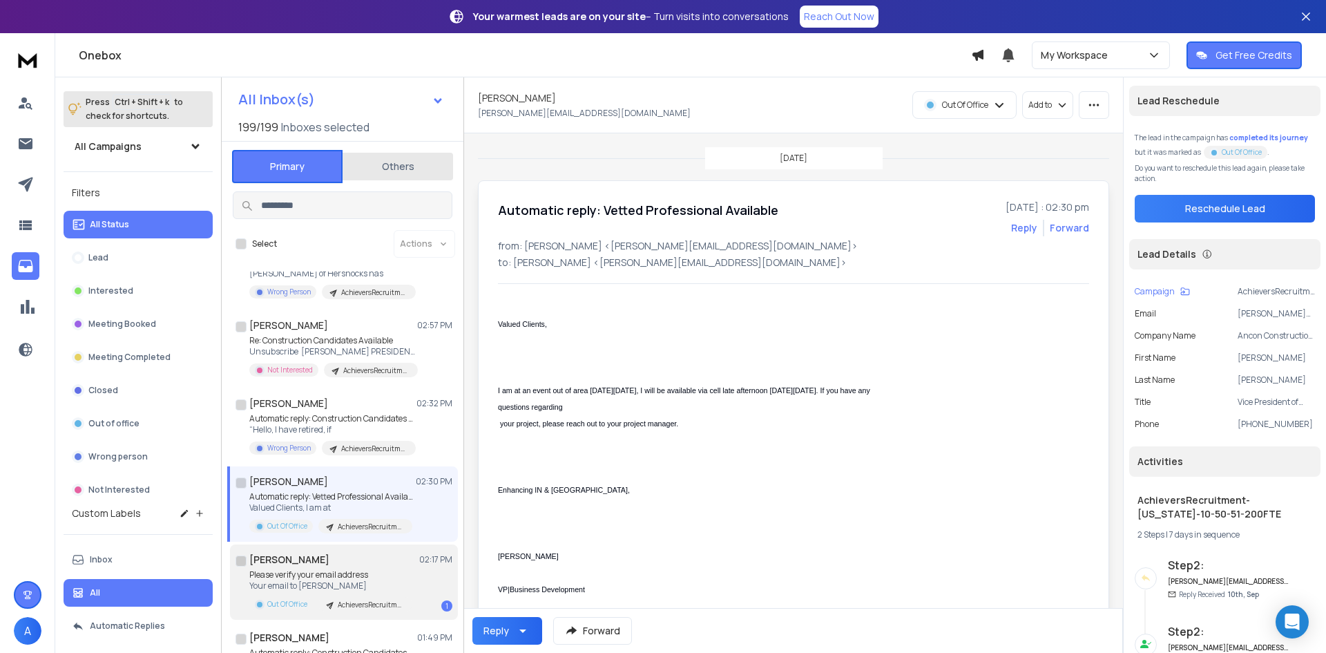
click at [366, 580] on p "Your email to [PERSON_NAME]" at bounding box center [330, 585] width 163 height 11
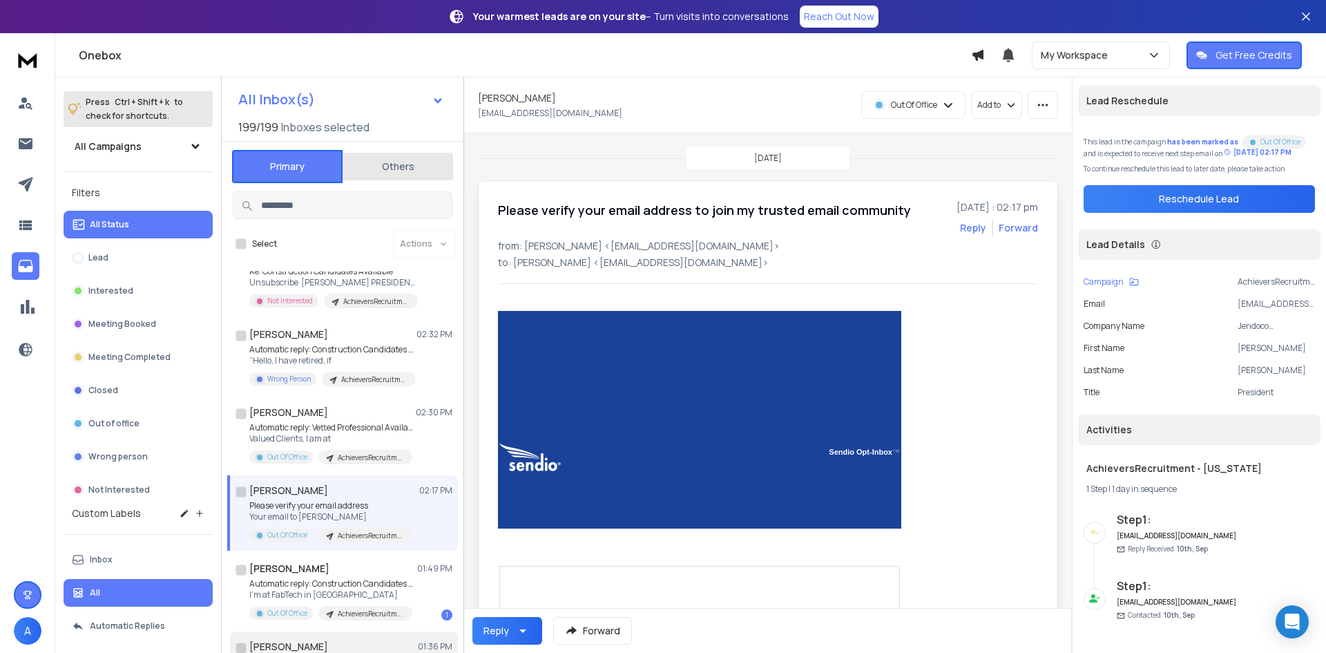
scroll to position [483, 0]
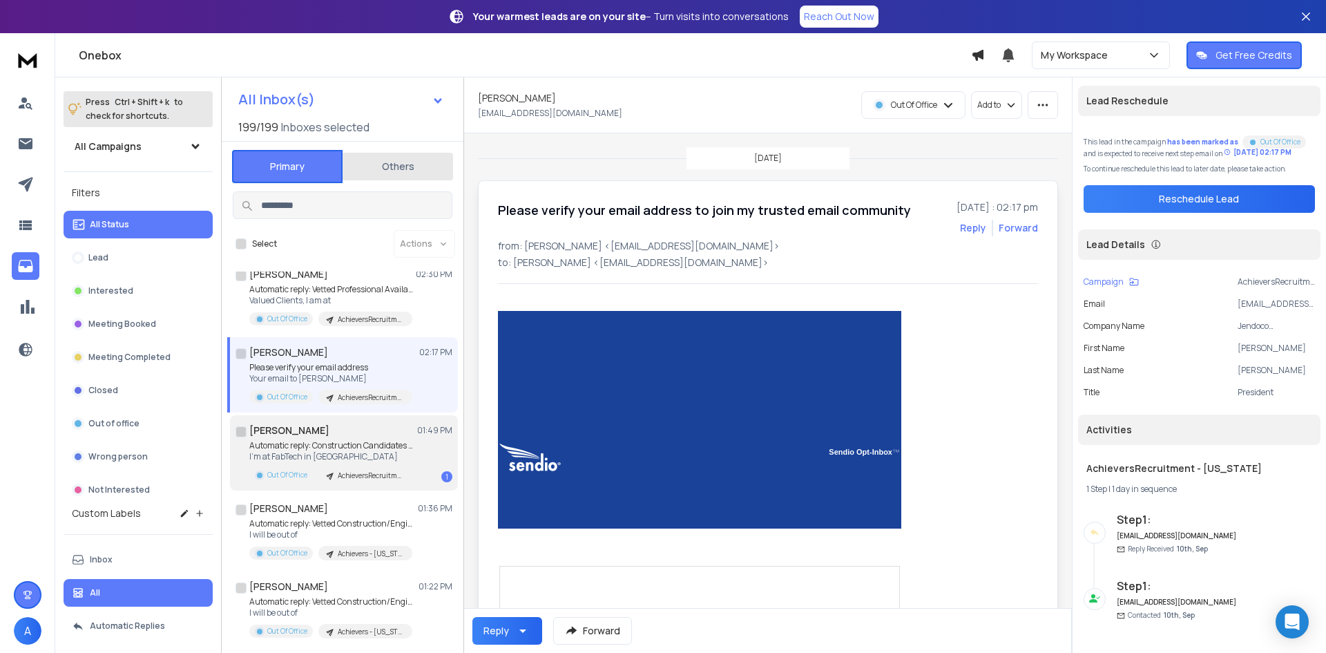
click at [341, 450] on p "Automatic reply: Construction Candidates Available" at bounding box center [332, 445] width 166 height 11
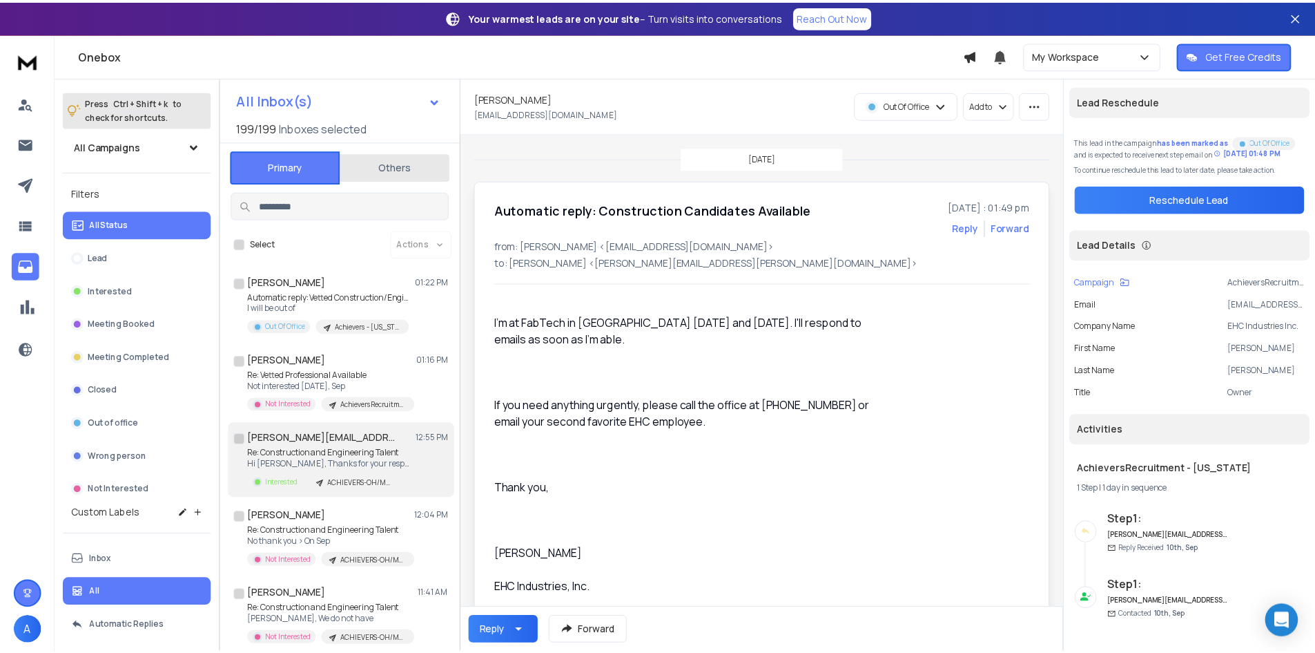
scroll to position [829, 0]
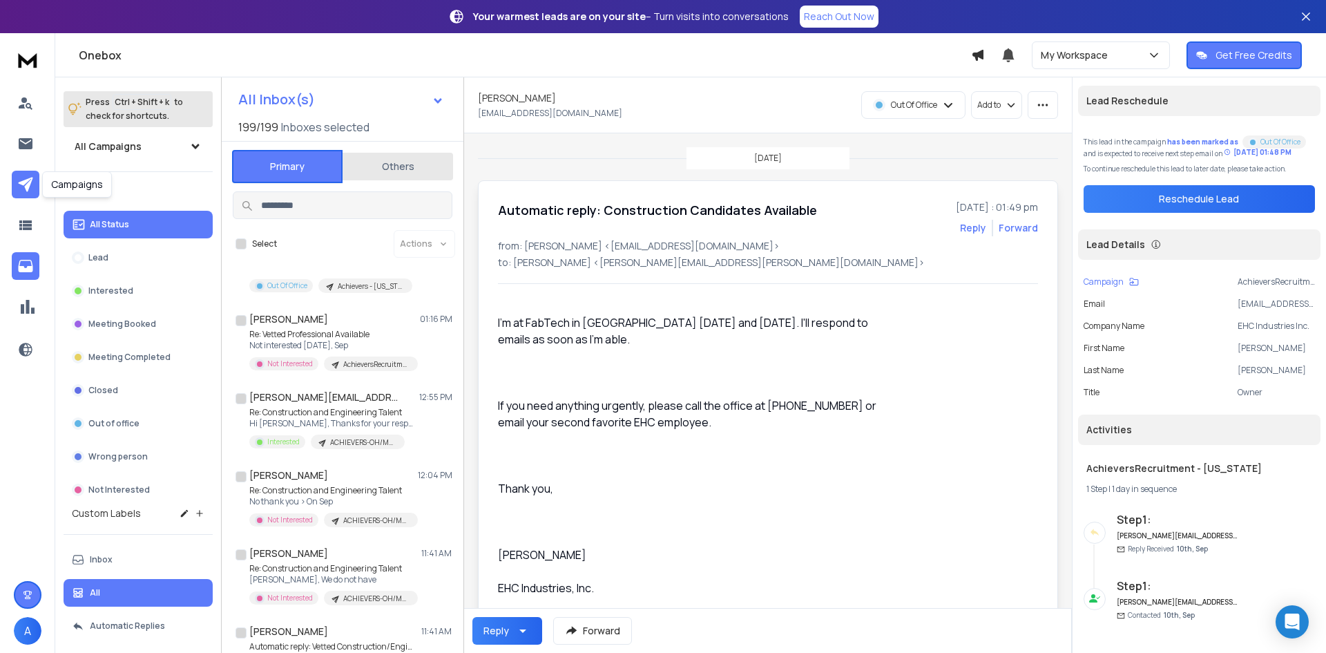
click at [30, 180] on icon at bounding box center [25, 184] width 17 height 17
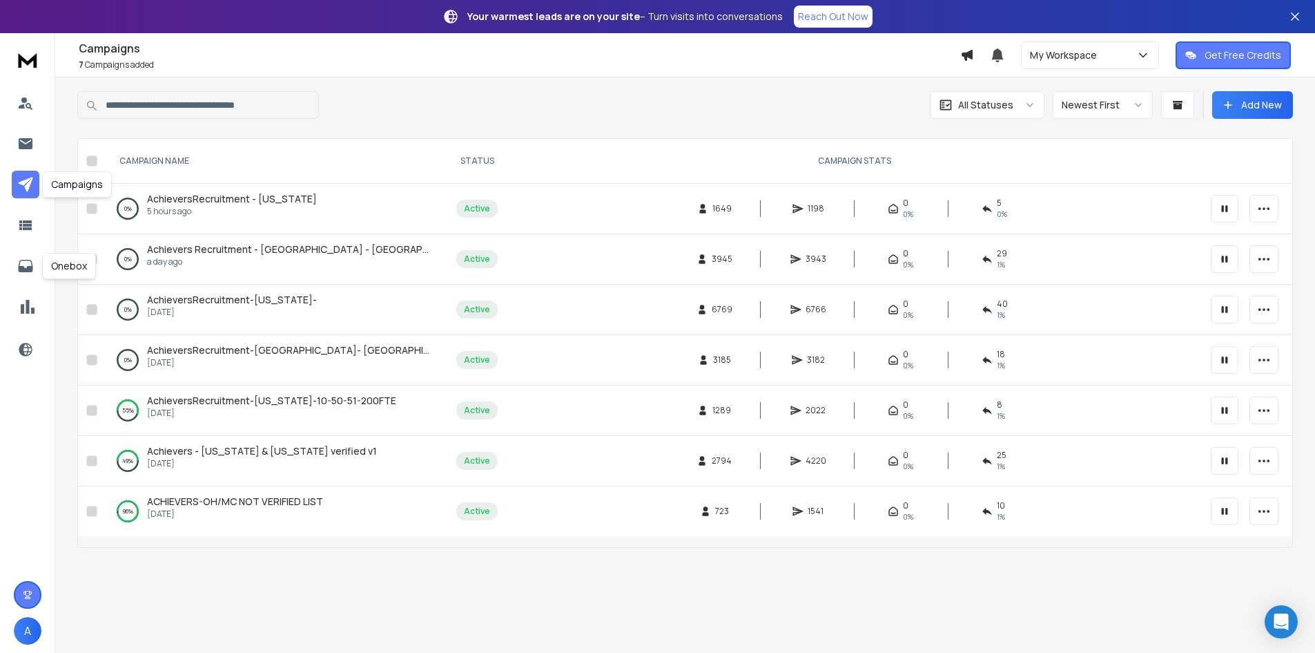
click at [41, 269] on div at bounding box center [28, 268] width 32 height 32
click at [28, 262] on icon at bounding box center [25, 266] width 17 height 17
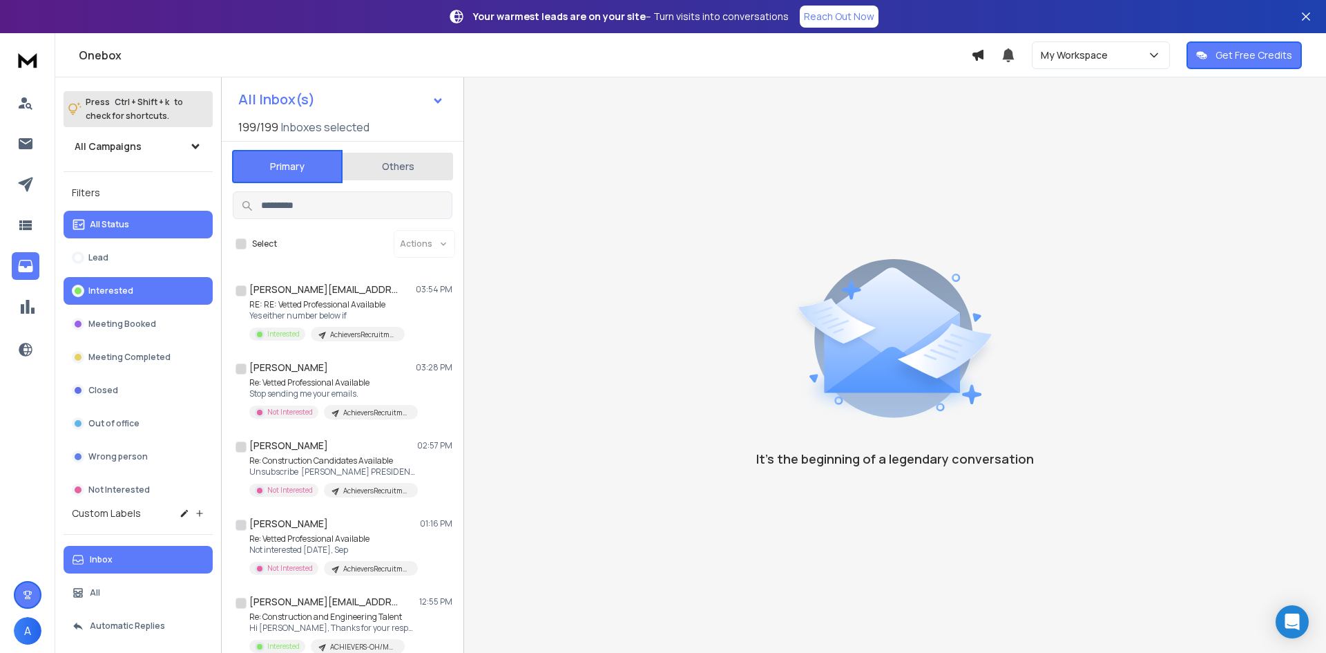
click at [111, 281] on button "Interested" at bounding box center [138, 291] width 149 height 28
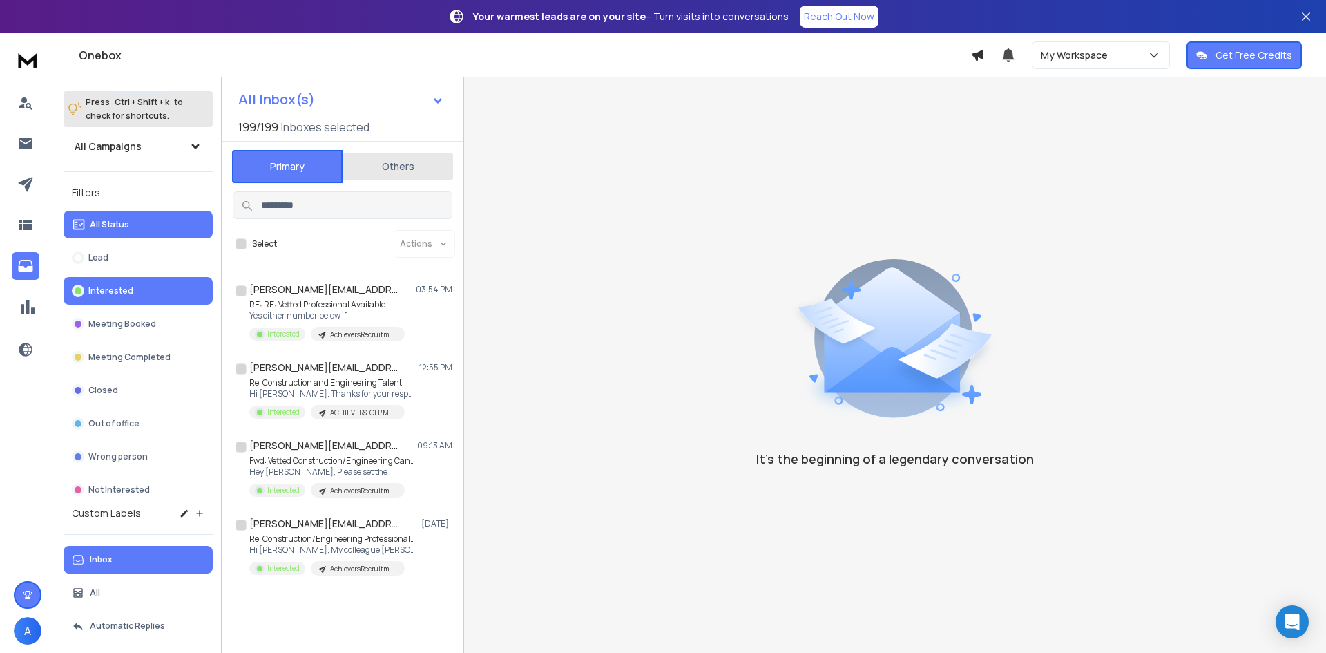
click at [94, 225] on p "All Status" at bounding box center [109, 224] width 39 height 11
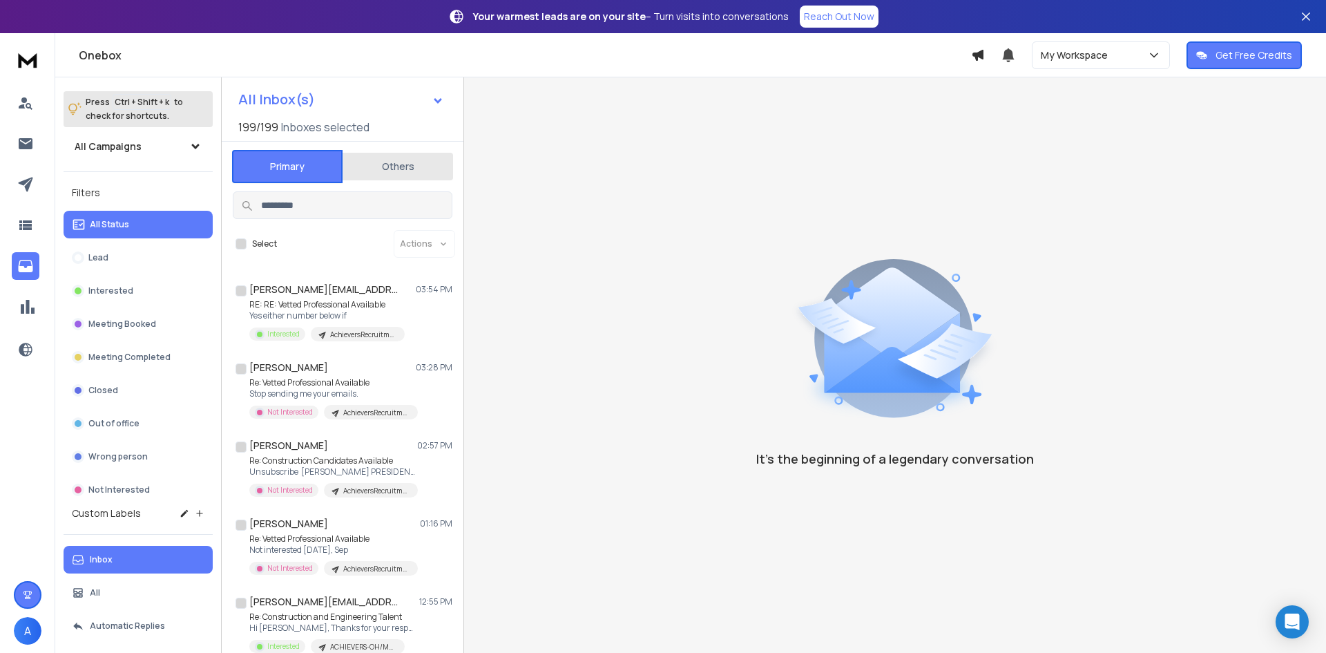
click at [46, 215] on div "A" at bounding box center [27, 345] width 55 height 625
click at [28, 224] on icon at bounding box center [25, 225] width 12 height 10
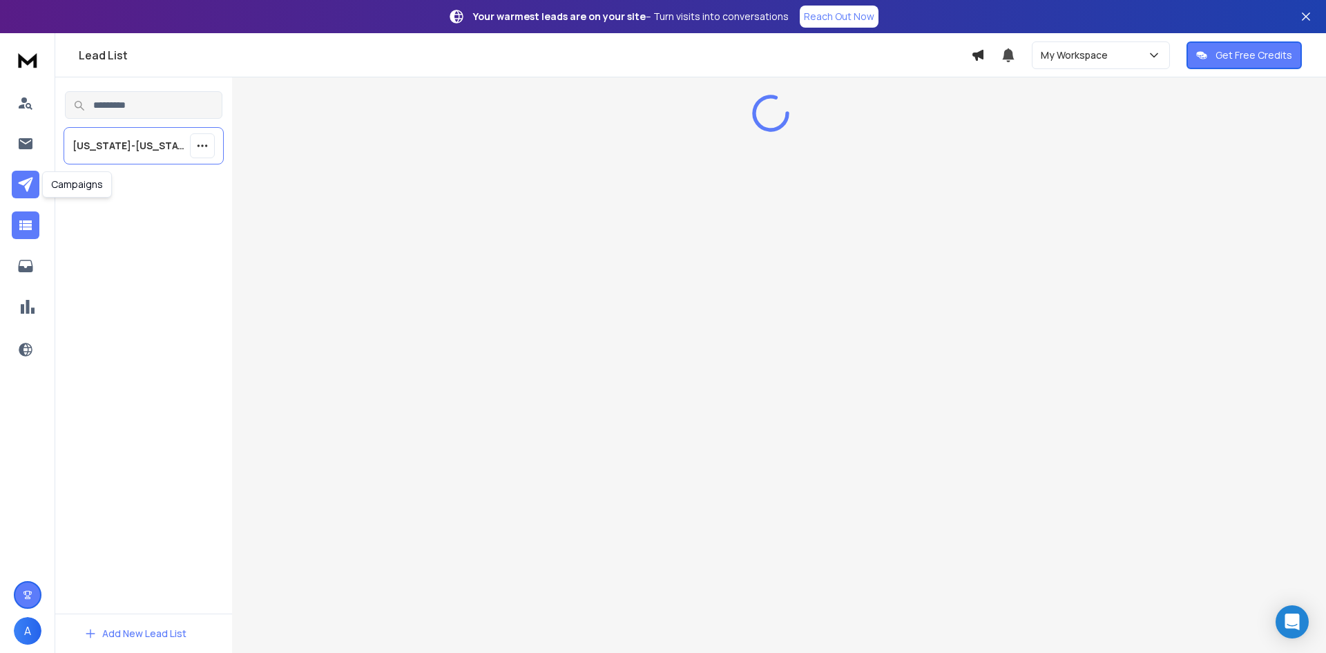
click at [28, 178] on icon at bounding box center [25, 184] width 17 height 17
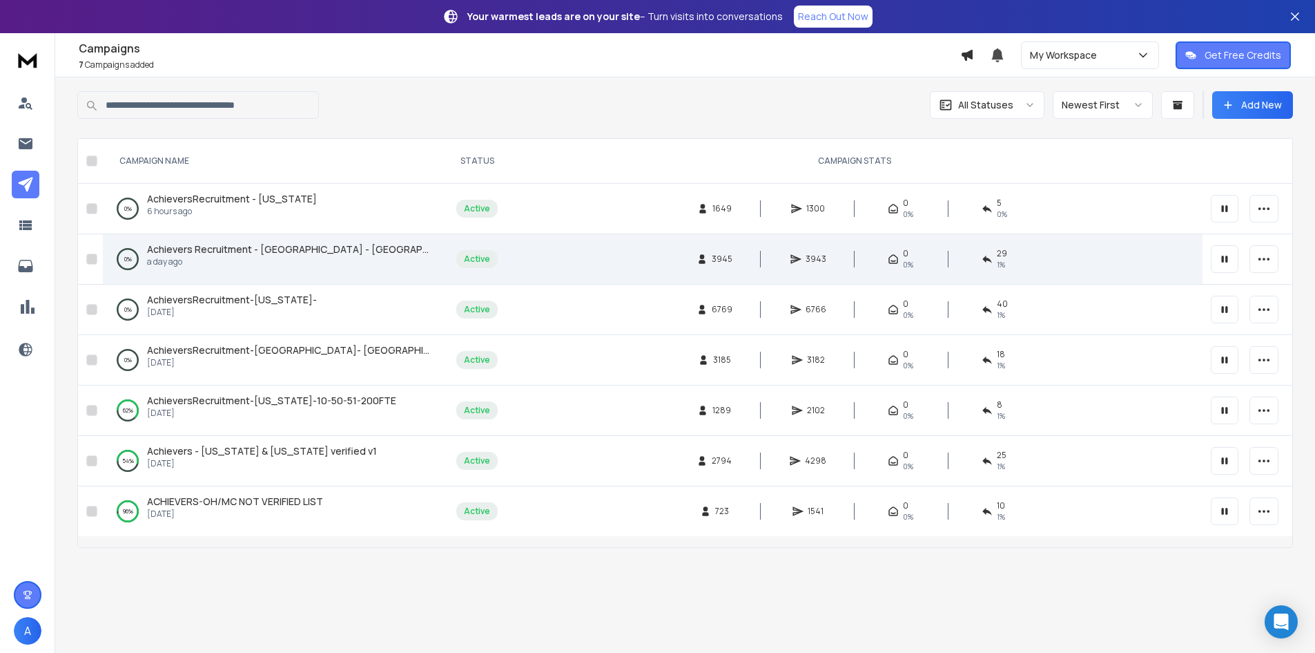
click at [211, 262] on p "a day ago" at bounding box center [290, 261] width 287 height 11
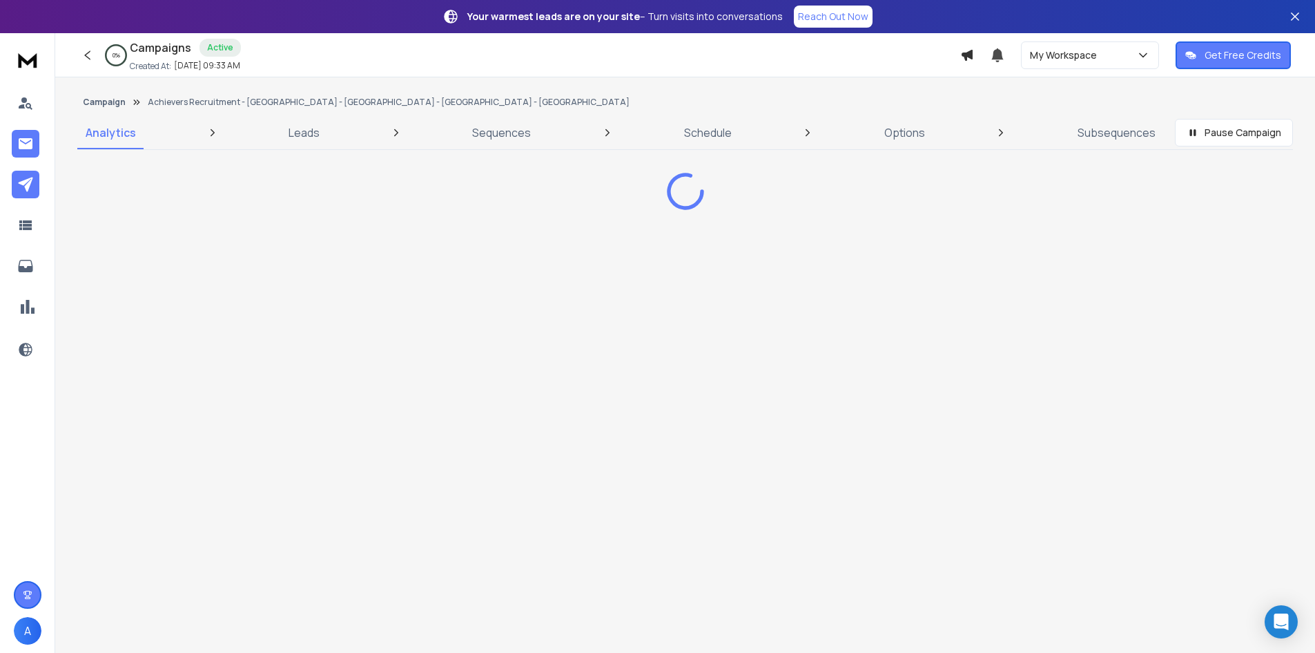
drag, startPoint x: 43, startPoint y: 147, endPoint x: 35, endPoint y: 141, distance: 10.4
click at [41, 148] on div at bounding box center [28, 146] width 32 height 32
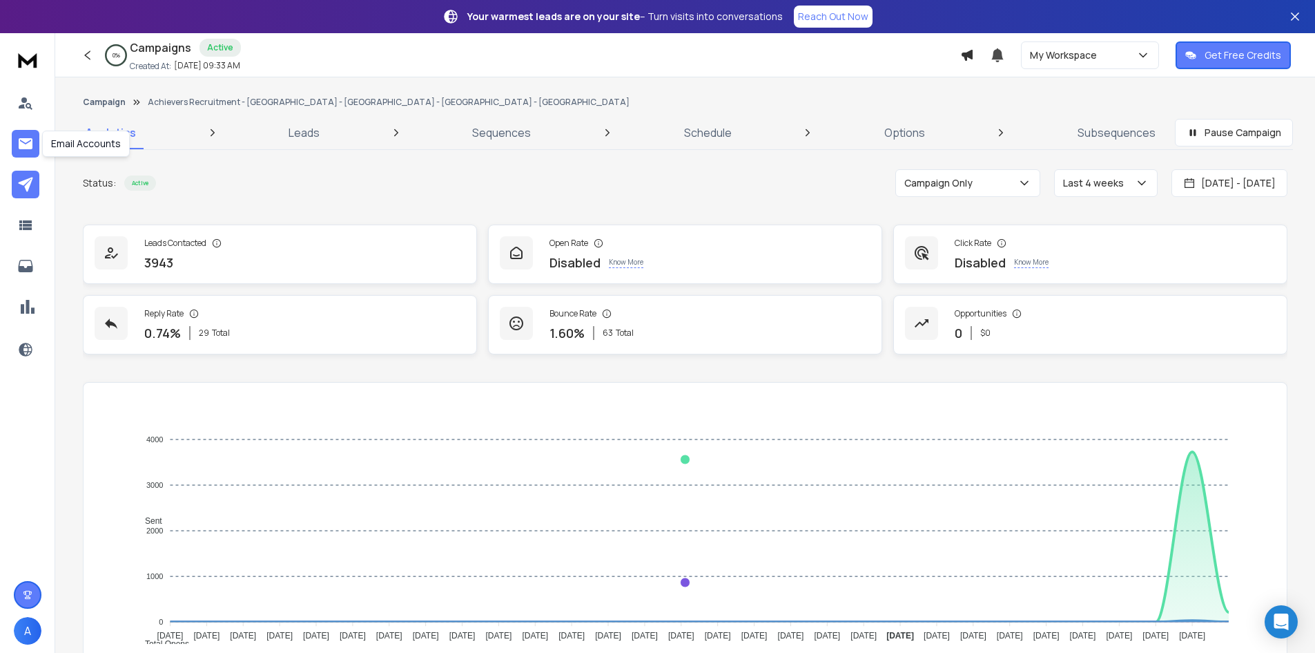
click at [36, 143] on link at bounding box center [26, 144] width 28 height 28
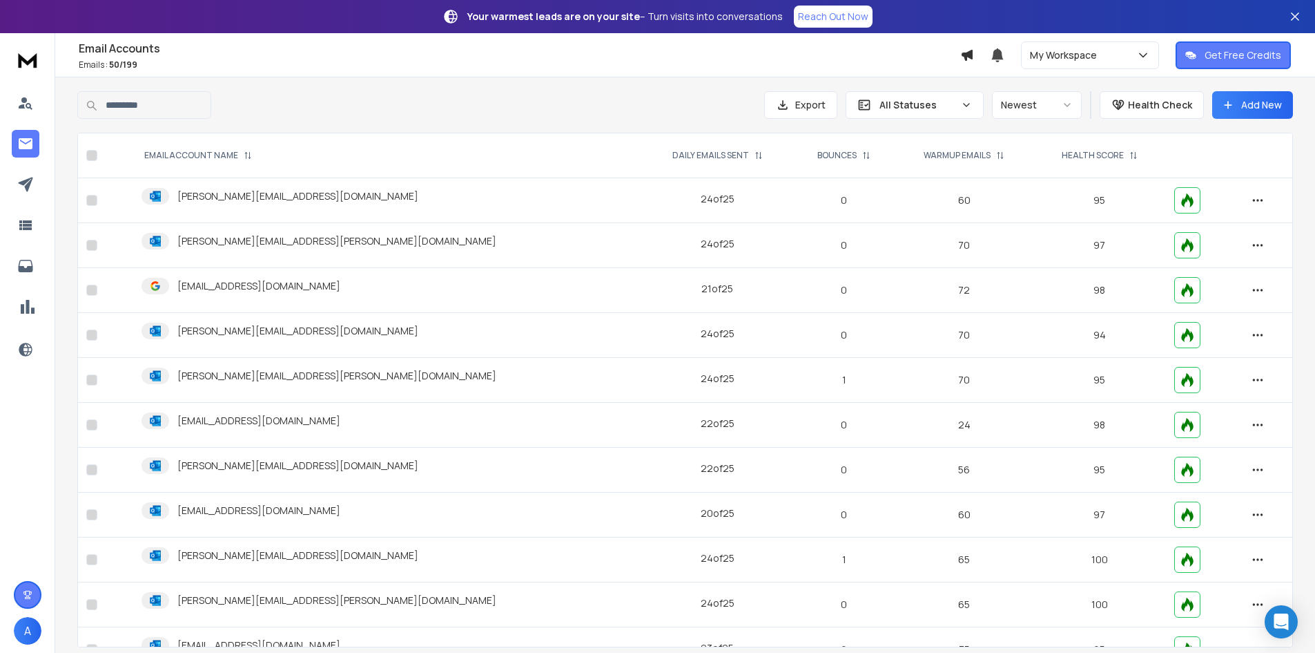
click at [929, 95] on div "All Statuses" at bounding box center [915, 105] width 138 height 28
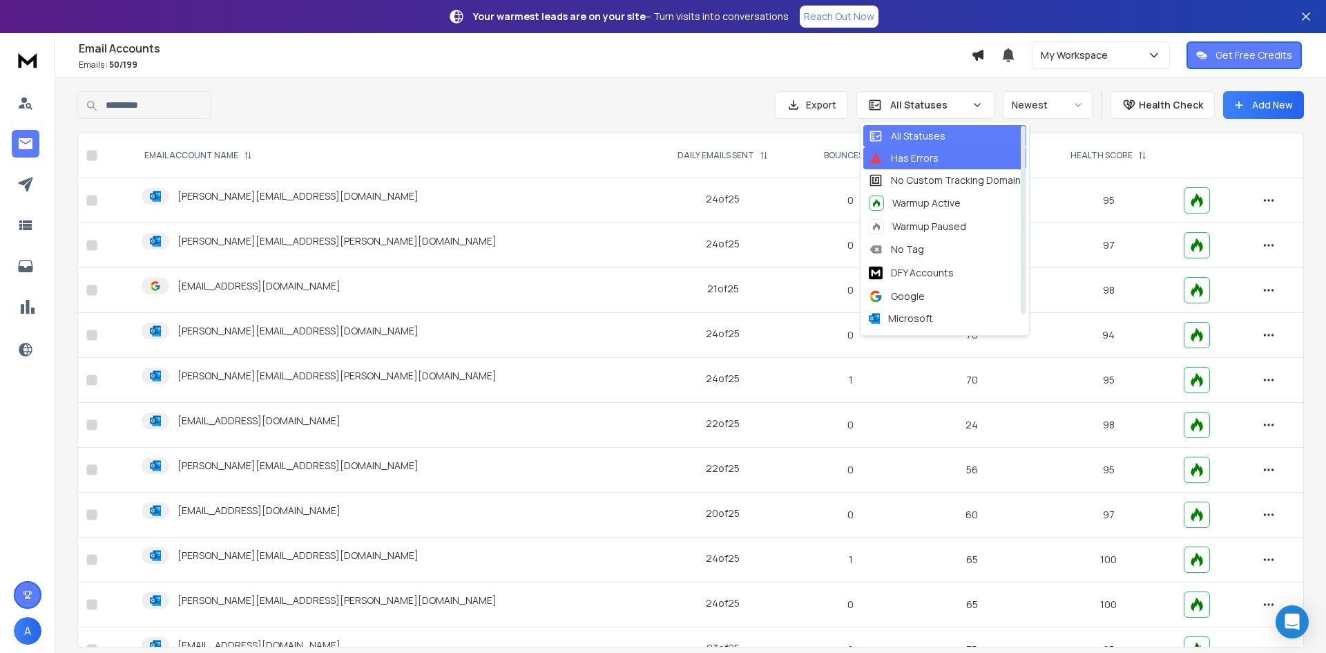
click at [908, 156] on div "Has Errors" at bounding box center [904, 158] width 70 height 14
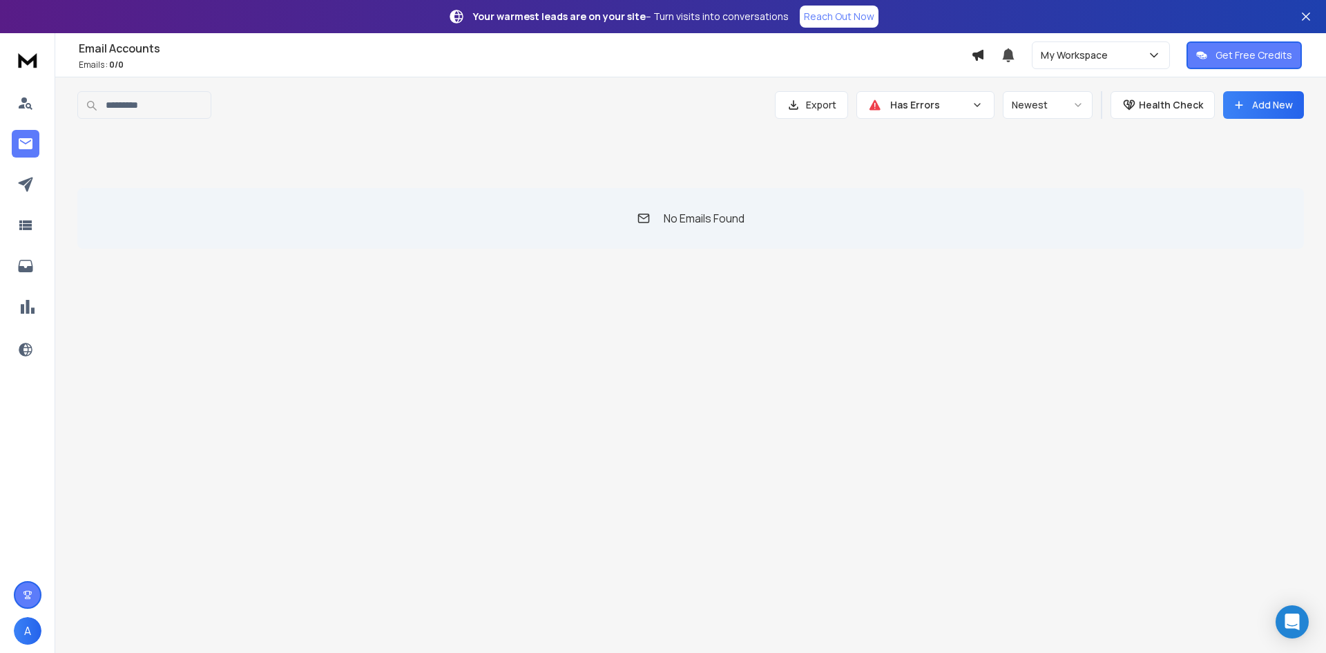
drag, startPoint x: 896, startPoint y: 105, endPoint x: 898, endPoint y: 113, distance: 8.7
click at [895, 107] on p "Has Errors" at bounding box center [928, 105] width 76 height 14
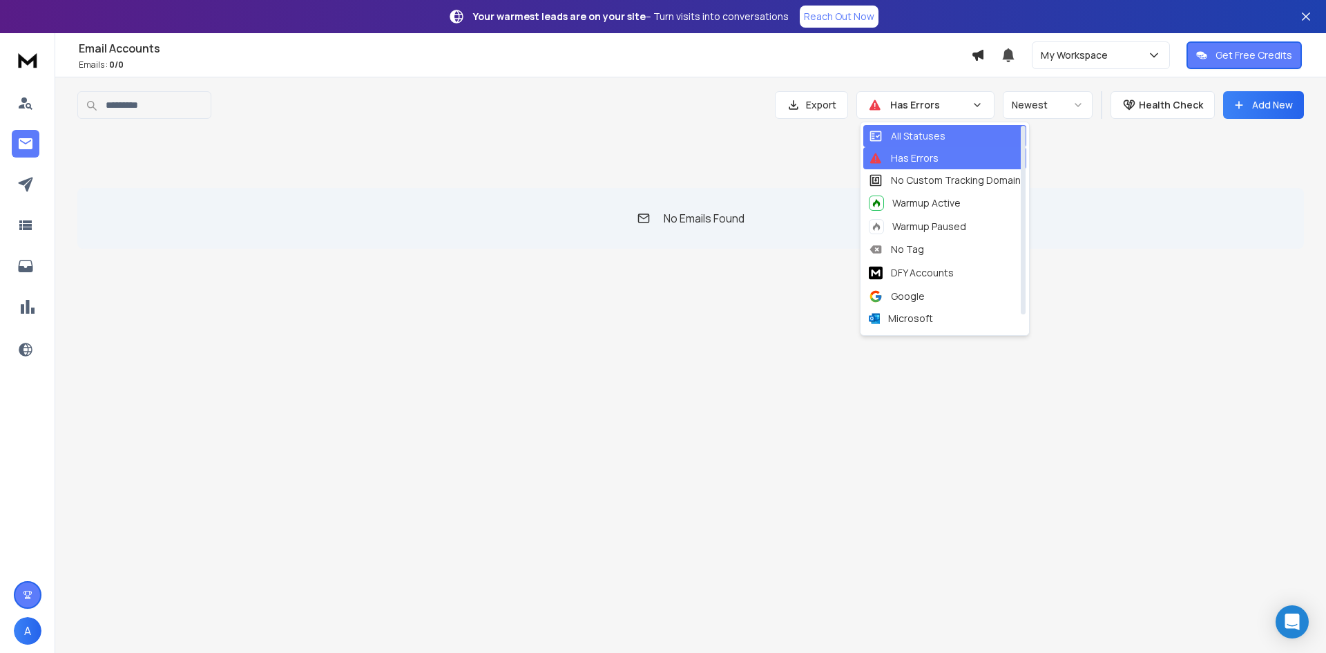
click at [912, 137] on div "All Statuses" at bounding box center [907, 136] width 77 height 14
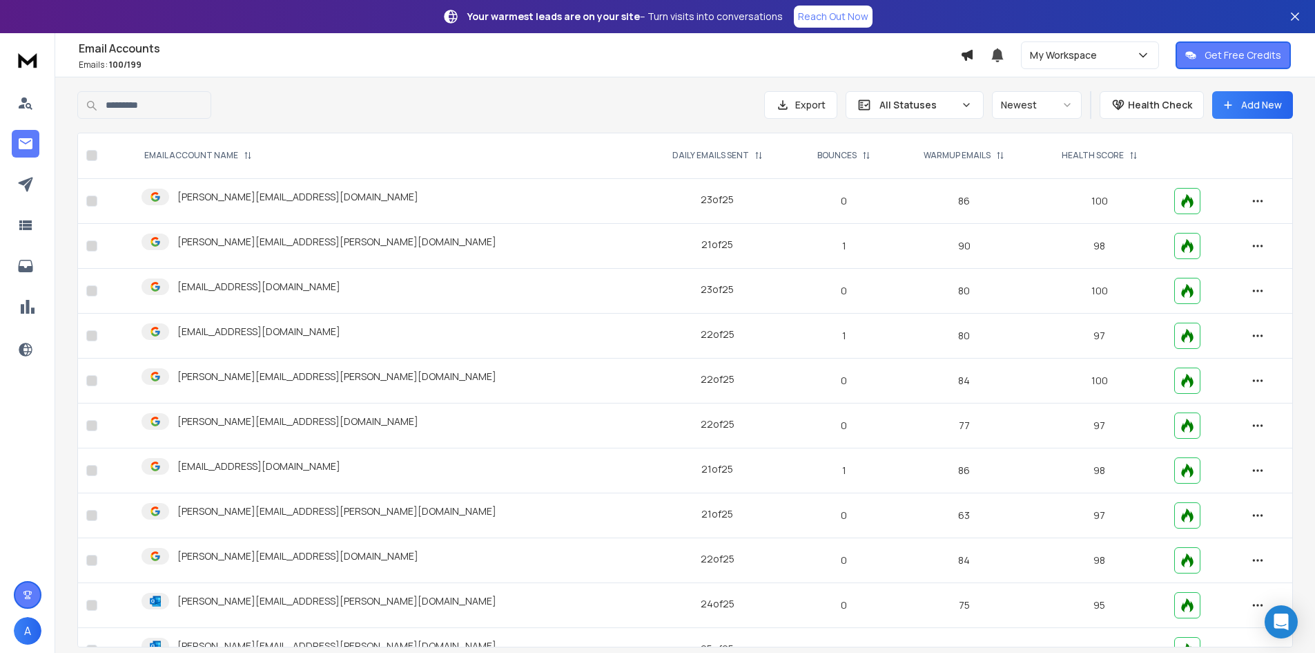
scroll to position [773, 0]
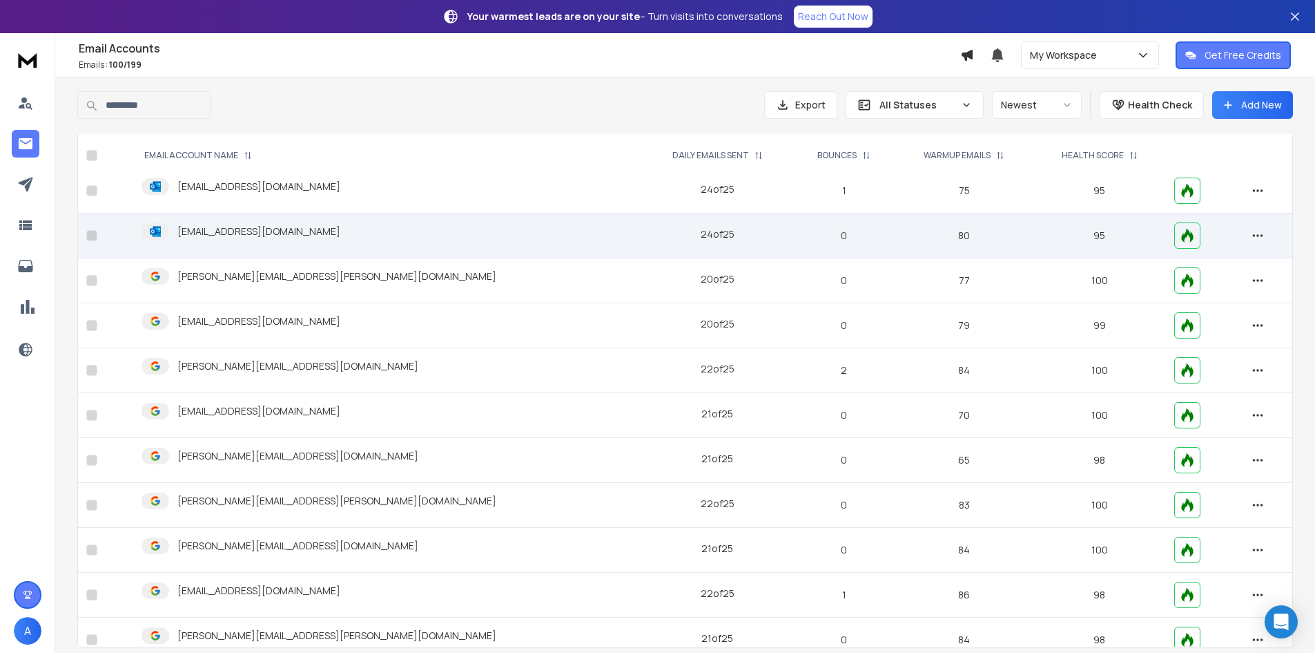
click at [441, 228] on div "[EMAIL_ADDRESS][DOMAIN_NAME]" at bounding box center [388, 231] width 492 height 17
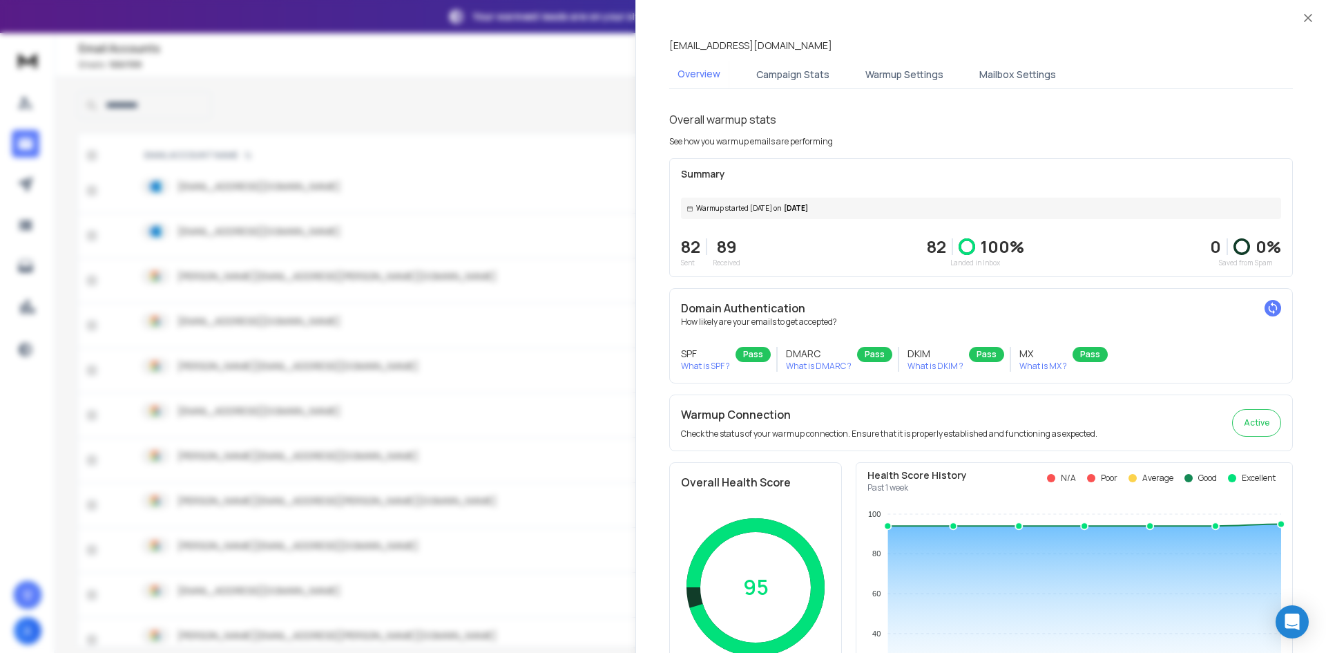
click at [1016, 72] on button "Mailbox Settings" at bounding box center [1017, 74] width 93 height 30
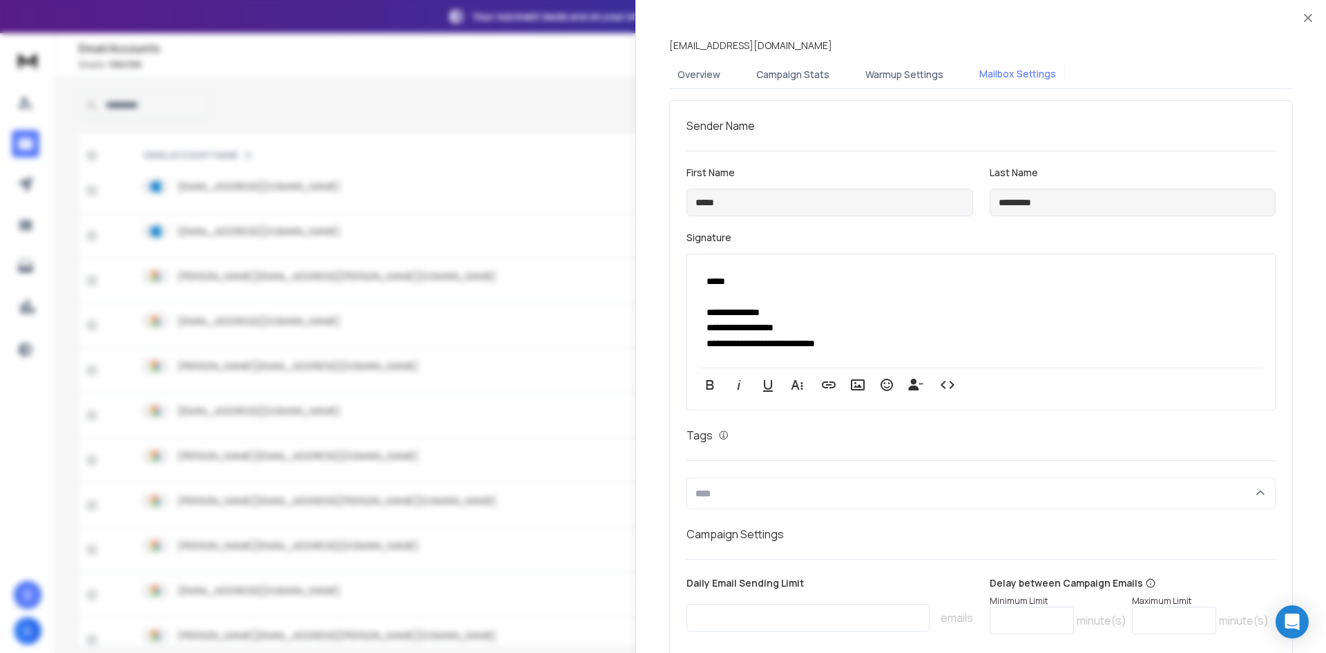
click at [502, 253] on div at bounding box center [663, 326] width 1326 height 653
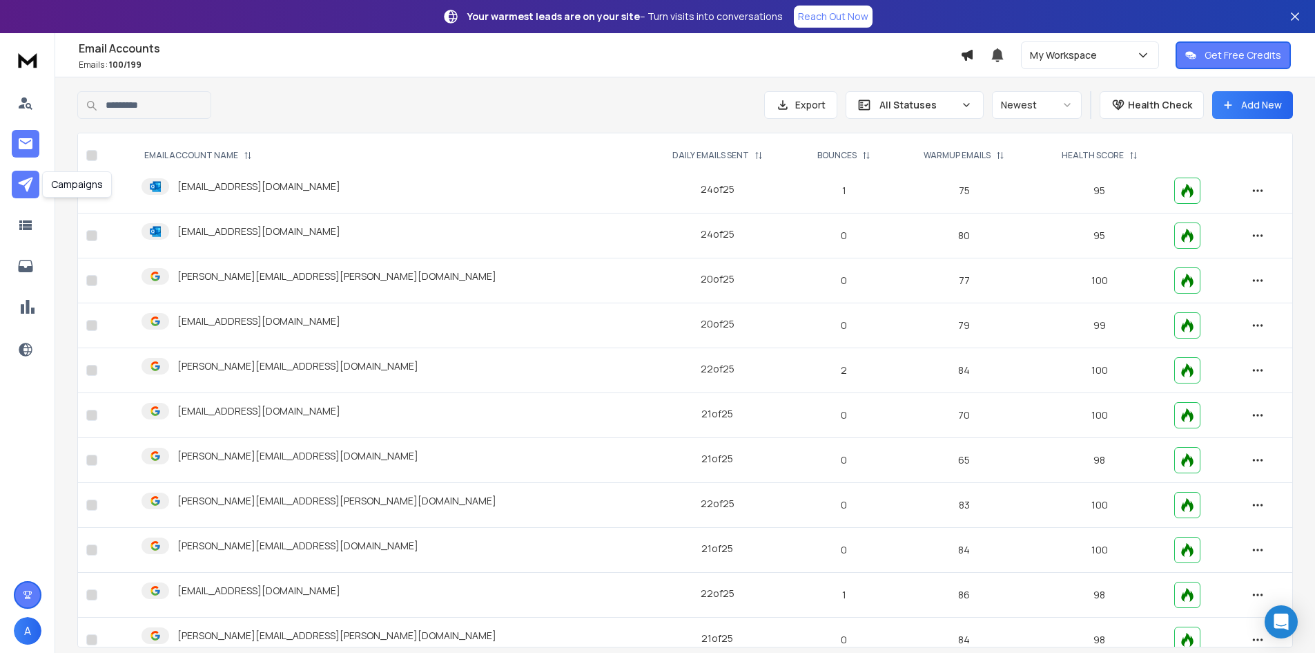
click at [15, 177] on link at bounding box center [26, 185] width 28 height 28
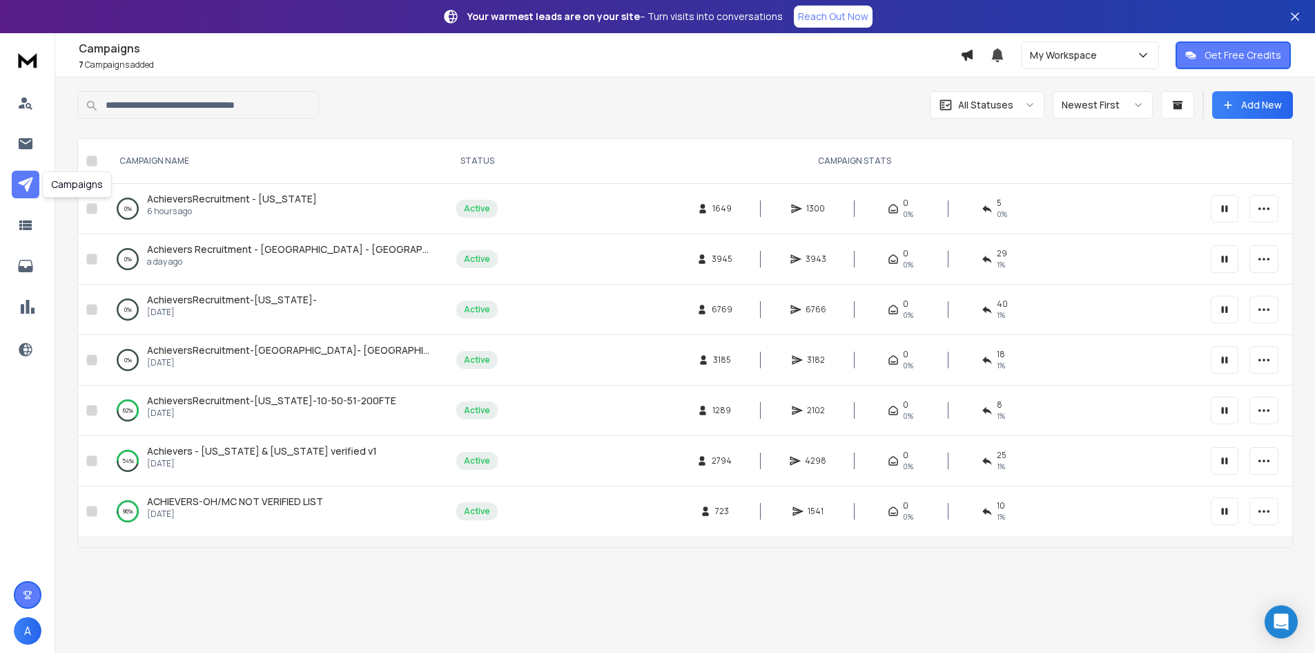
click at [498, 113] on div at bounding box center [381, 105] width 608 height 28
click at [16, 276] on link at bounding box center [26, 266] width 28 height 28
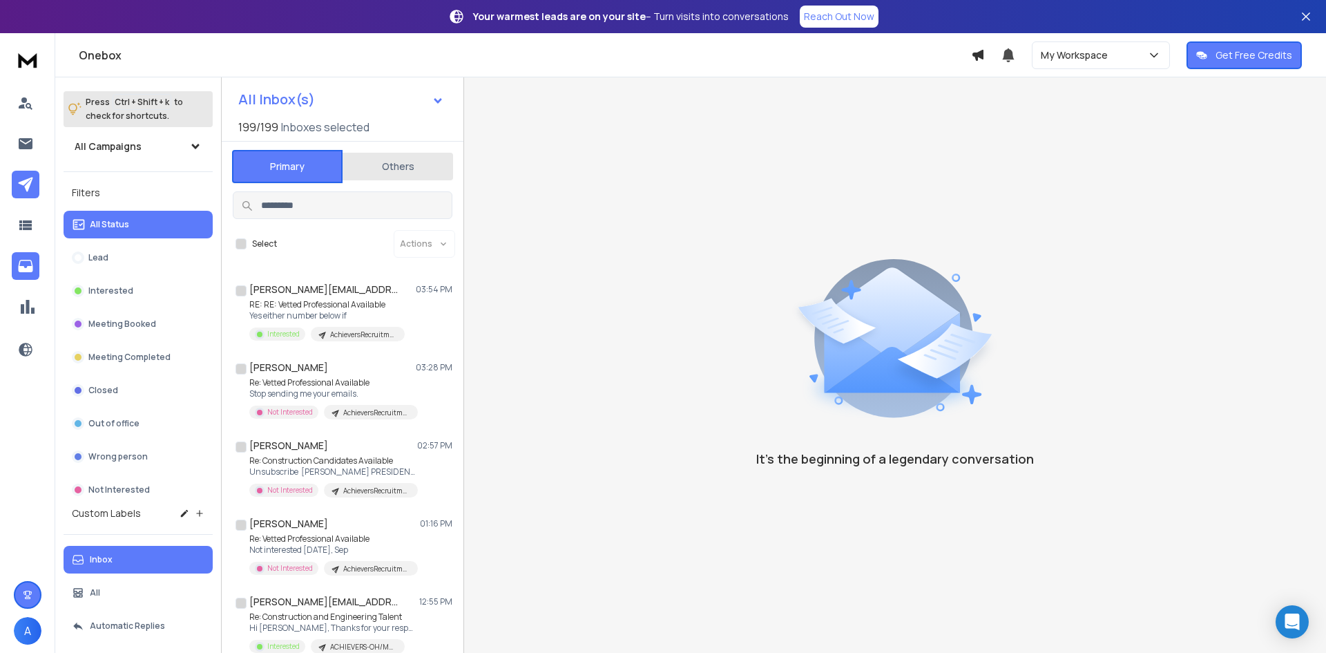
click at [28, 184] on icon at bounding box center [25, 184] width 15 height 15
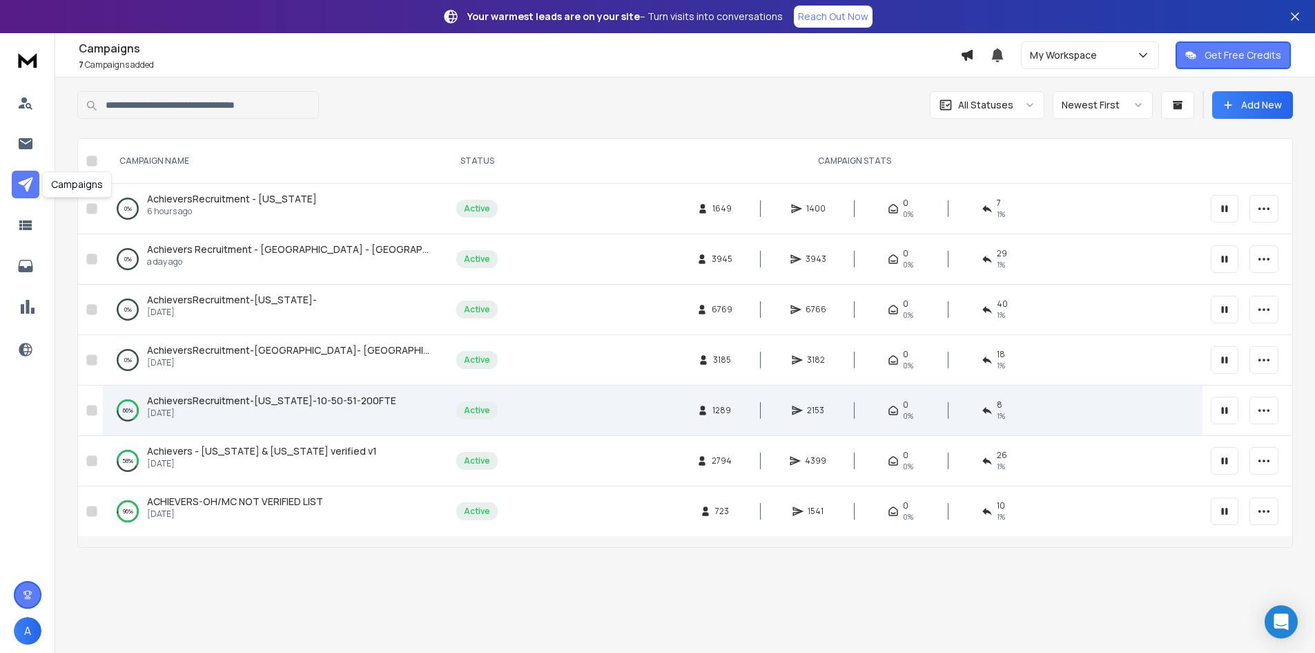
click at [204, 416] on p "[DATE]" at bounding box center [271, 412] width 249 height 11
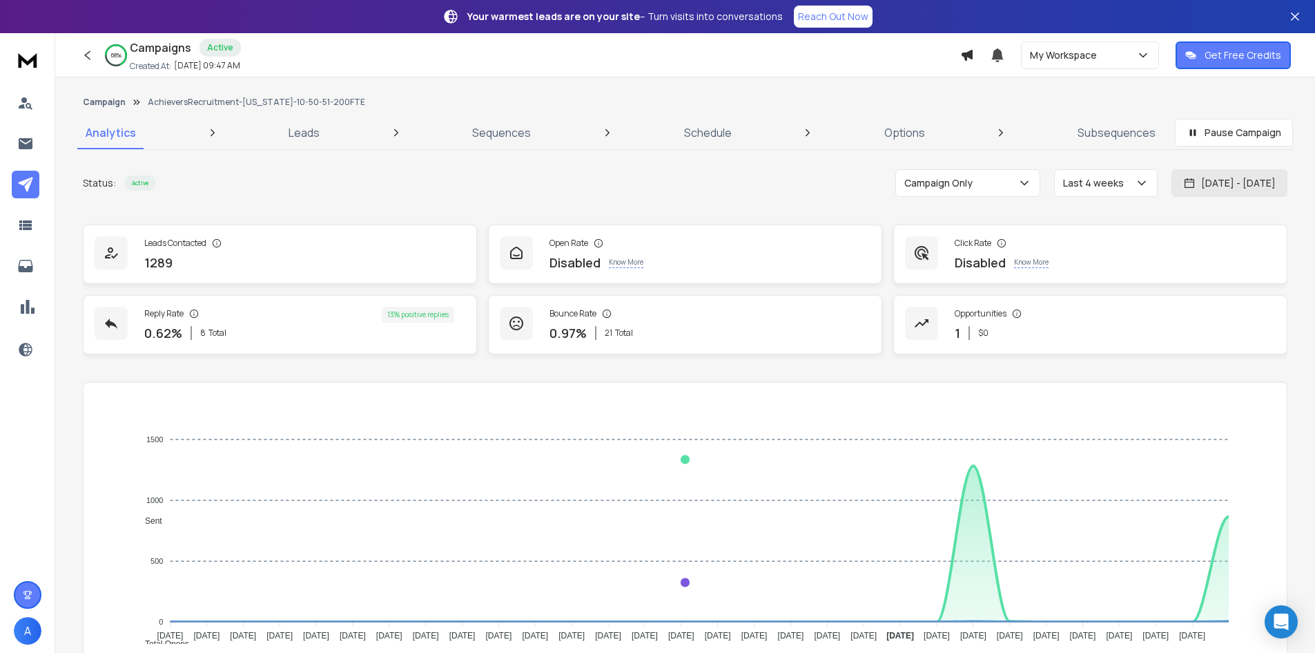
click at [1211, 184] on button "[DATE] - [DATE]" at bounding box center [1230, 183] width 116 height 28
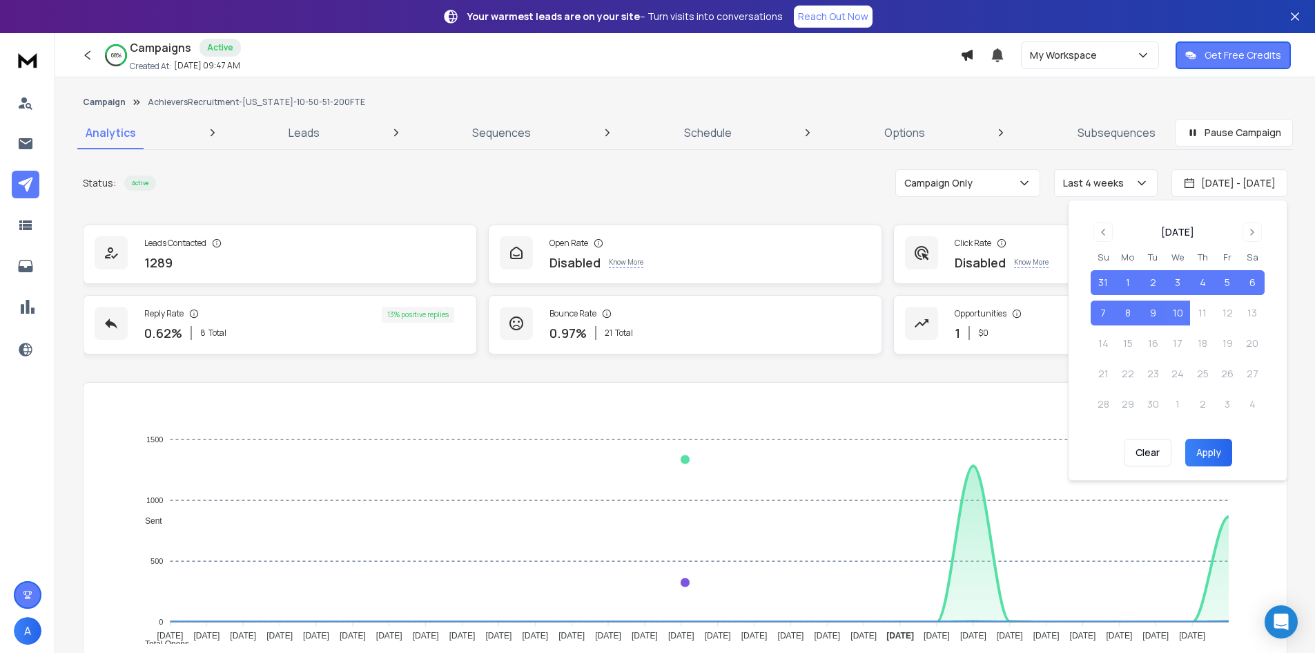
click at [1188, 311] on button "10" at bounding box center [1178, 312] width 25 height 25
click at [1219, 445] on button "Apply" at bounding box center [1209, 452] width 47 height 28
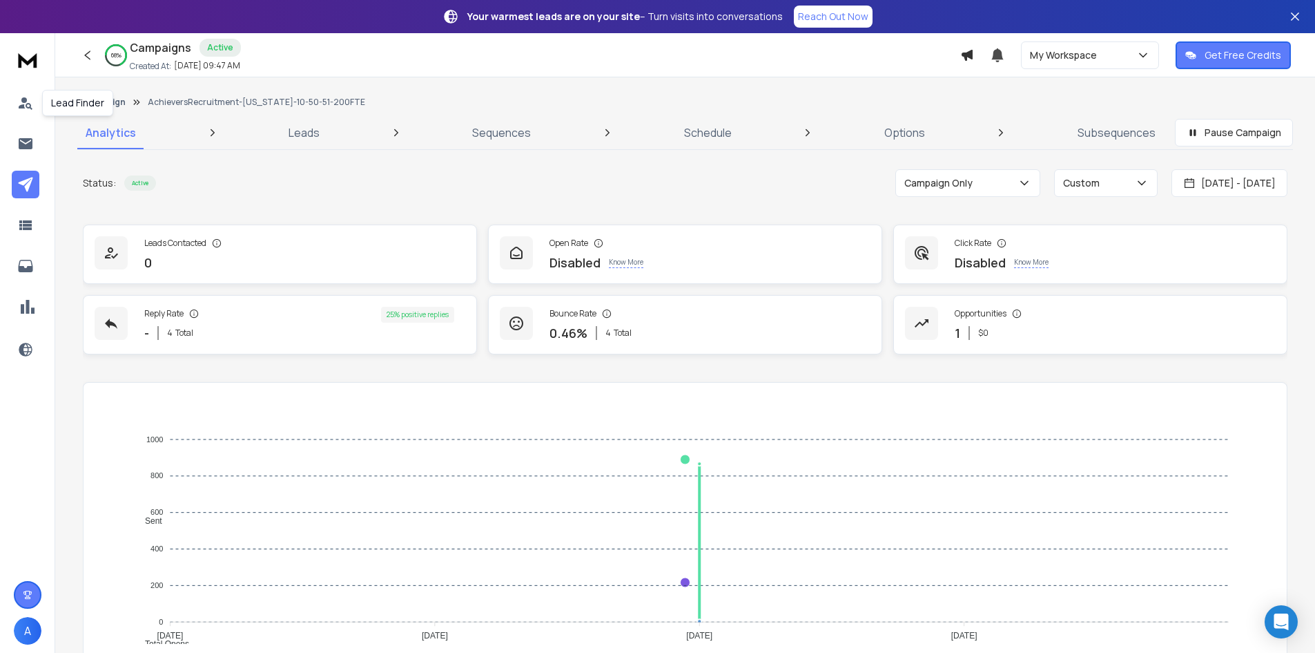
click at [105, 95] on div "Lead Finder" at bounding box center [77, 103] width 71 height 26
click at [122, 103] on button "Campaign" at bounding box center [104, 102] width 43 height 11
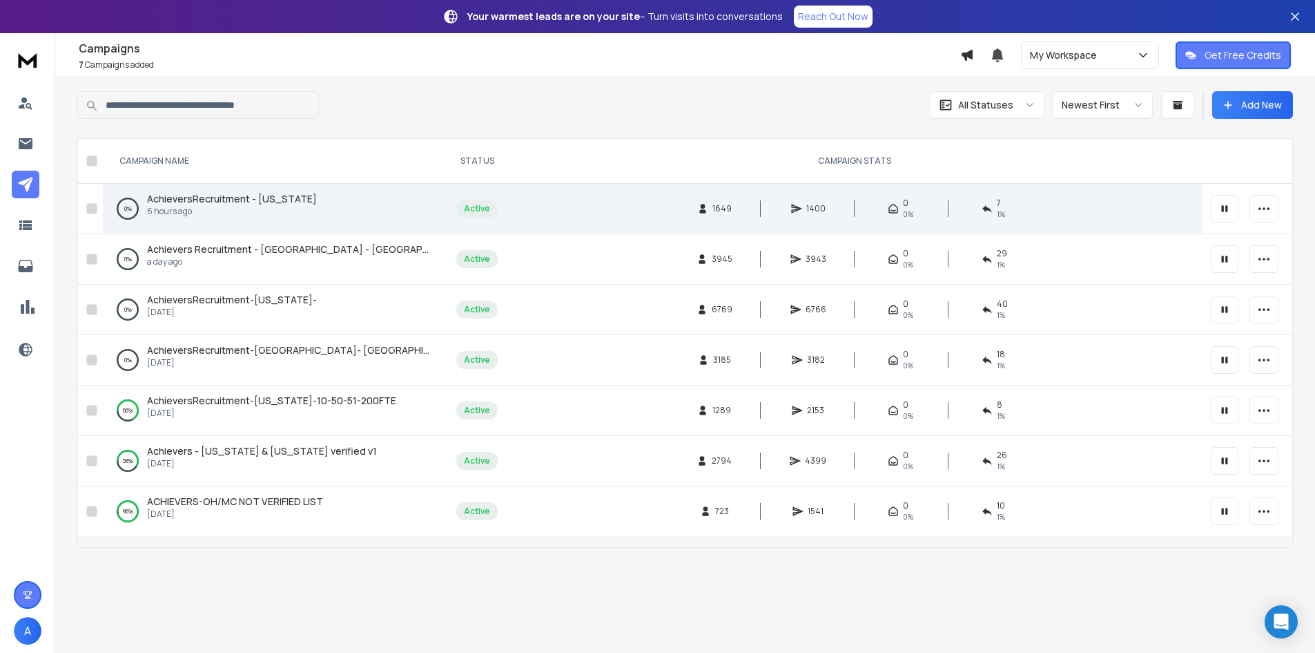
click at [181, 207] on p "6 hours ago" at bounding box center [232, 211] width 170 height 11
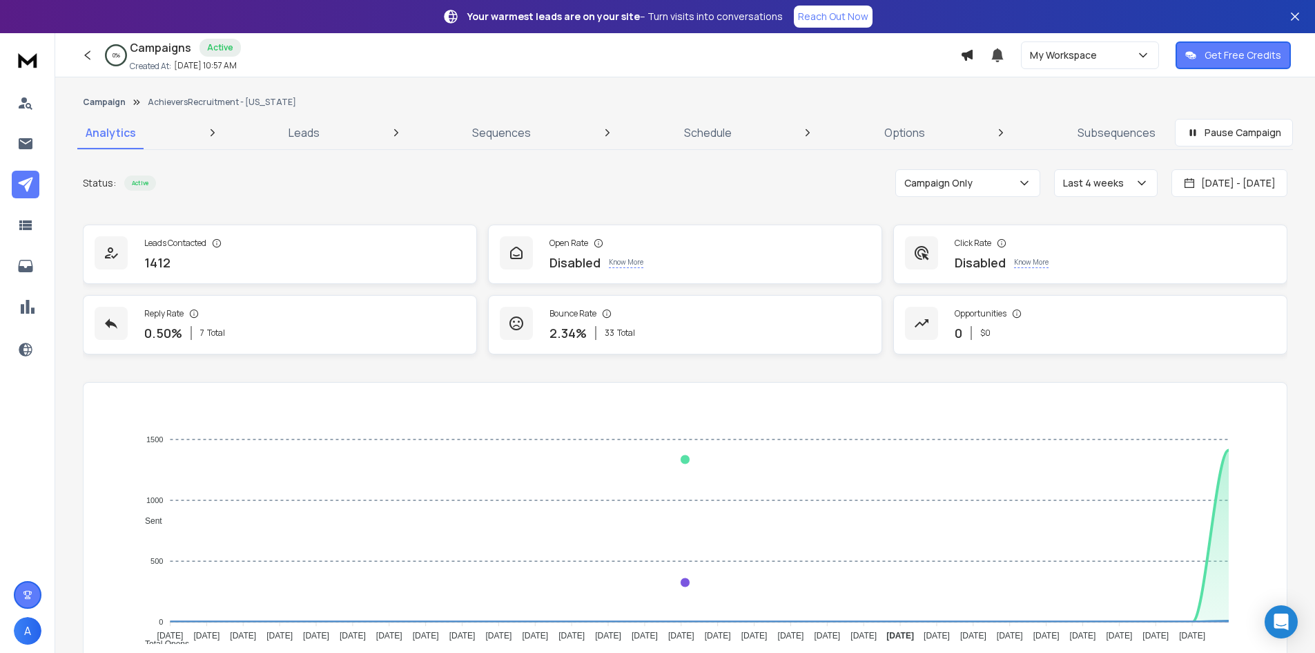
click at [128, 135] on p "Analytics" at bounding box center [111, 132] width 50 height 17
click at [112, 102] on button "Campaign" at bounding box center [104, 102] width 43 height 11
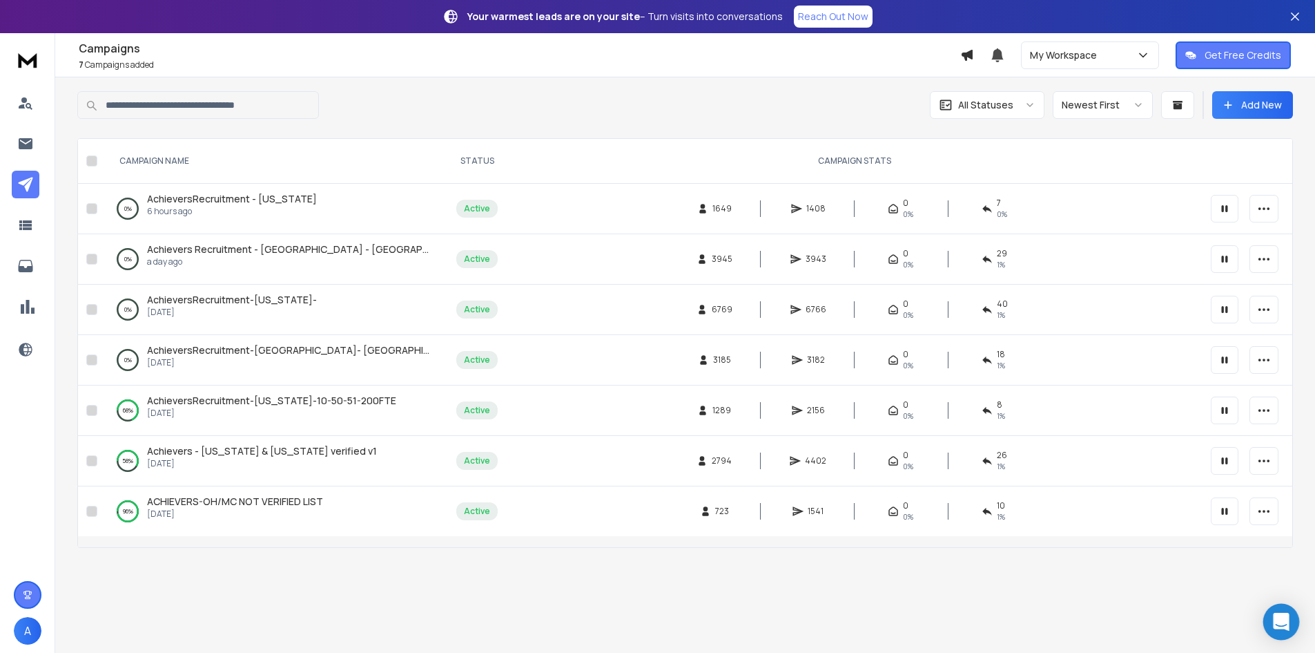
click at [1282, 629] on div "Open Intercom Messenger" at bounding box center [1282, 622] width 37 height 37
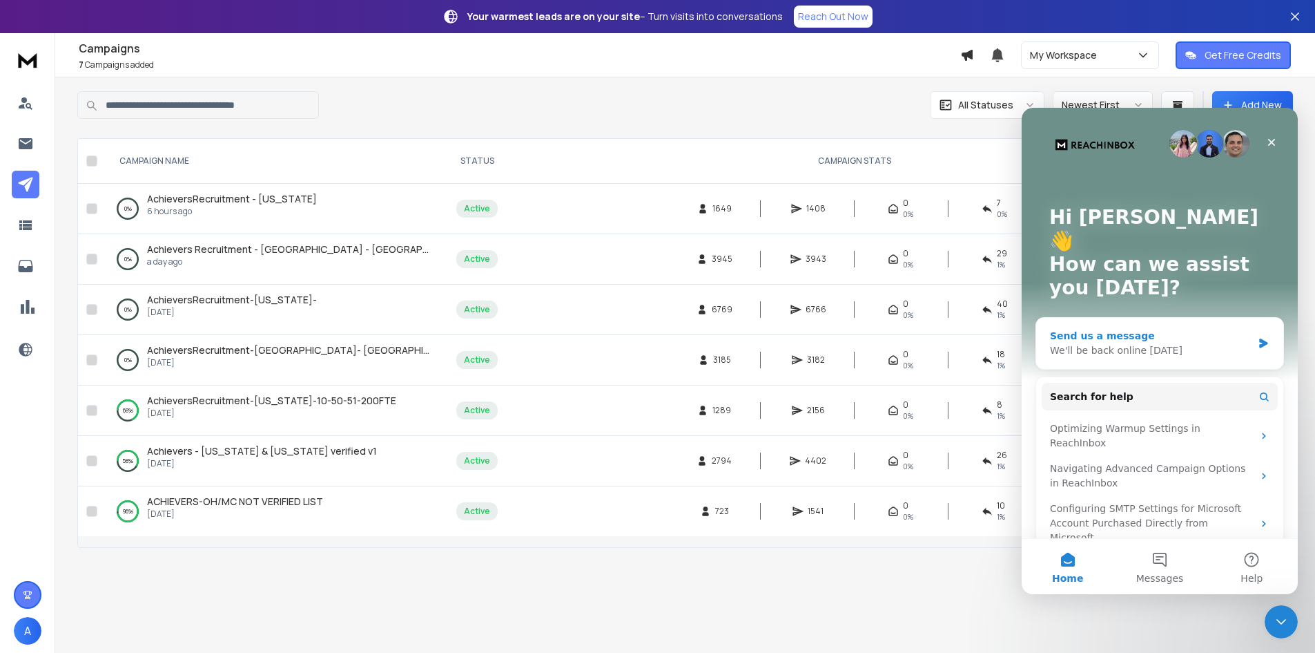
click at [1157, 343] on div "We'll be back online [DATE]" at bounding box center [1151, 350] width 202 height 15
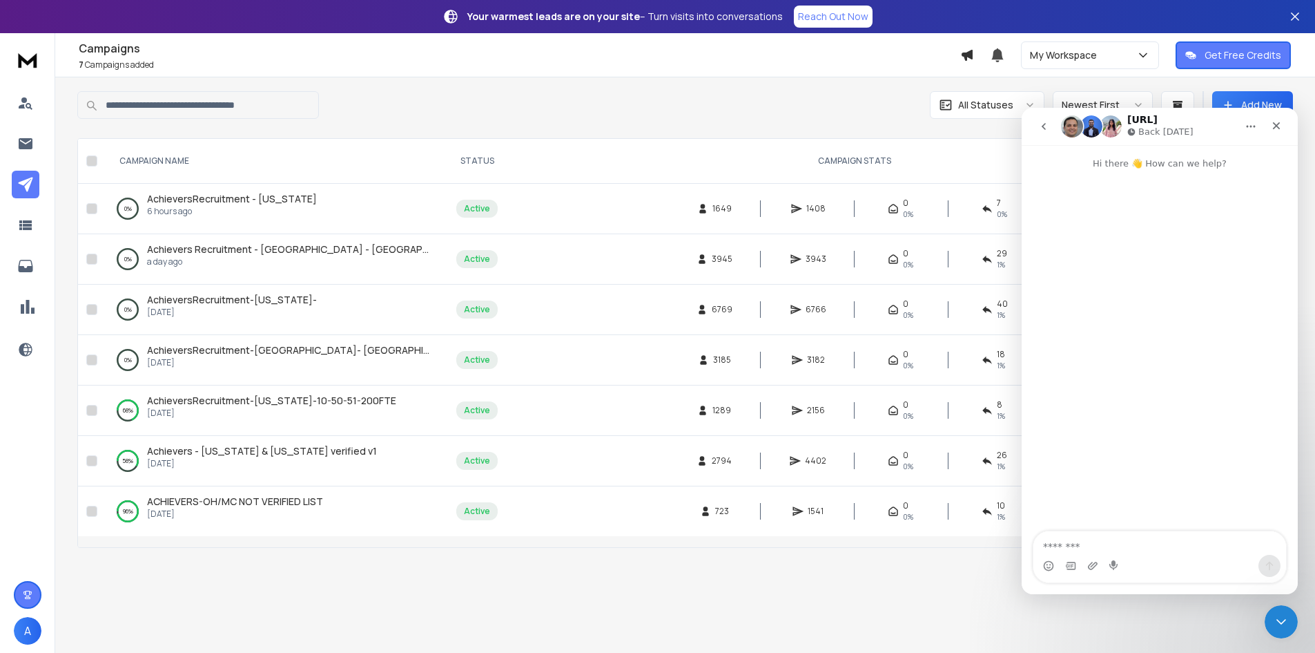
click at [1099, 536] on textarea "Message…" at bounding box center [1160, 542] width 253 height 23
click at [1273, 131] on icon "Close" at bounding box center [1276, 125] width 11 height 11
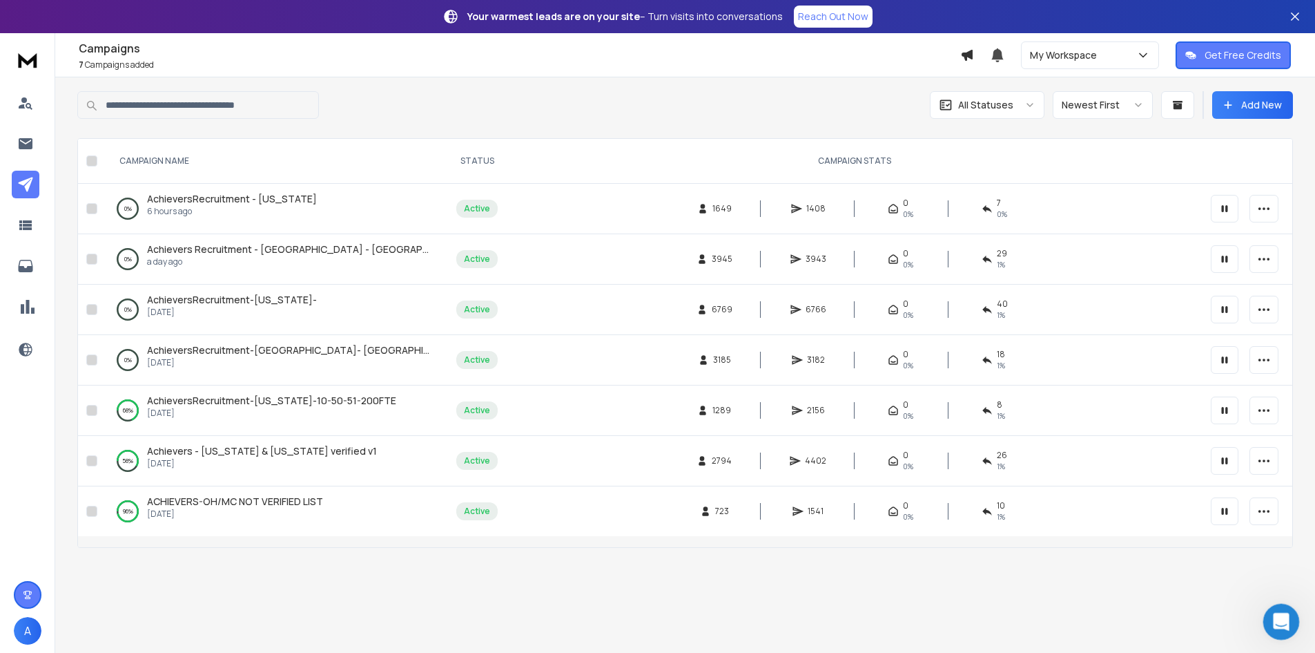
click at [1263, 613] on html at bounding box center [1279, 619] width 33 height 33
click at [1278, 623] on icon "Open Intercom Messenger" at bounding box center [1280, 619] width 23 height 23
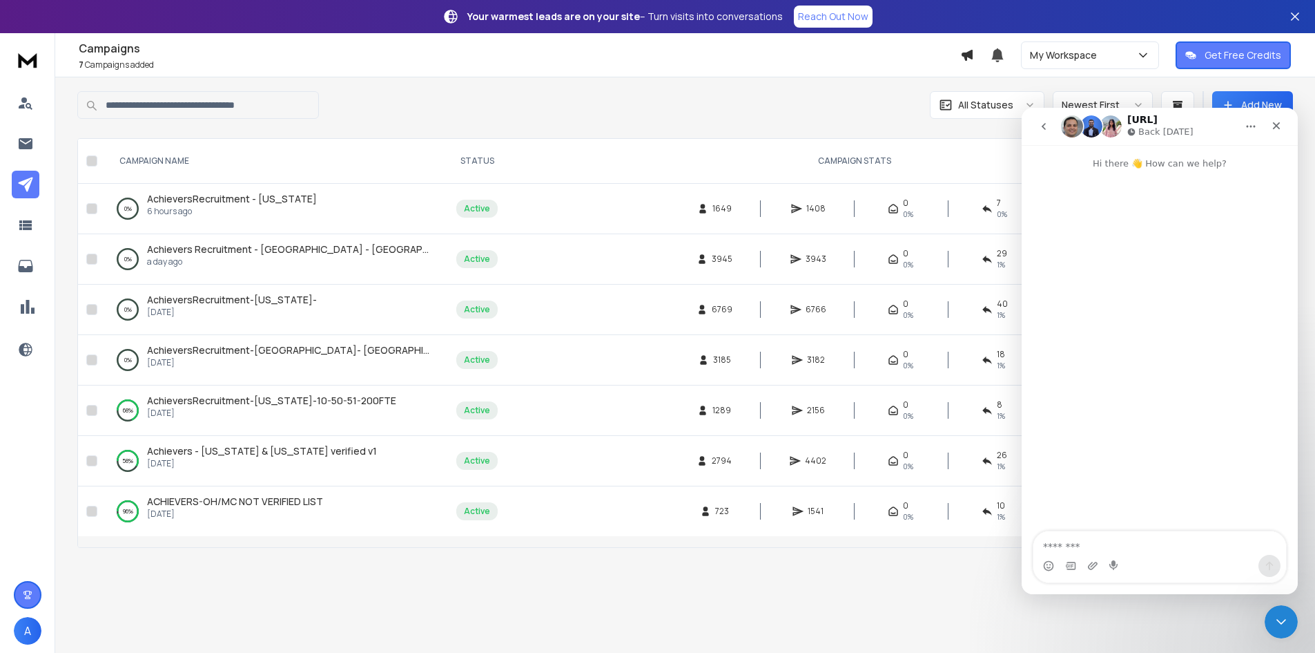
drag, startPoint x: 1137, startPoint y: 546, endPoint x: 1138, endPoint y: 553, distance: 7.6
click at [1138, 553] on textarea "Message…" at bounding box center [1160, 542] width 253 height 23
drag, startPoint x: 1074, startPoint y: 555, endPoint x: 1115, endPoint y: 563, distance: 41.6
click at [1122, 570] on div "Intercom messenger" at bounding box center [1160, 565] width 253 height 22
drag, startPoint x: 1095, startPoint y: 552, endPoint x: 1077, endPoint y: 561, distance: 19.8
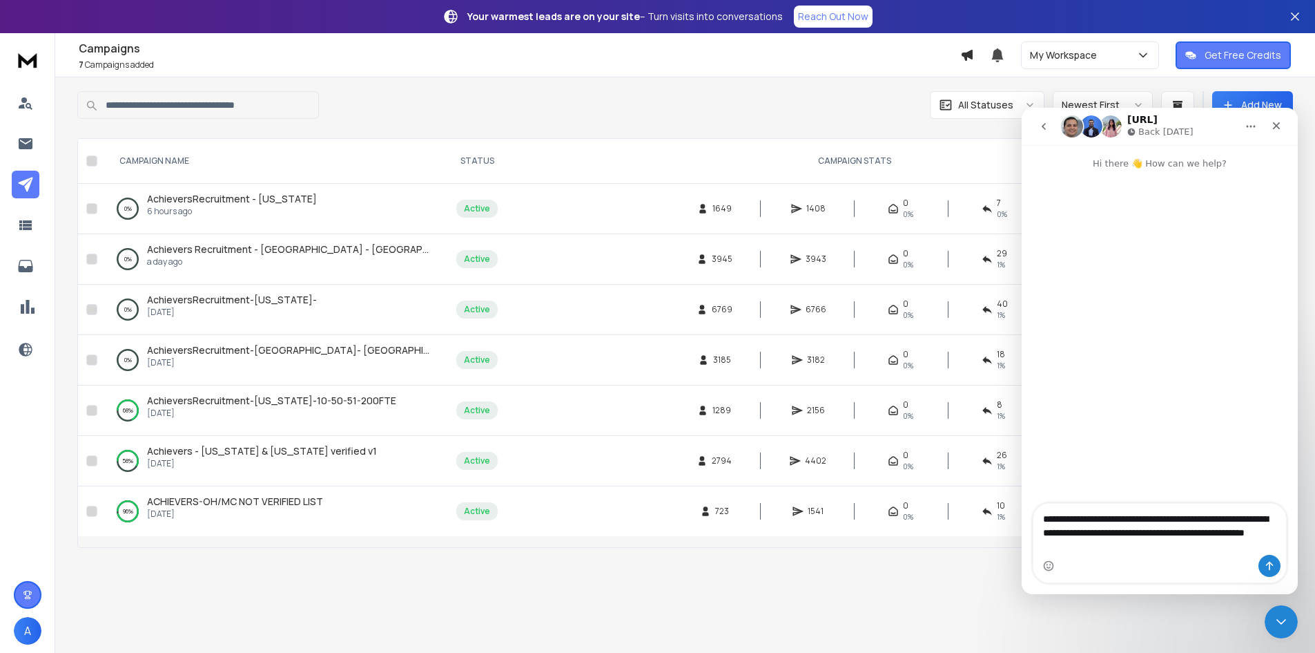
click at [1075, 561] on div "Intercom messenger" at bounding box center [1160, 565] width 253 height 22
click at [1115, 548] on textarea "**********" at bounding box center [1160, 528] width 253 height 51
type textarea "**********"
drag, startPoint x: 1152, startPoint y: 566, endPoint x: 1063, endPoint y: 521, distance: 99.1
click at [1063, 521] on div "**********" at bounding box center [1160, 542] width 253 height 79
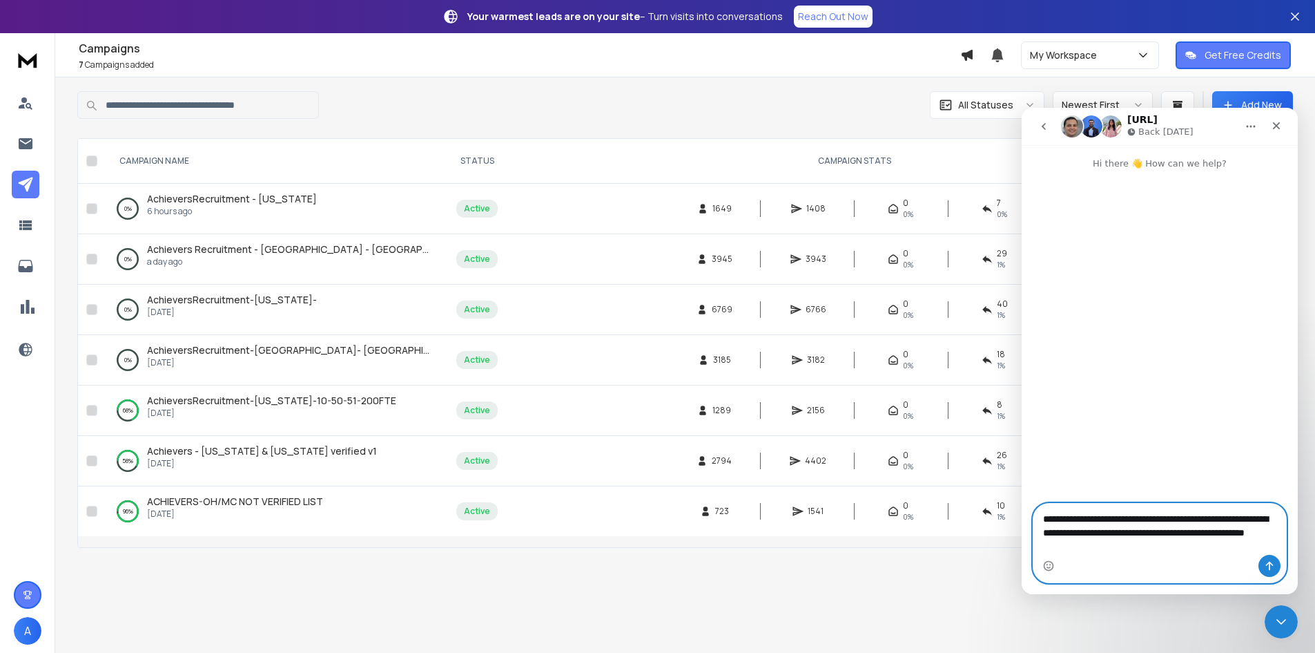
drag, startPoint x: 1105, startPoint y: 554, endPoint x: 1043, endPoint y: 518, distance: 71.8
click at [1040, 517] on textarea "**********" at bounding box center [1160, 528] width 253 height 51
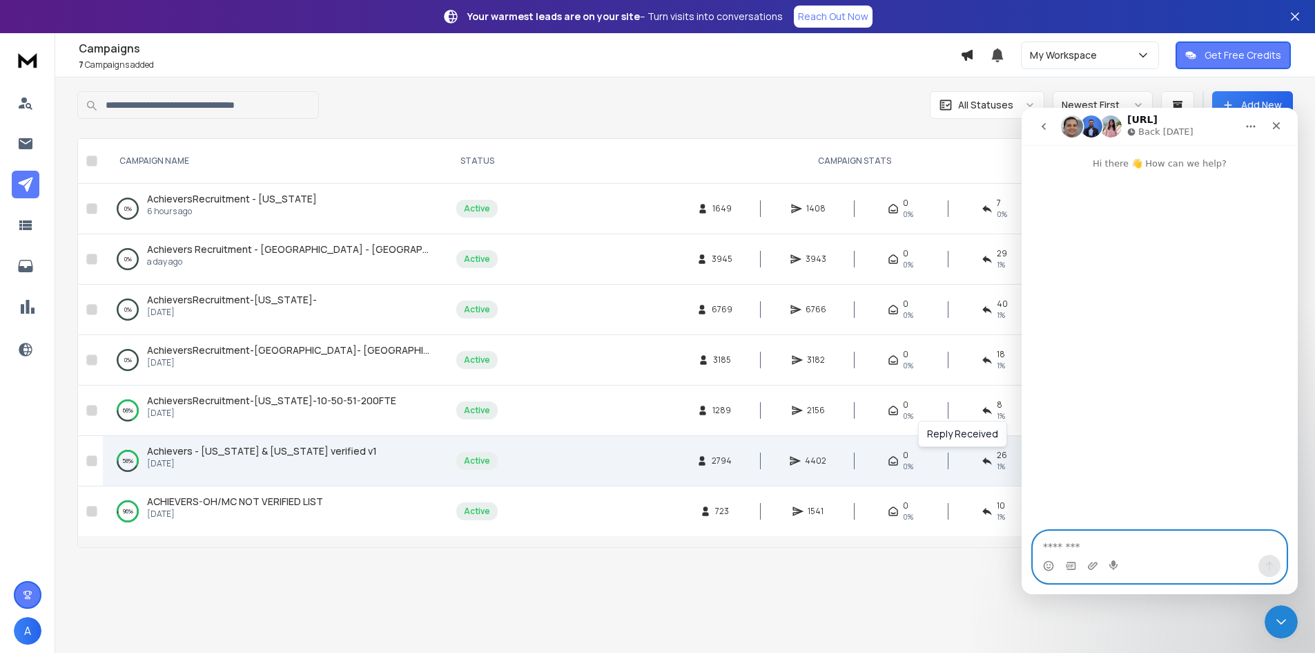
paste textarea "**********"
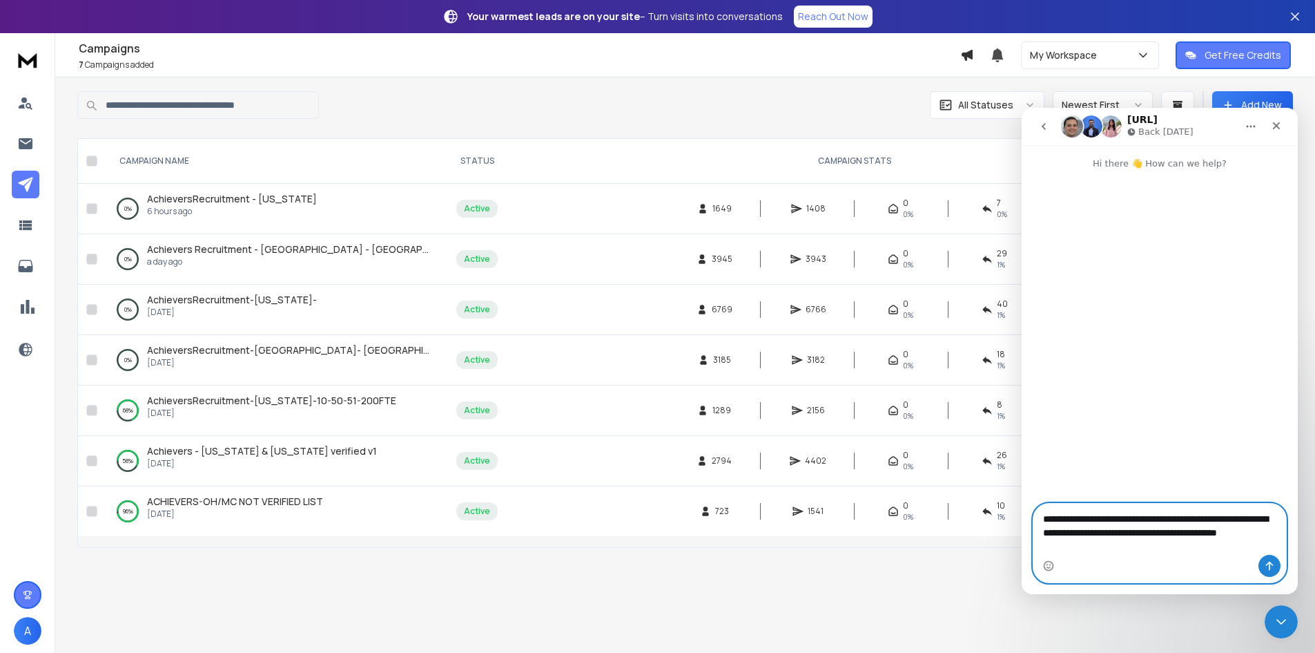
click at [1164, 523] on textarea "**********" at bounding box center [1160, 528] width 253 height 51
type textarea "**********"
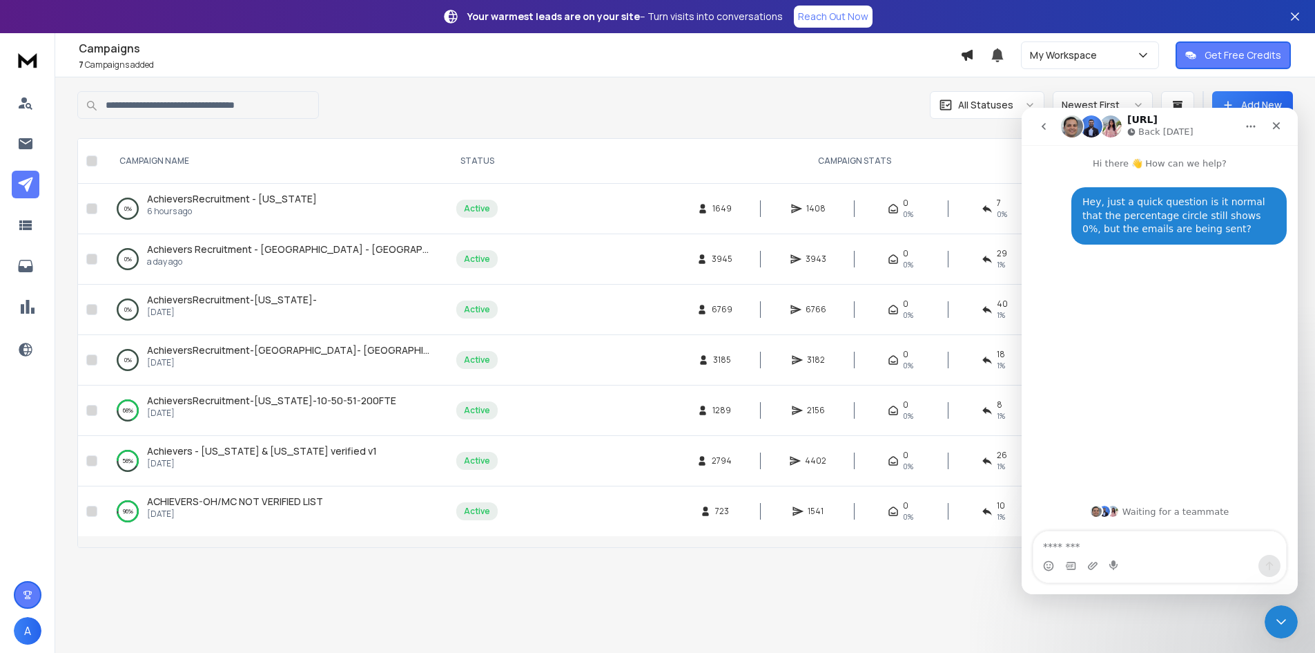
drag, startPoint x: 867, startPoint y: 633, endPoint x: 880, endPoint y: 613, distance: 23.6
click at [866, 631] on div "Campaigns 7 Campaigns Added All Statuses Newest First Add New CAMPAIGN NAME STA…" at bounding box center [685, 417] width 1216 height 653
